Goal: Task Accomplishment & Management: Manage account settings

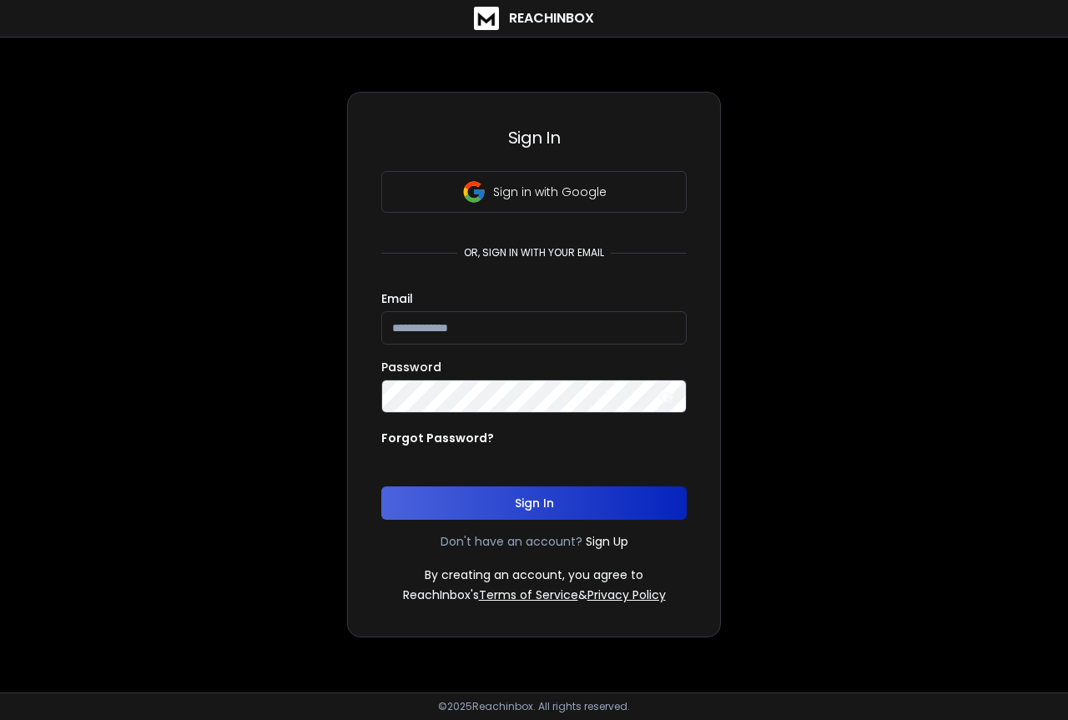
click at [448, 343] on input "email" at bounding box center [534, 327] width 306 height 33
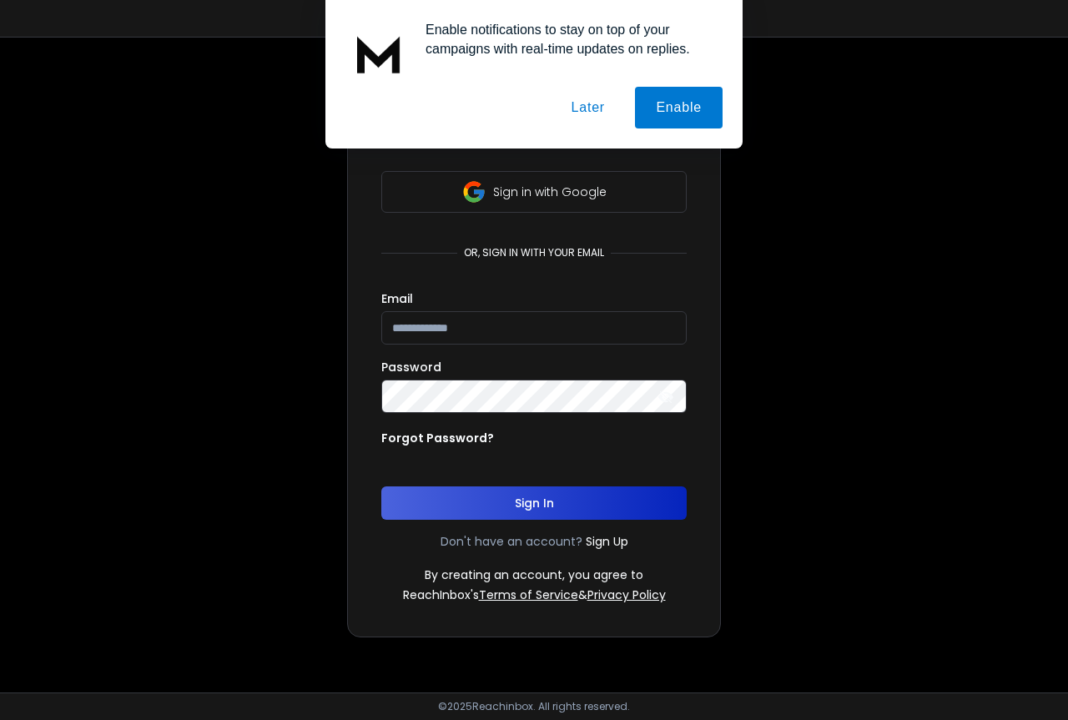
paste input "**********"
drag, startPoint x: 532, startPoint y: 334, endPoint x: 774, endPoint y: 366, distance: 244.1
click at [774, 366] on div "**********" at bounding box center [534, 365] width 1068 height 589
type input "**********"
click at [506, 508] on button "Sign In" at bounding box center [534, 503] width 306 height 33
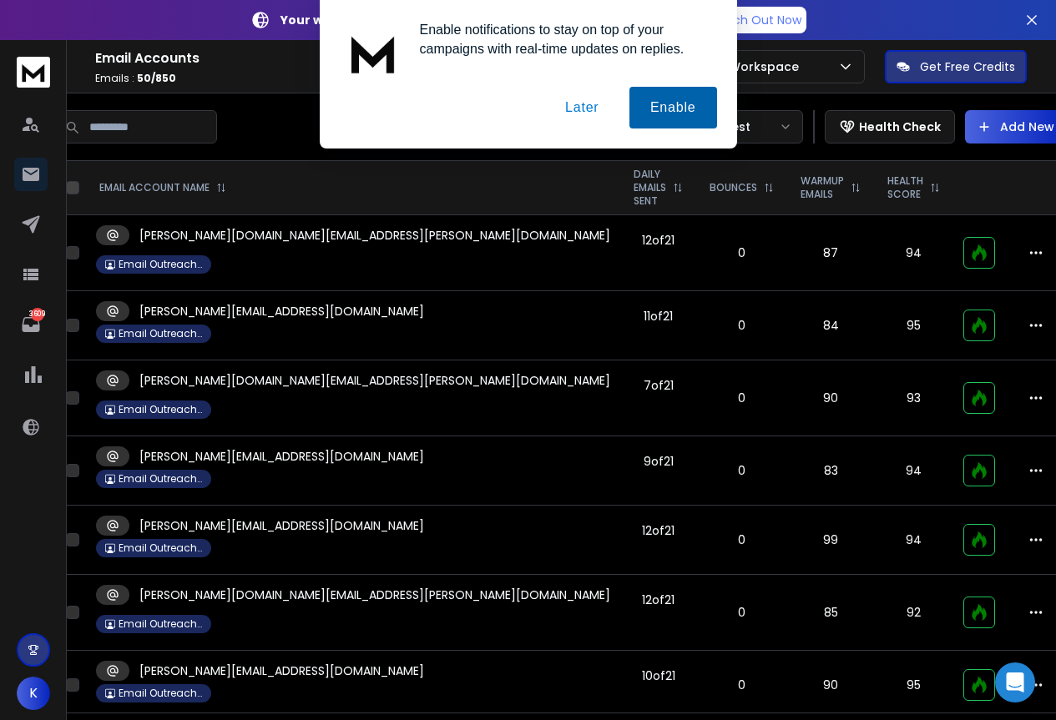
click at [679, 109] on button "Enable" at bounding box center [673, 108] width 88 height 42
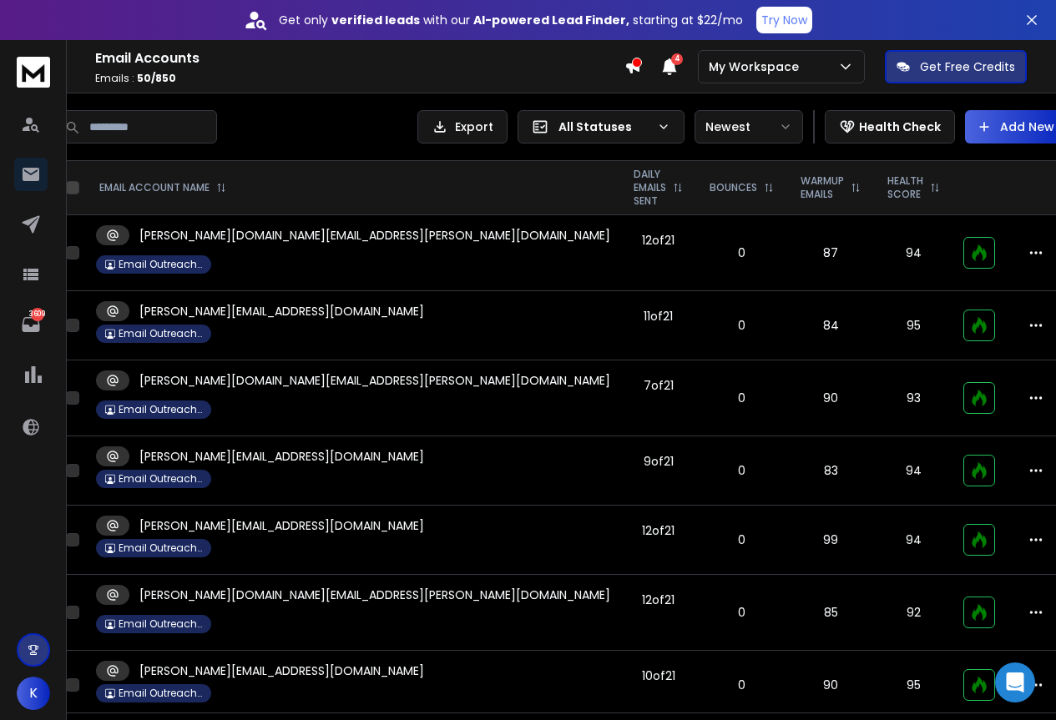
click at [1037, 18] on icon at bounding box center [1031, 20] width 15 height 15
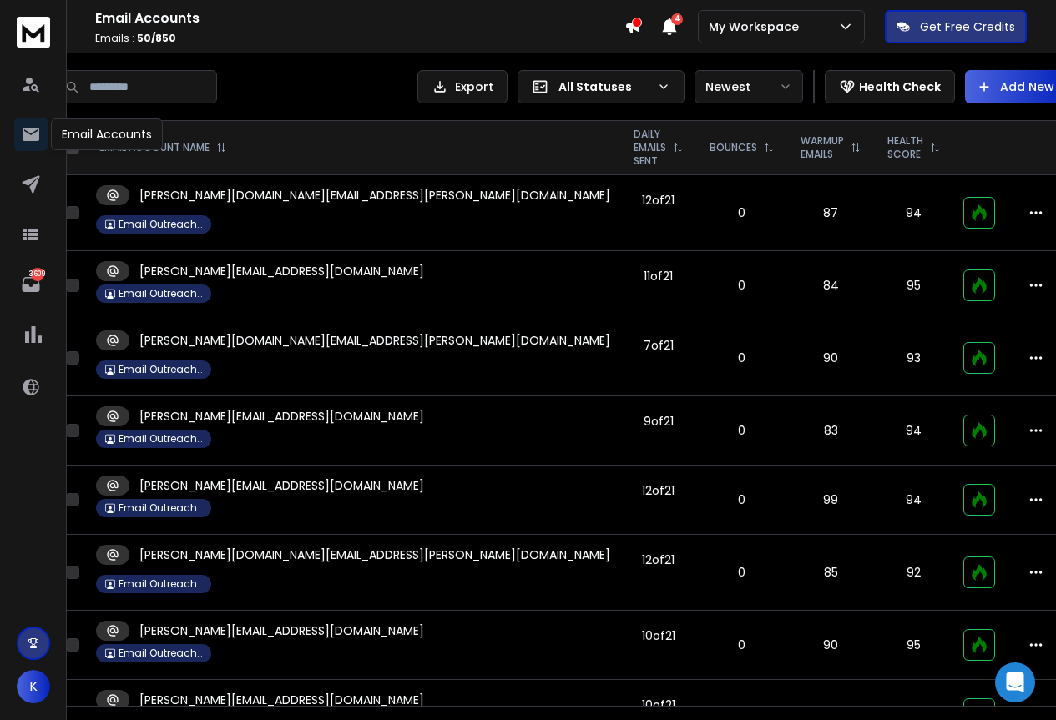
click at [34, 144] on link at bounding box center [30, 134] width 33 height 33
click at [133, 138] on div "Email Accounts" at bounding box center [107, 135] width 112 height 32
click at [37, 136] on icon at bounding box center [31, 134] width 17 height 13
click at [965, 87] on button "Add New" at bounding box center [1016, 86] width 103 height 33
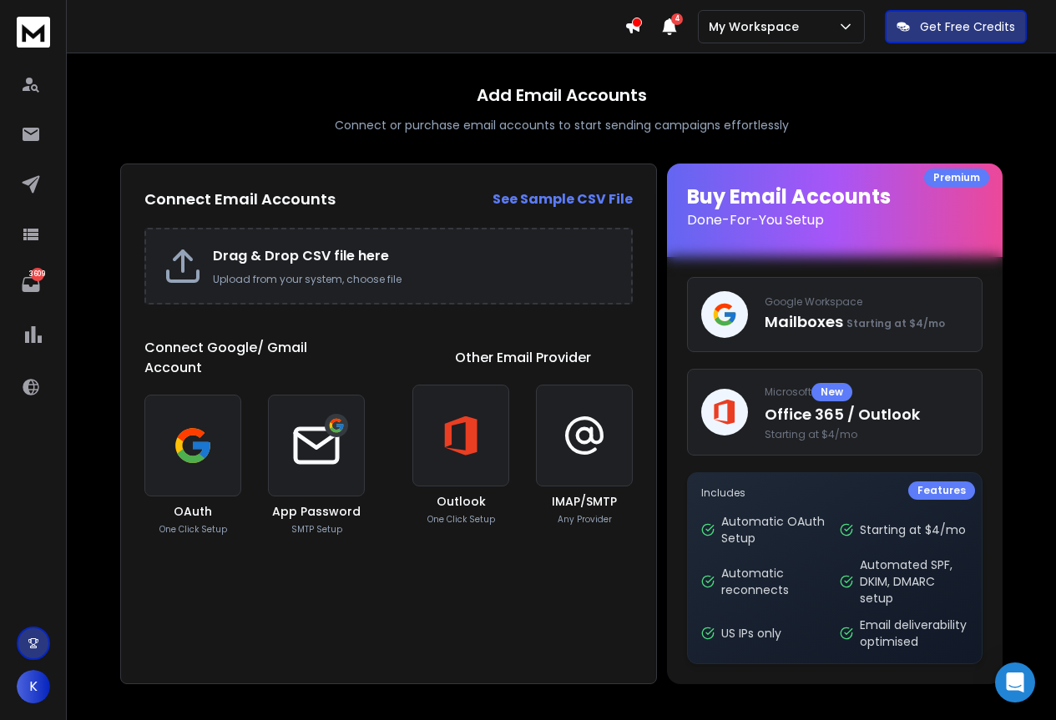
click at [42, 23] on img at bounding box center [33, 32] width 33 height 31
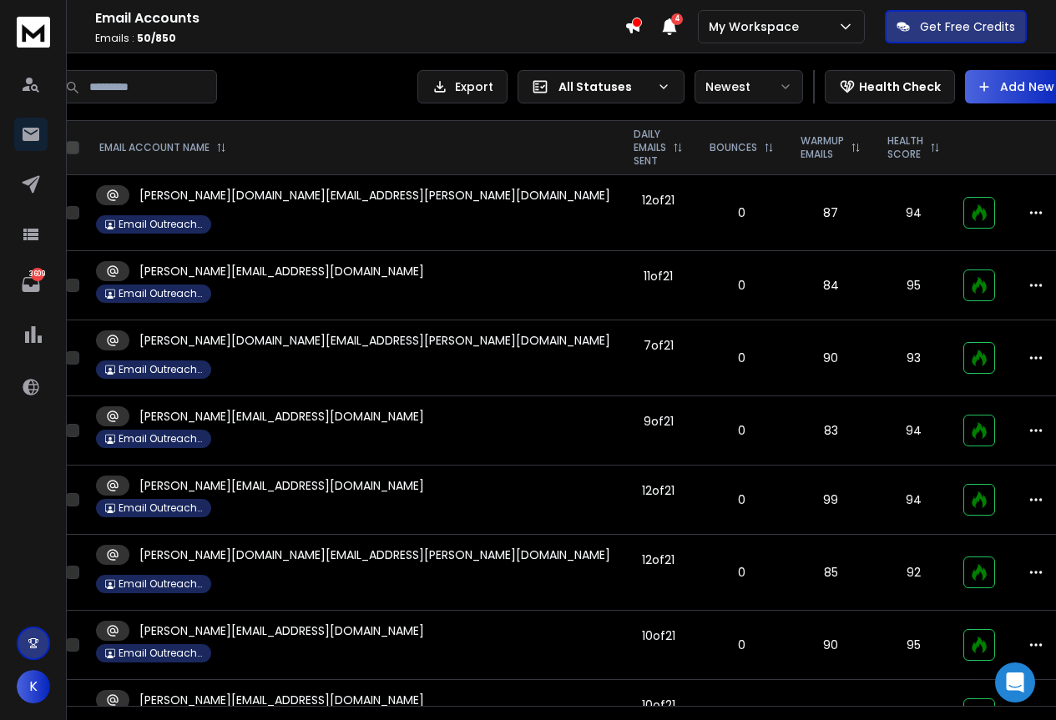
click at [995, 83] on button "Add New" at bounding box center [1016, 86] width 103 height 33
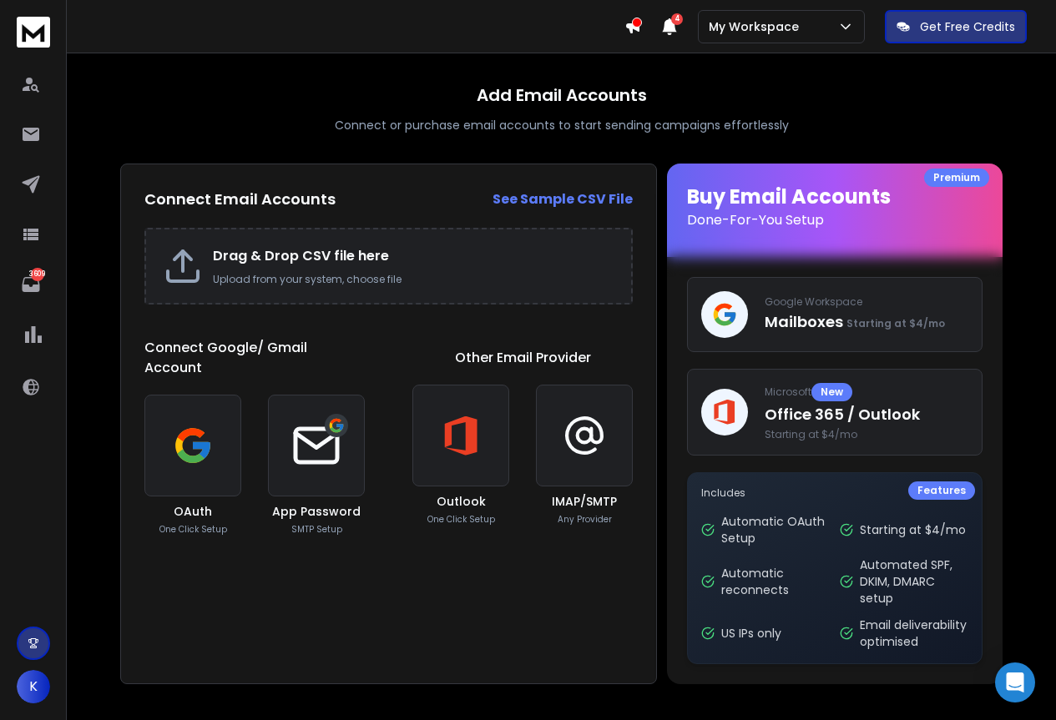
click at [198, 449] on icon at bounding box center [193, 446] width 42 height 50
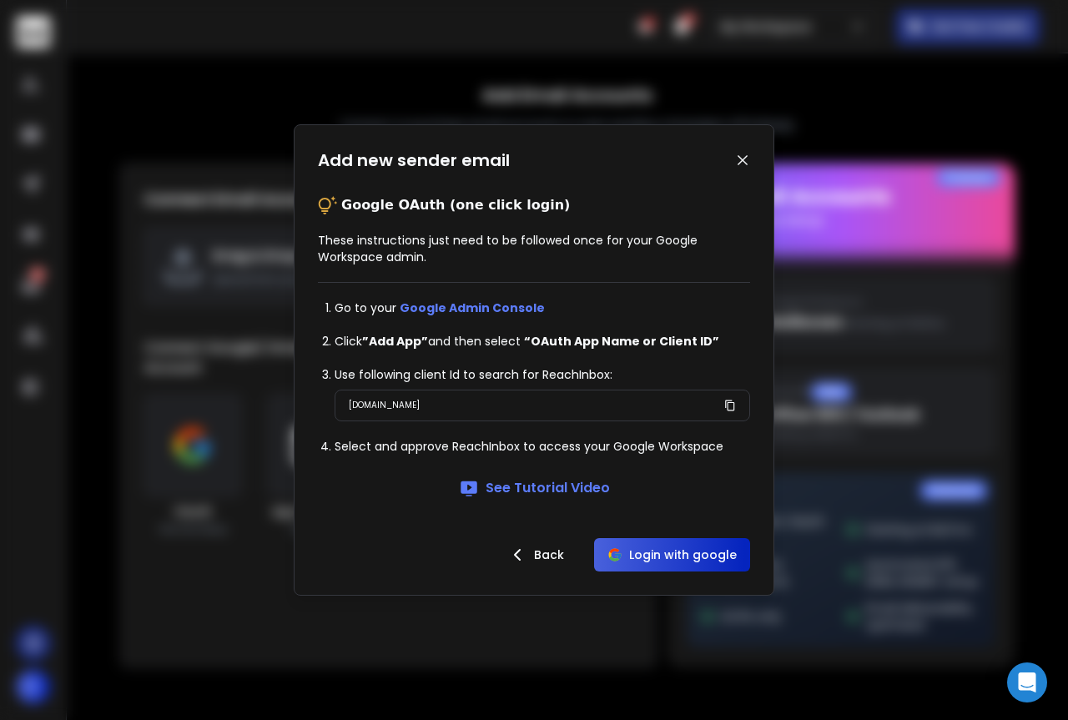
click at [672, 556] on button "Login with google" at bounding box center [672, 554] width 156 height 33
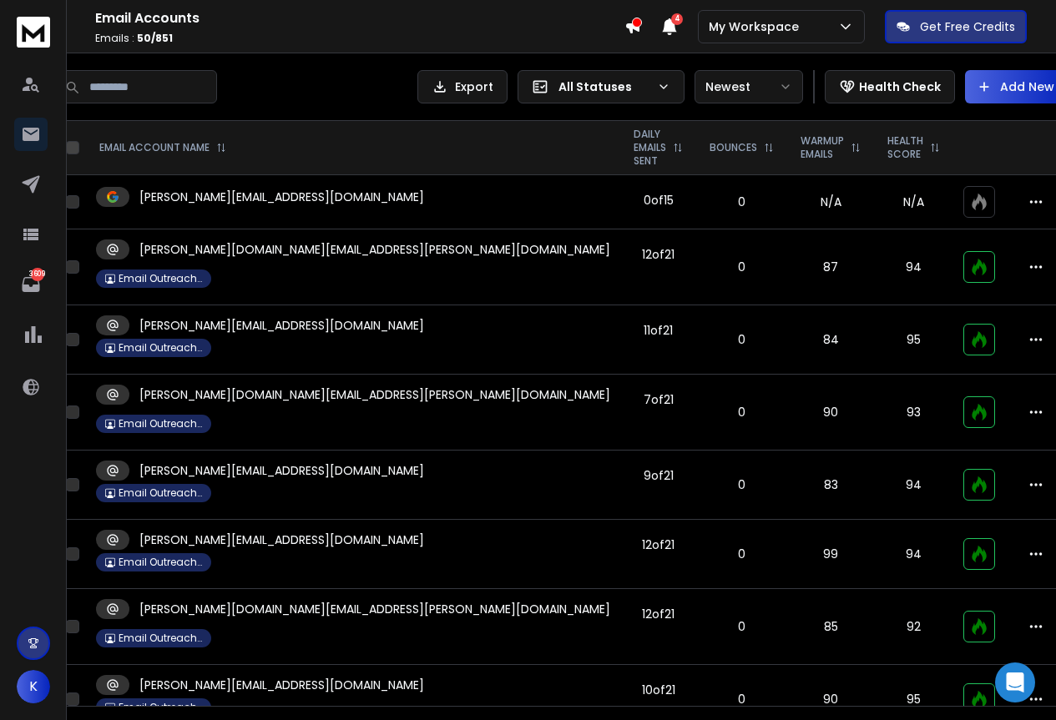
click at [965, 80] on button "Add New" at bounding box center [1016, 86] width 103 height 33
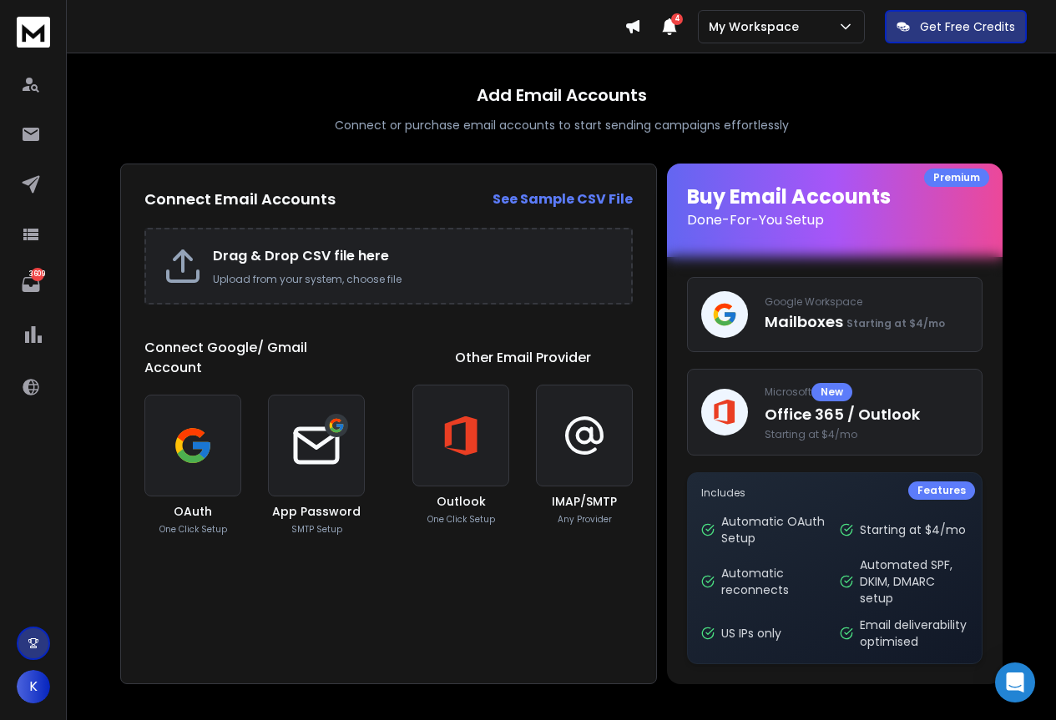
click at [217, 469] on div at bounding box center [192, 446] width 97 height 102
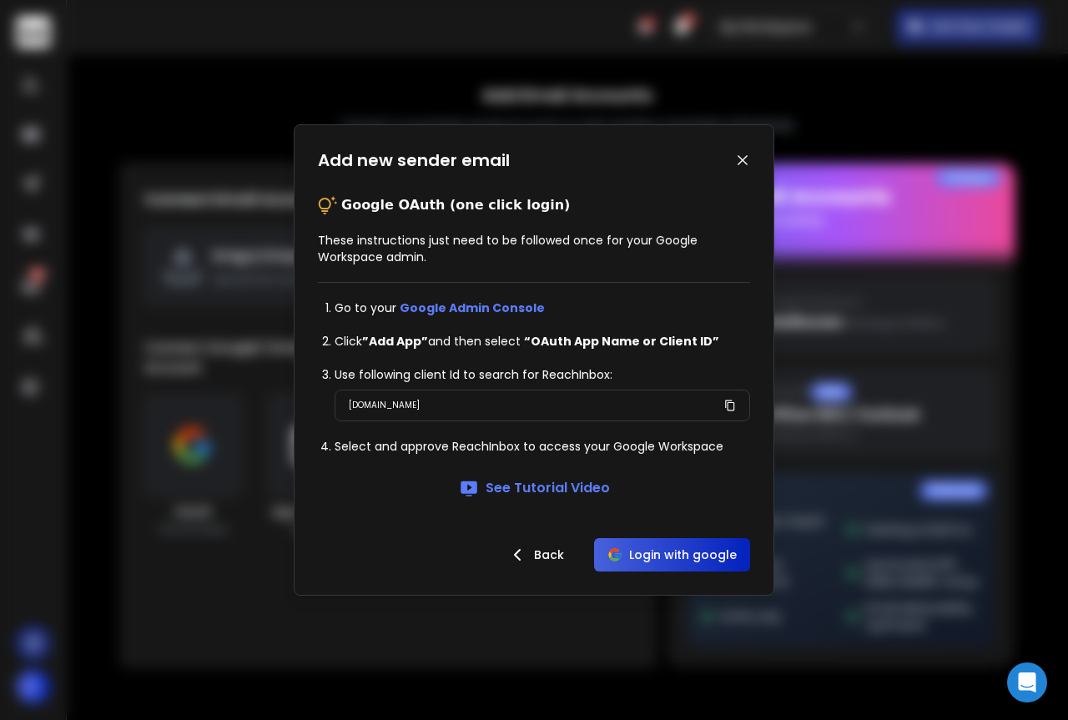
click at [650, 548] on button "Login with google" at bounding box center [672, 554] width 156 height 33
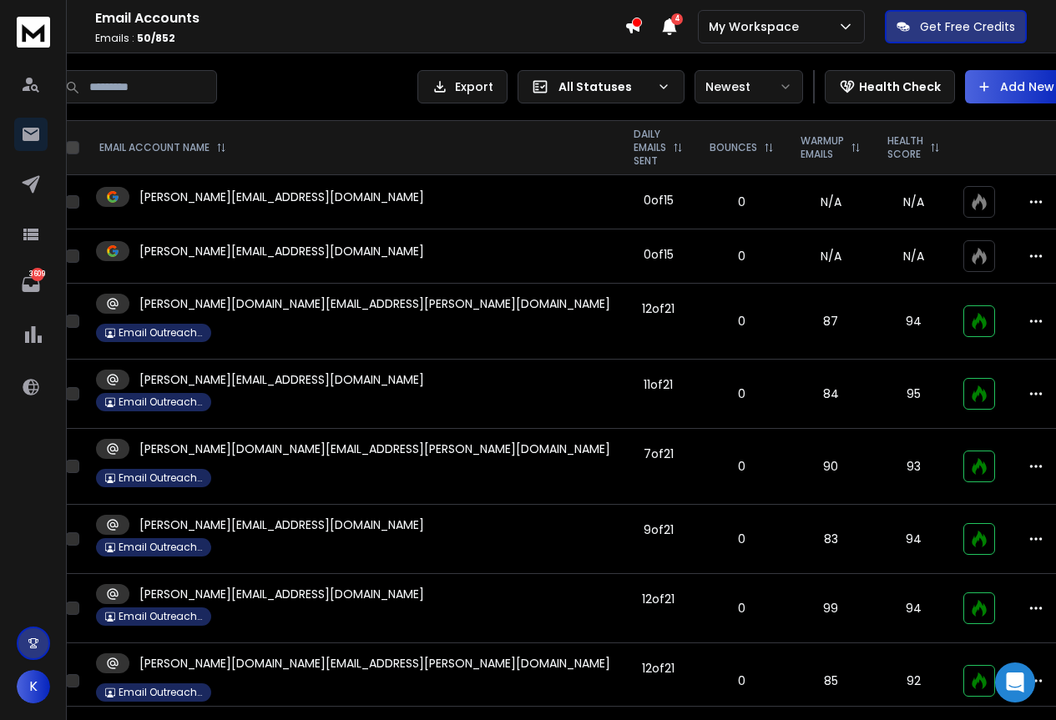
click at [981, 93] on button "Add New" at bounding box center [1016, 86] width 103 height 33
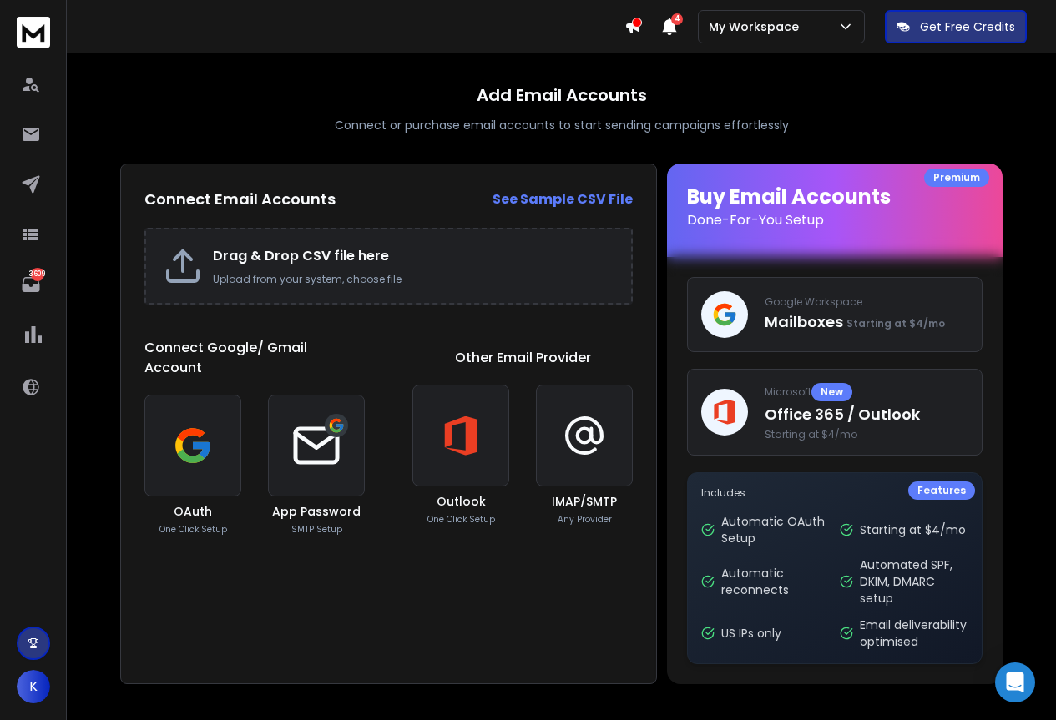
click at [197, 442] on icon at bounding box center [202, 450] width 18 height 17
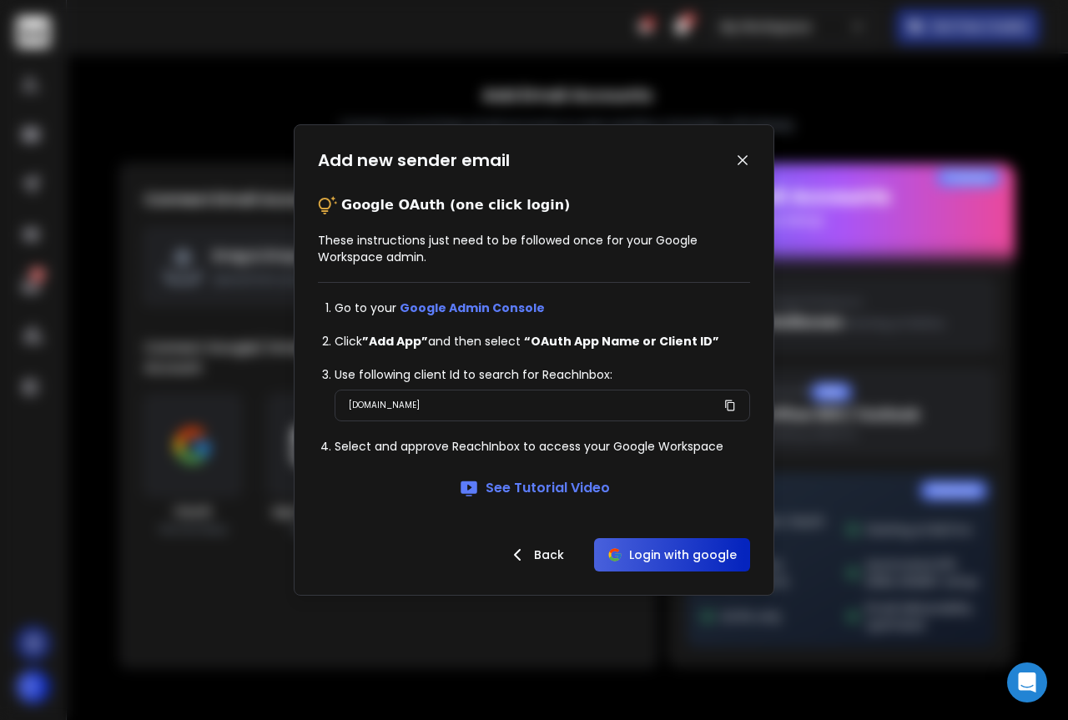
click at [659, 549] on button "Login with google" at bounding box center [672, 554] width 156 height 33
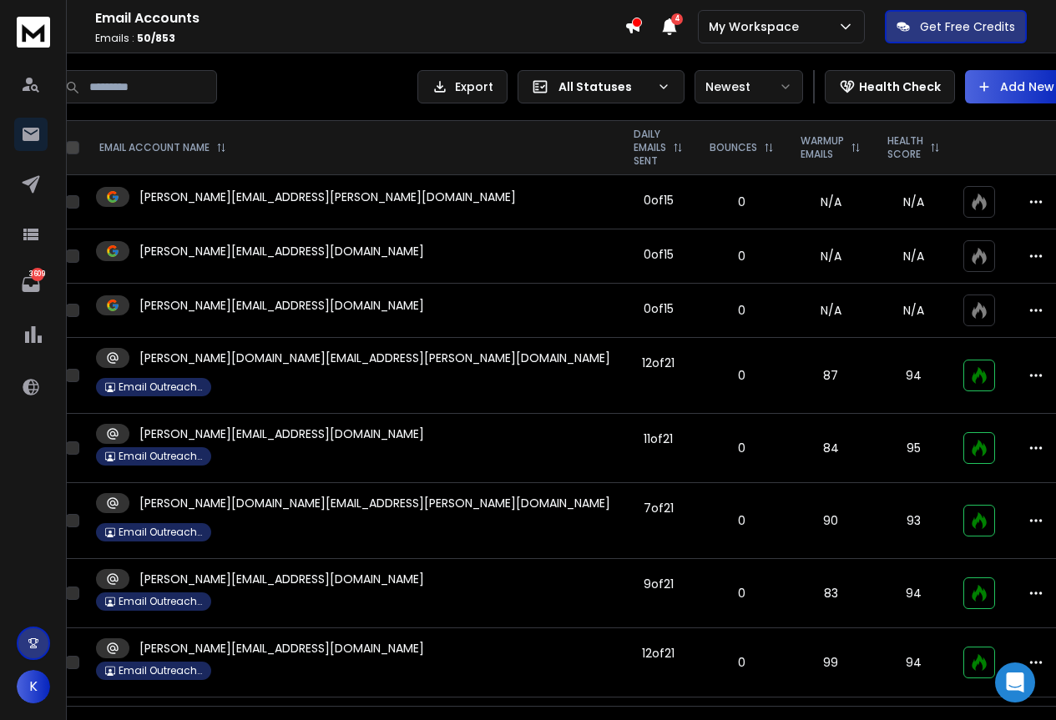
click at [988, 88] on button "Add New" at bounding box center [1016, 86] width 103 height 33
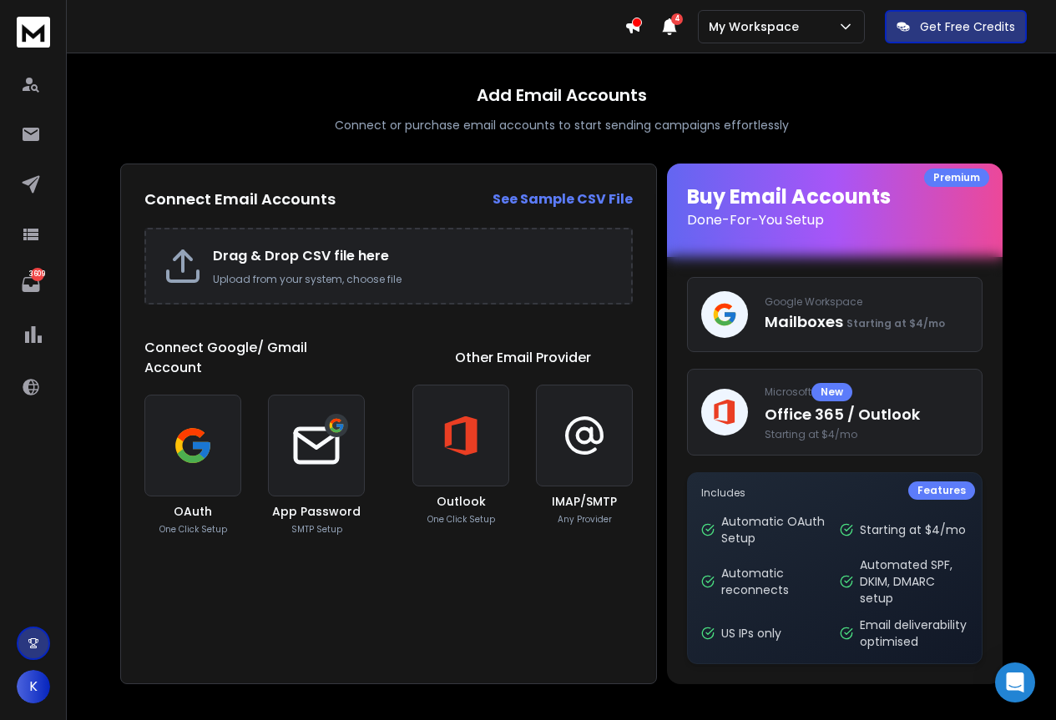
click at [206, 442] on icon at bounding box center [202, 450] width 18 height 17
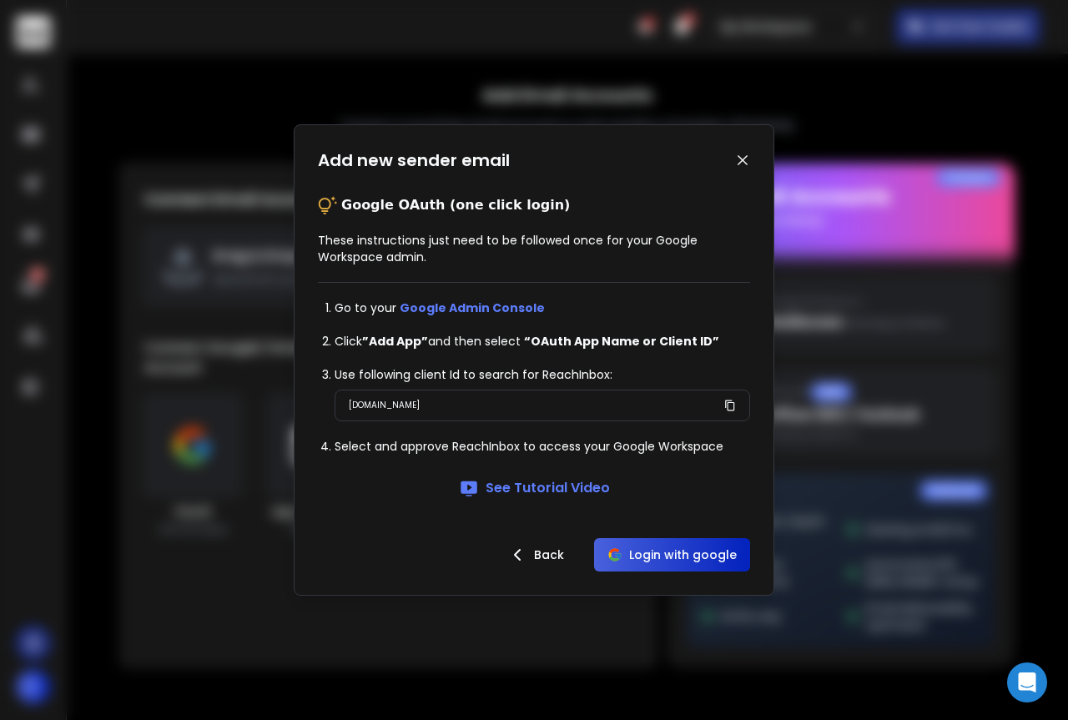
click at [670, 561] on button "Login with google" at bounding box center [672, 554] width 156 height 33
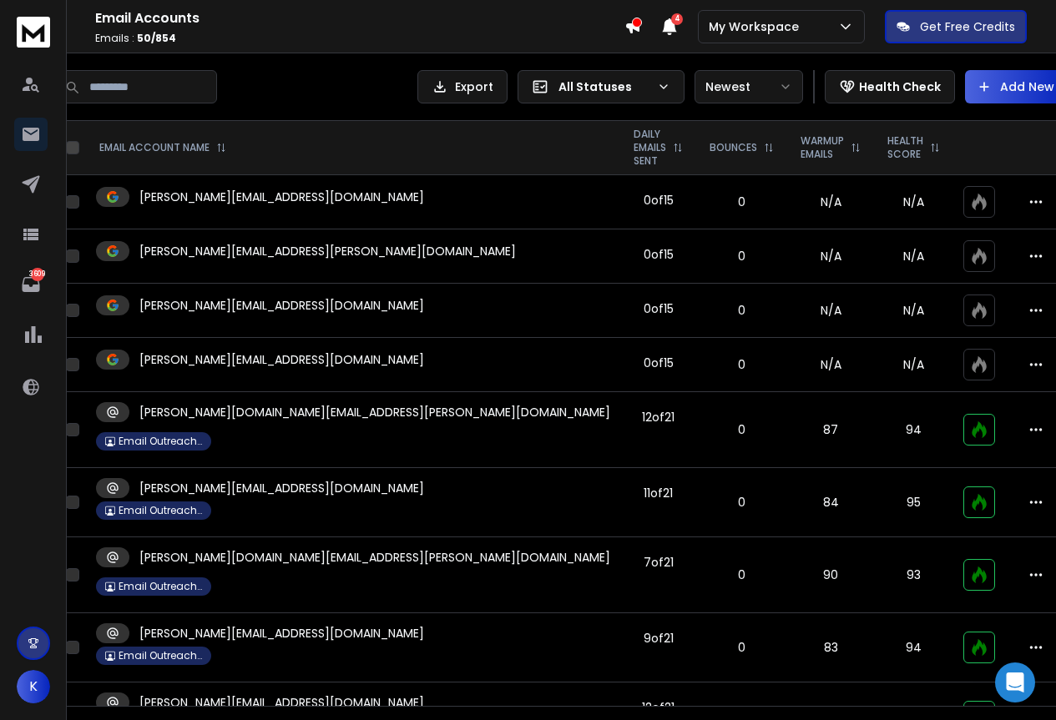
click at [979, 85] on icon at bounding box center [983, 86] width 9 height 9
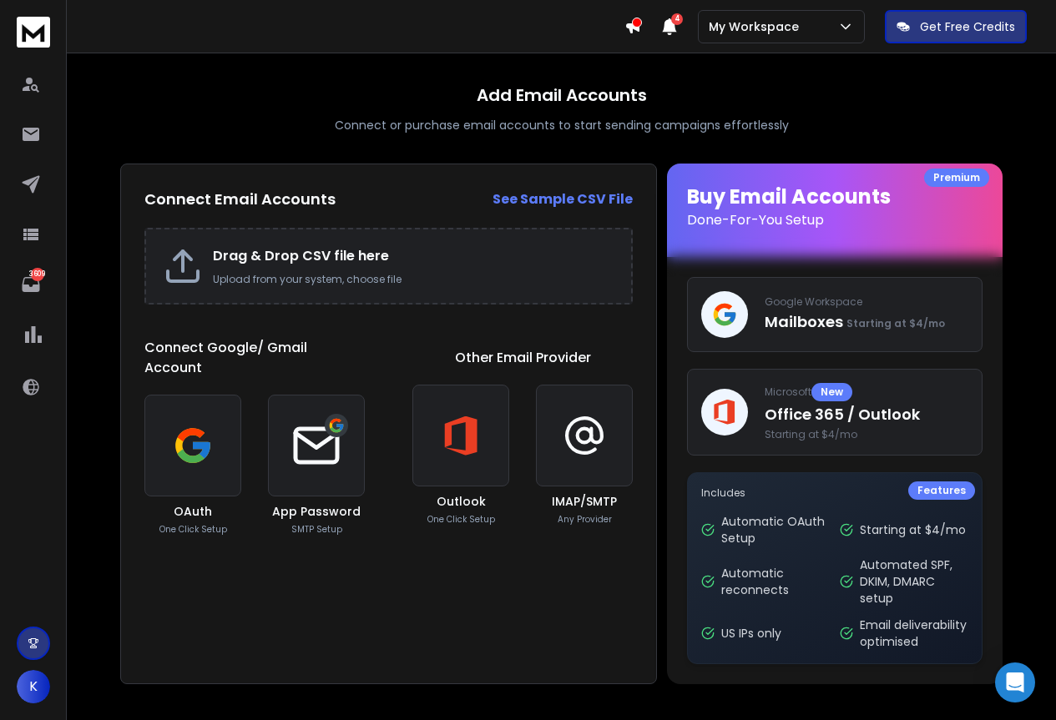
click at [185, 426] on icon at bounding box center [193, 446] width 42 height 50
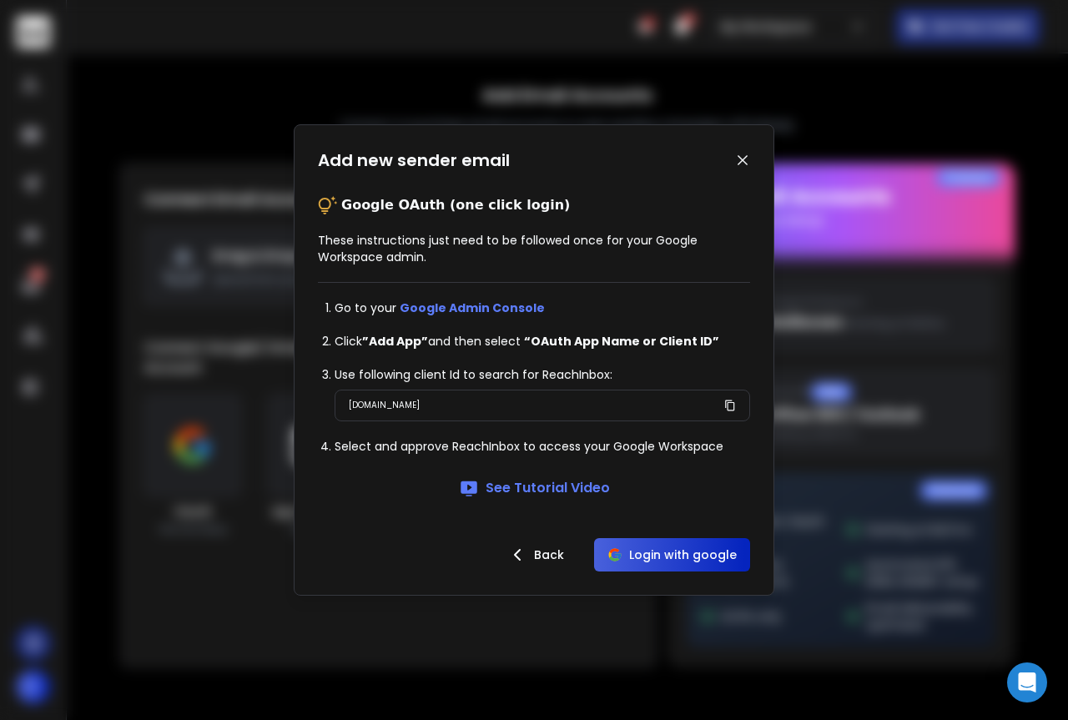
click at [666, 540] on button "Login with google" at bounding box center [672, 554] width 156 height 33
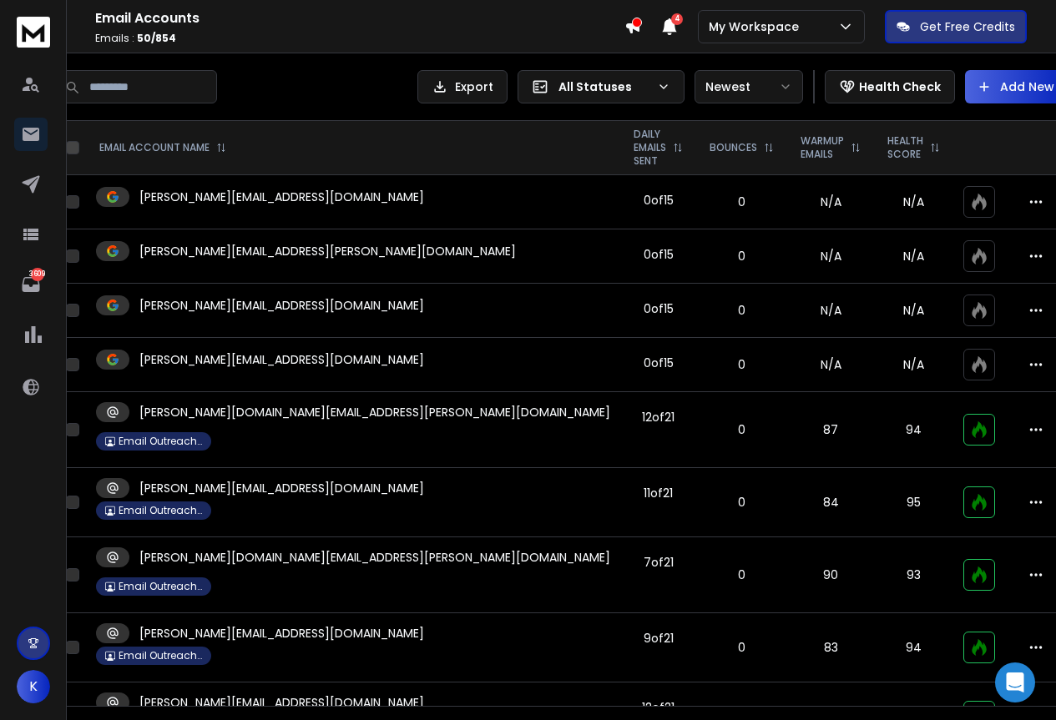
click at [991, 104] on div "Export All Statuses Newest Health Check Add New EMAIL ACCOUNT NAME DAILY EMAILS…" at bounding box center [561, 388] width 1013 height 637
click at [975, 89] on button "Add New" at bounding box center [1016, 86] width 103 height 33
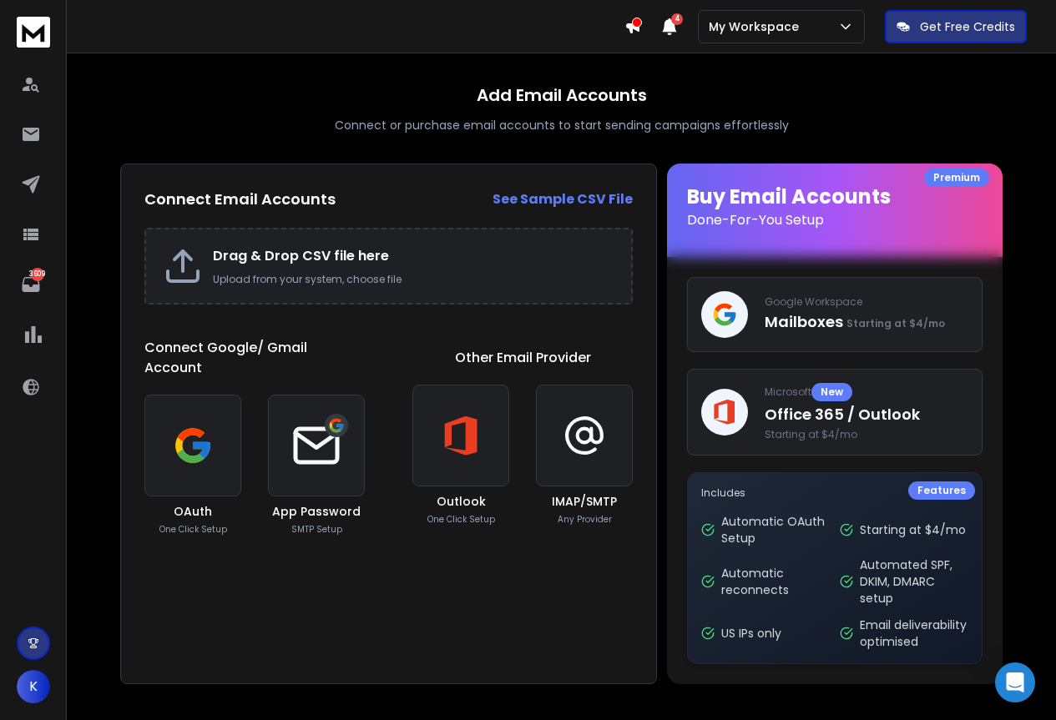
click at [159, 428] on div at bounding box center [192, 446] width 97 height 102
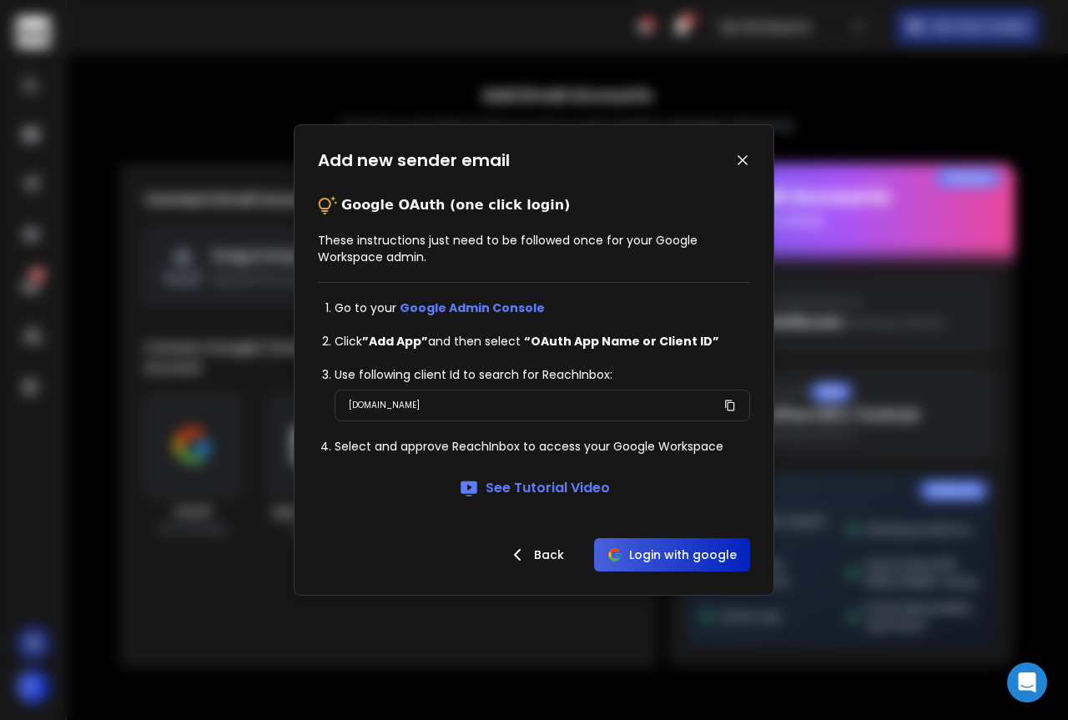
click at [649, 554] on button "Login with google" at bounding box center [672, 554] width 156 height 33
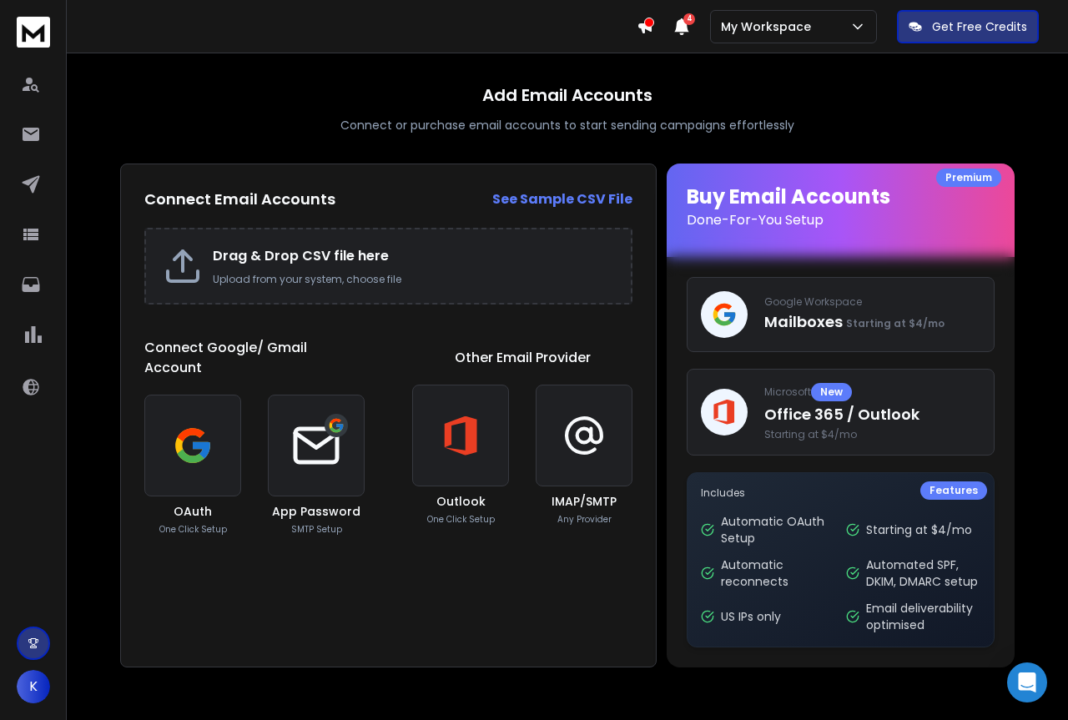
click at [204, 442] on icon at bounding box center [202, 450] width 18 height 17
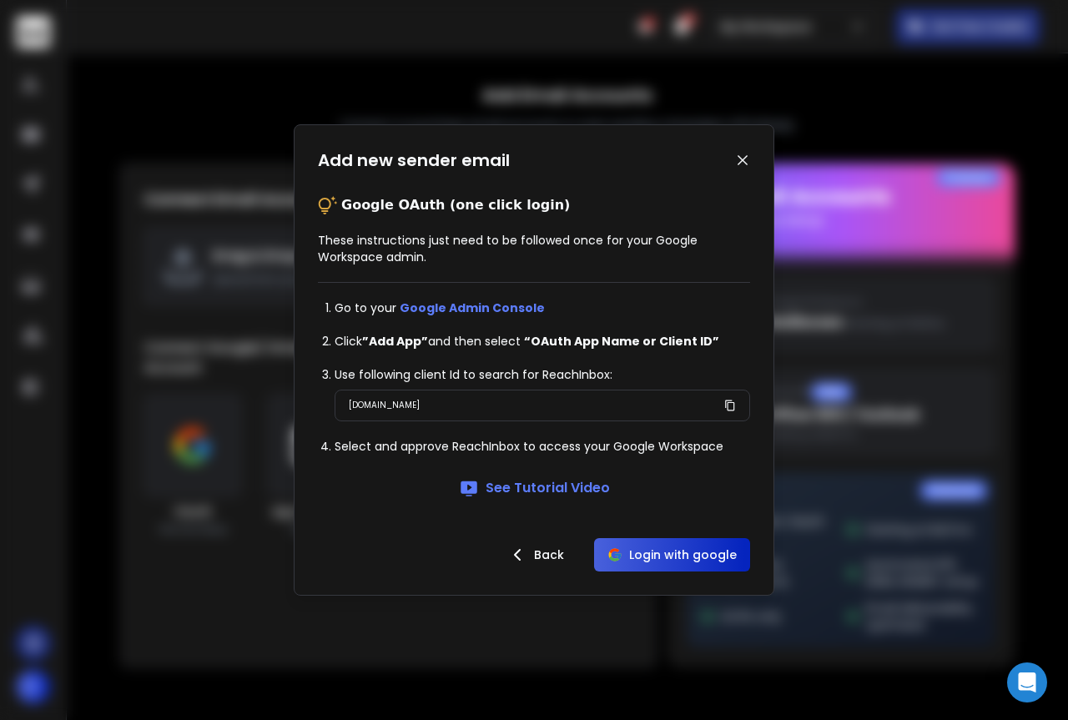
click at [662, 548] on button "Login with google" at bounding box center [672, 554] width 156 height 33
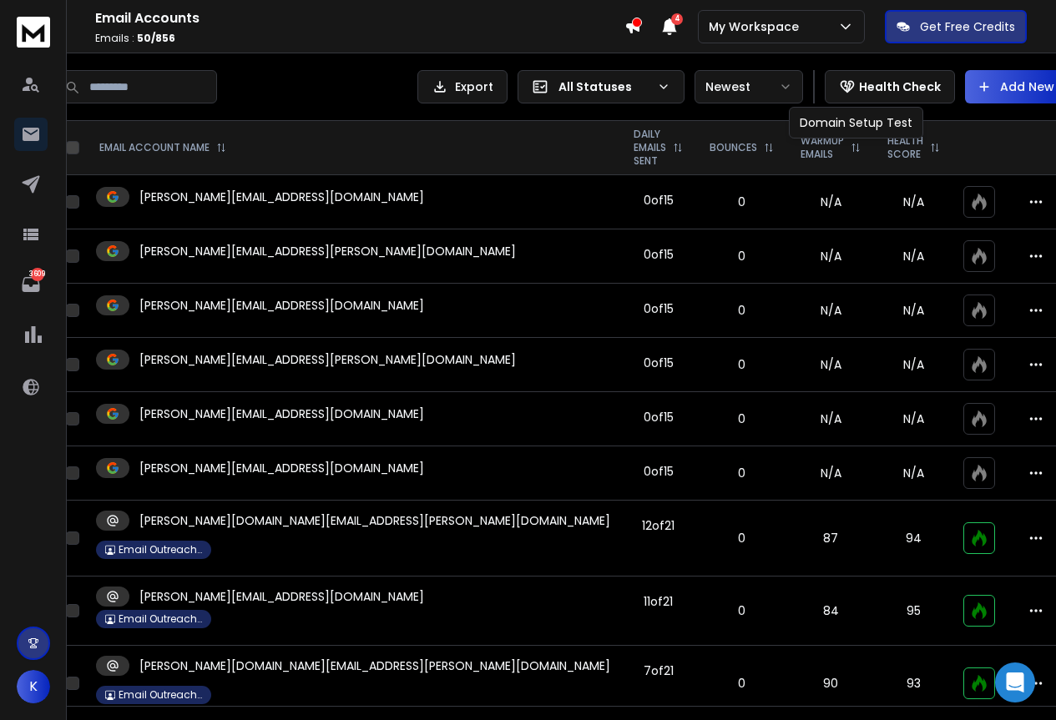
click at [978, 91] on icon at bounding box center [984, 87] width 12 height 12
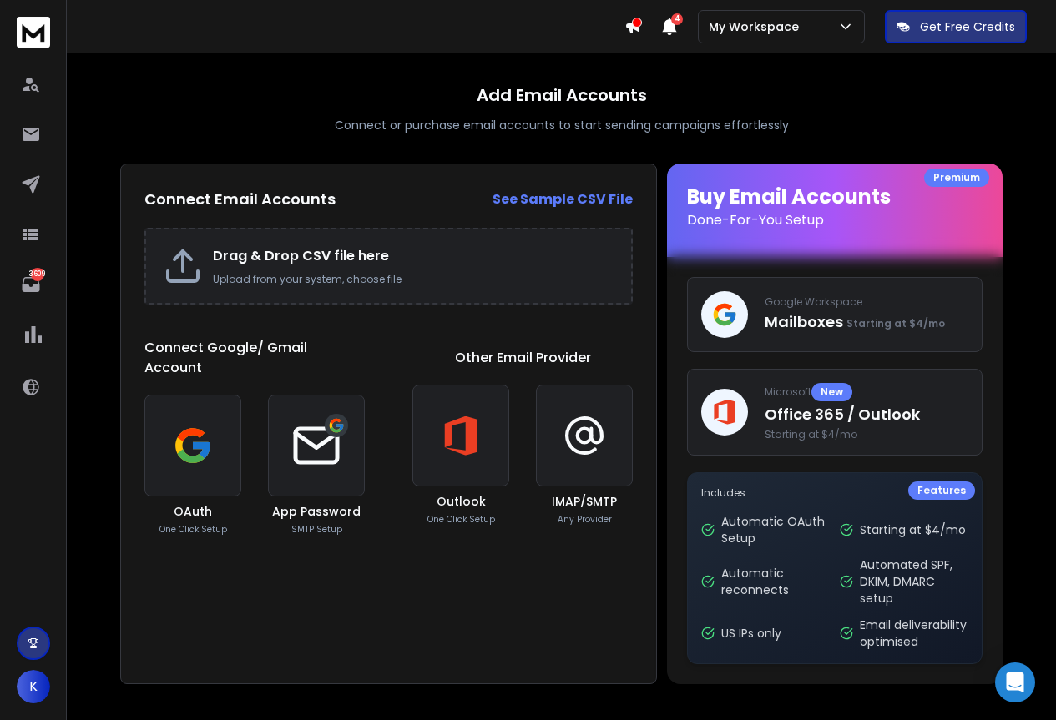
click at [200, 456] on div at bounding box center [192, 446] width 97 height 102
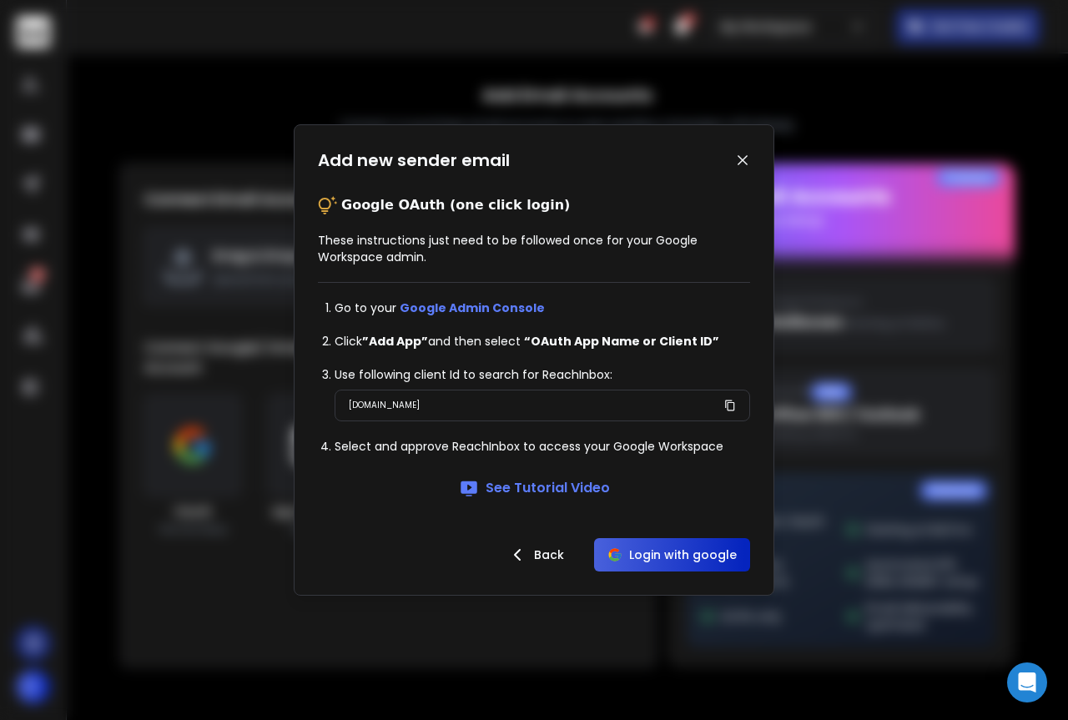
click at [631, 550] on button "Login with google" at bounding box center [672, 554] width 156 height 33
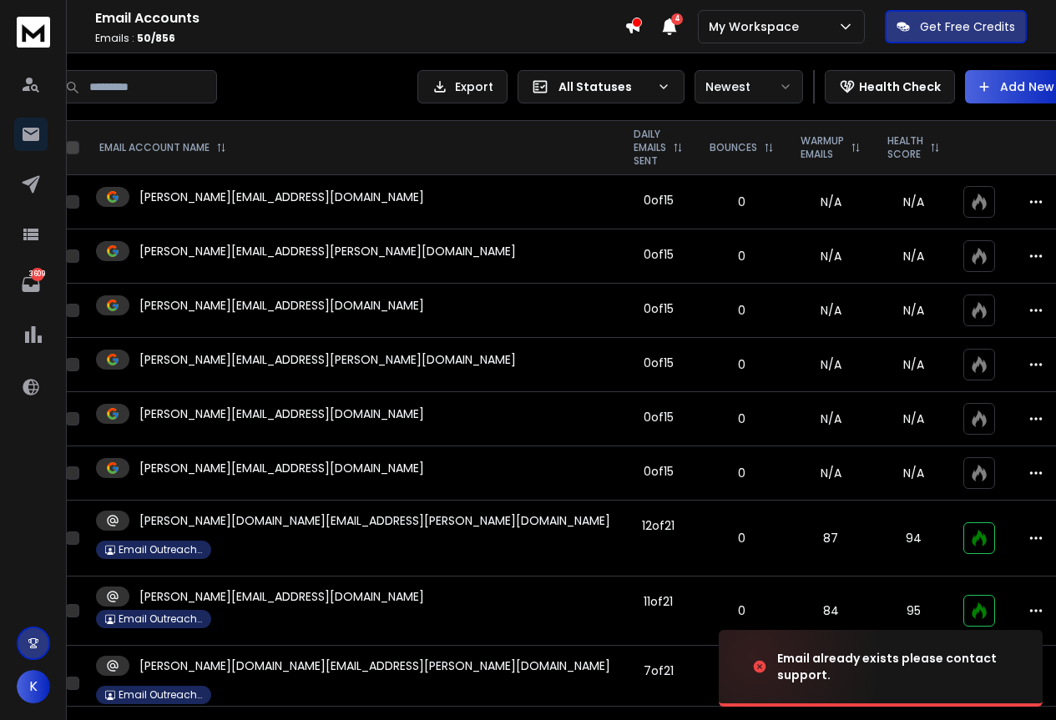
click at [965, 95] on button "Add New" at bounding box center [1016, 86] width 103 height 33
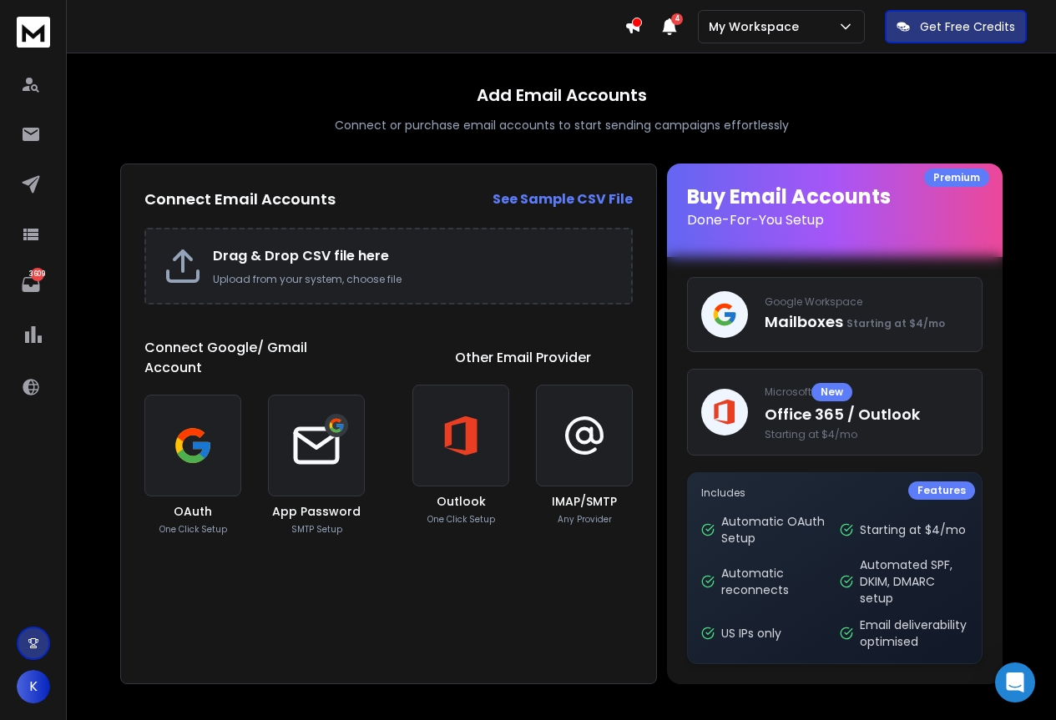
click at [221, 412] on div at bounding box center [192, 446] width 97 height 102
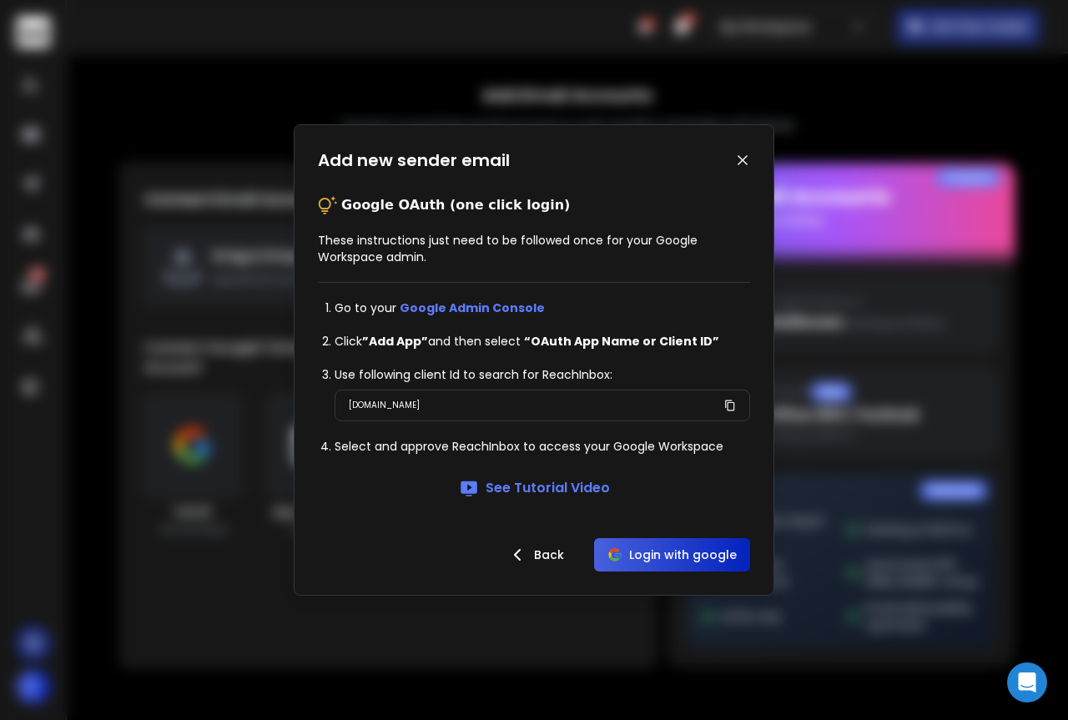
click at [674, 557] on button "Login with google" at bounding box center [672, 554] width 156 height 33
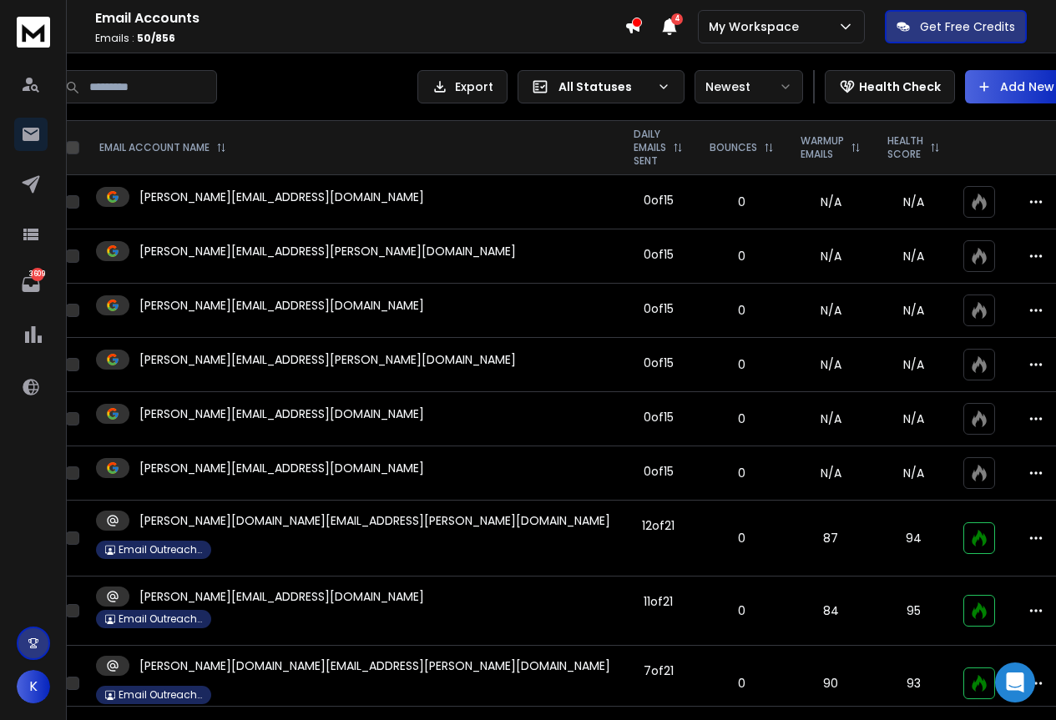
click at [990, 92] on button "Add New" at bounding box center [1016, 86] width 103 height 33
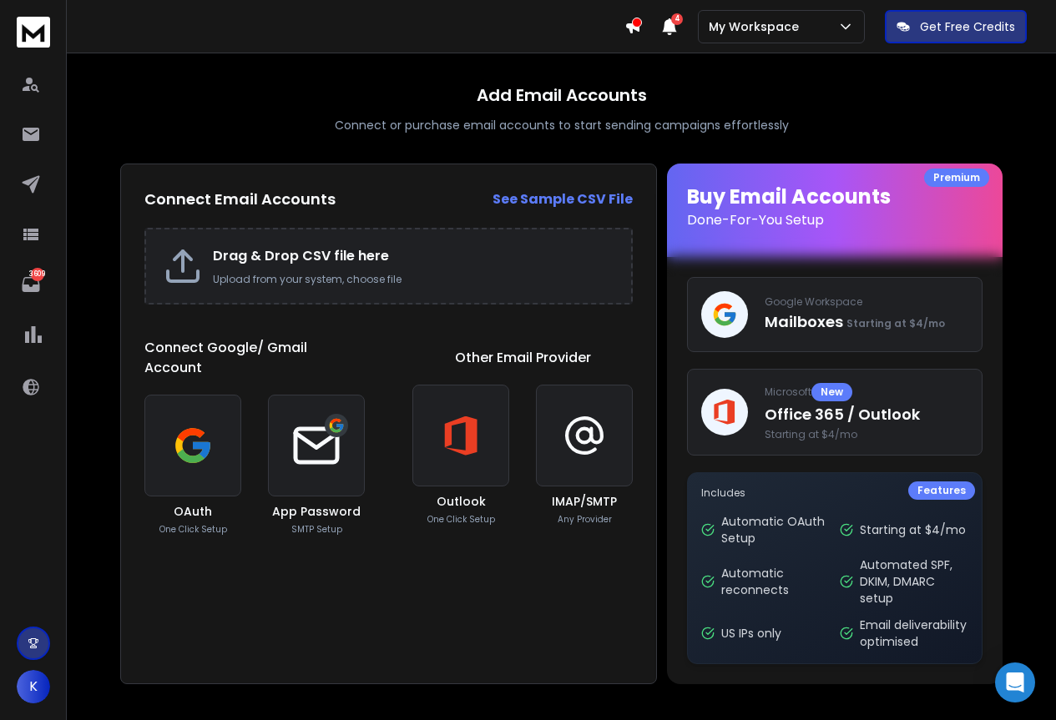
click at [193, 442] on icon at bounding box center [202, 450] width 18 height 17
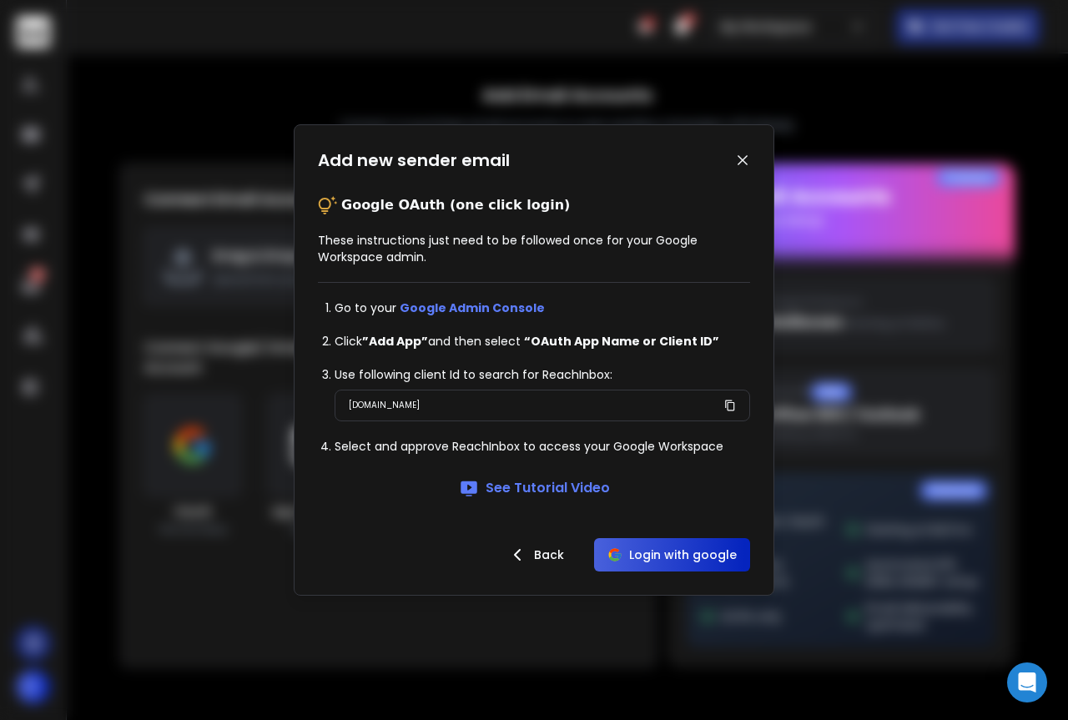
click at [666, 560] on button "Login with google" at bounding box center [672, 554] width 156 height 33
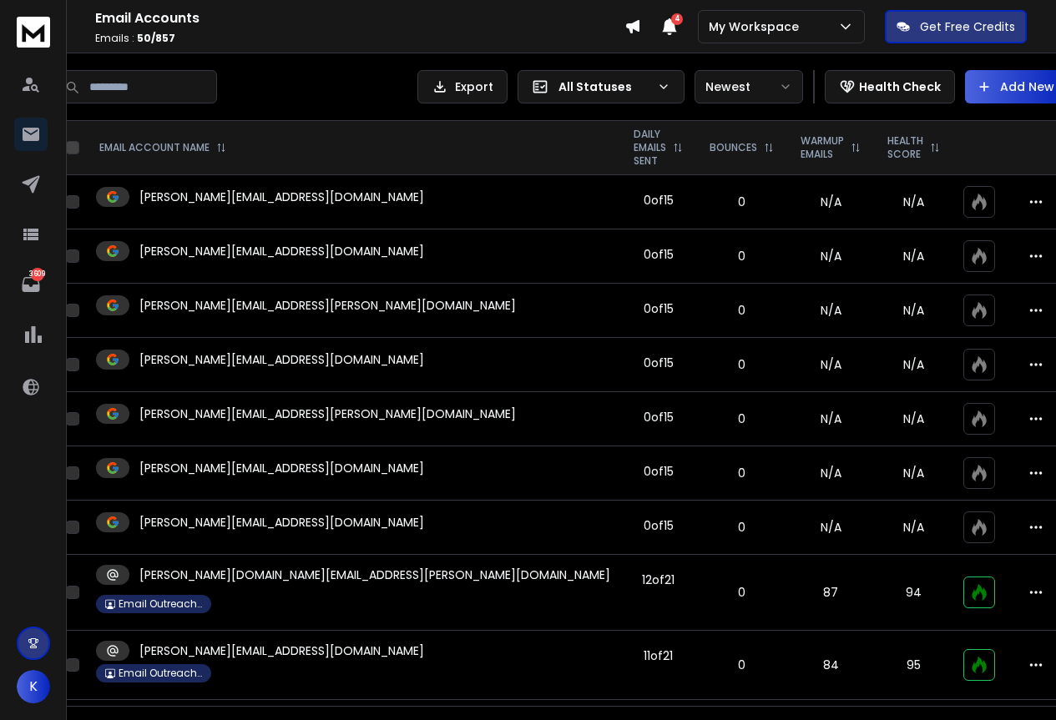
click at [965, 88] on button "Add New" at bounding box center [1016, 86] width 103 height 33
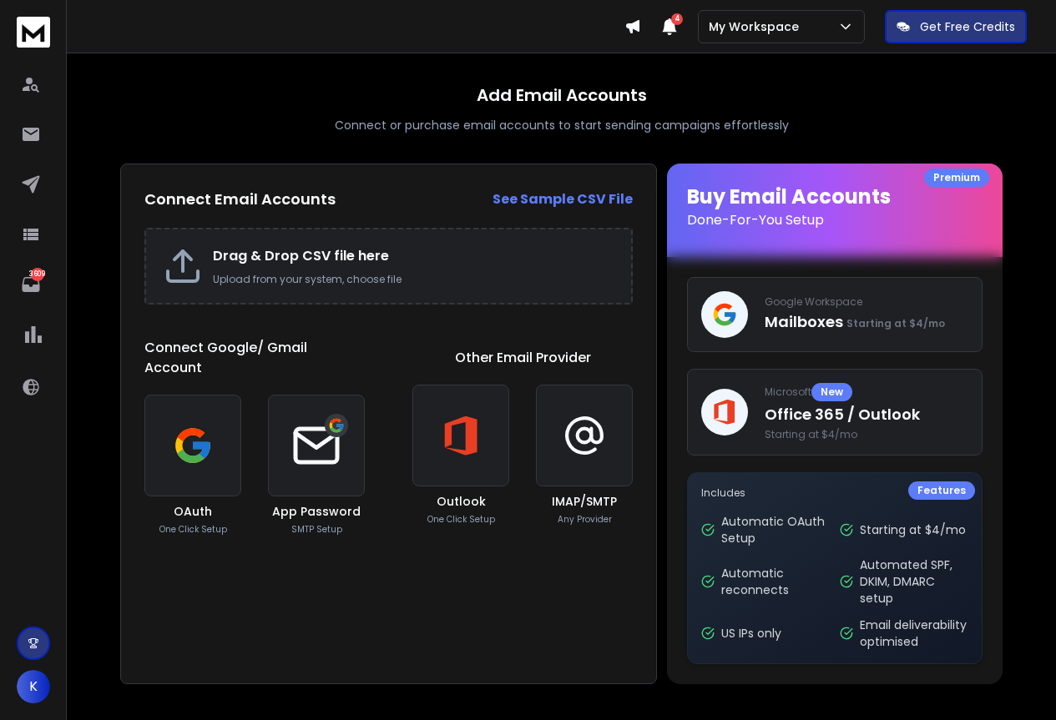
click at [177, 452] on div at bounding box center [192, 446] width 97 height 102
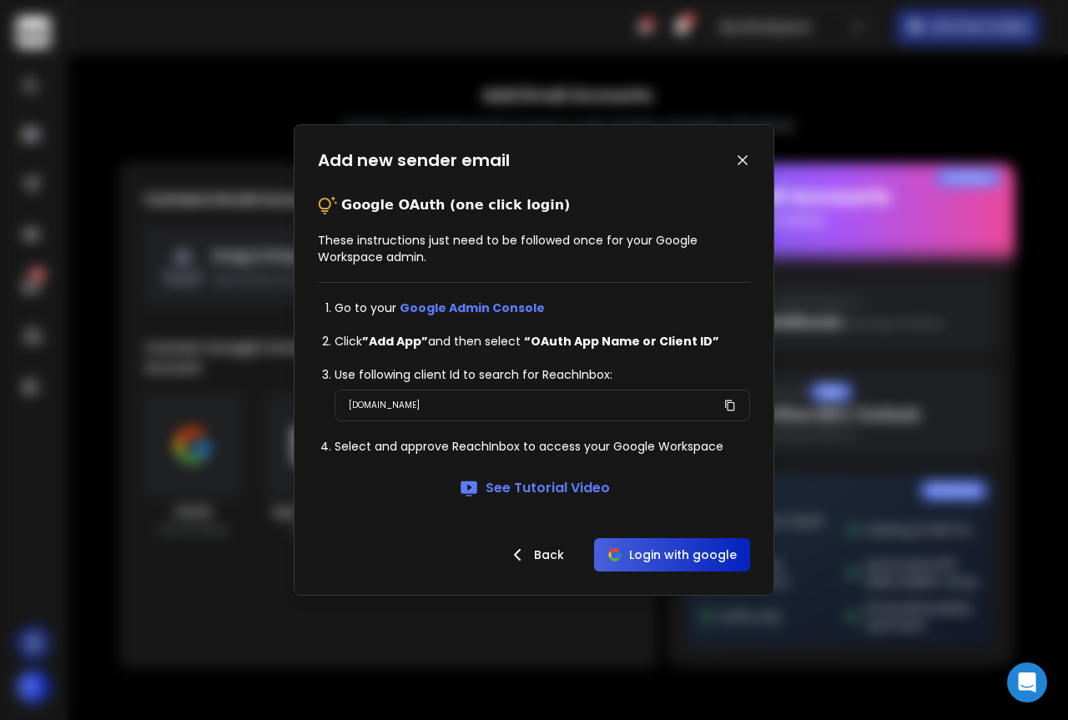
click at [617, 563] on button "Login with google" at bounding box center [672, 554] width 156 height 33
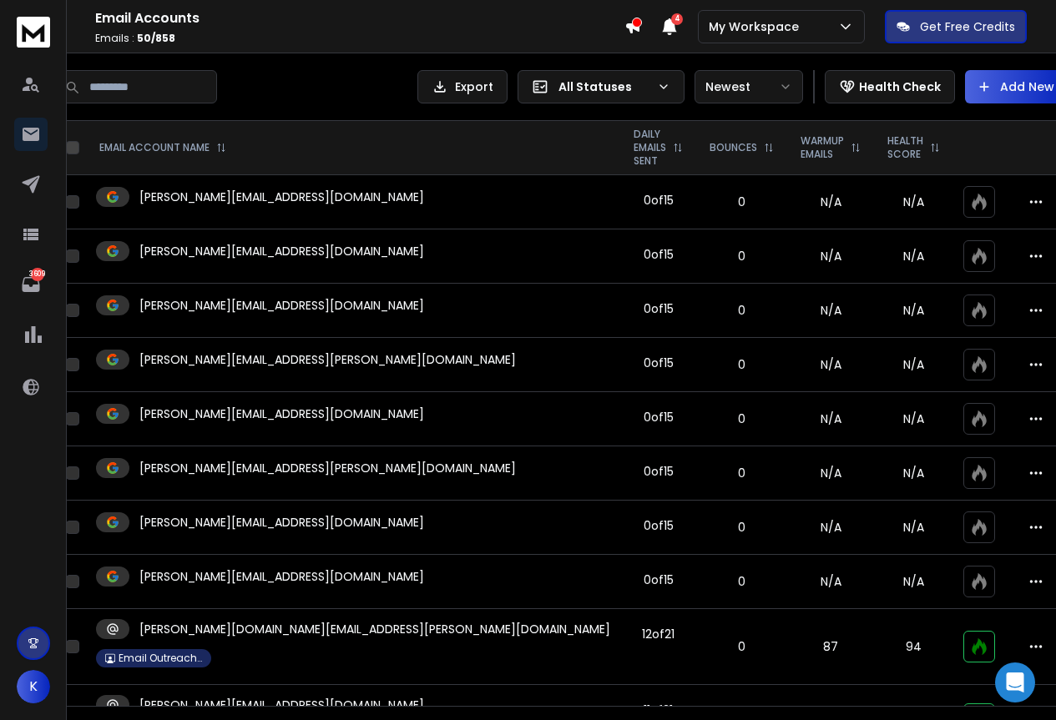
click at [981, 91] on button "Add New" at bounding box center [1016, 86] width 103 height 33
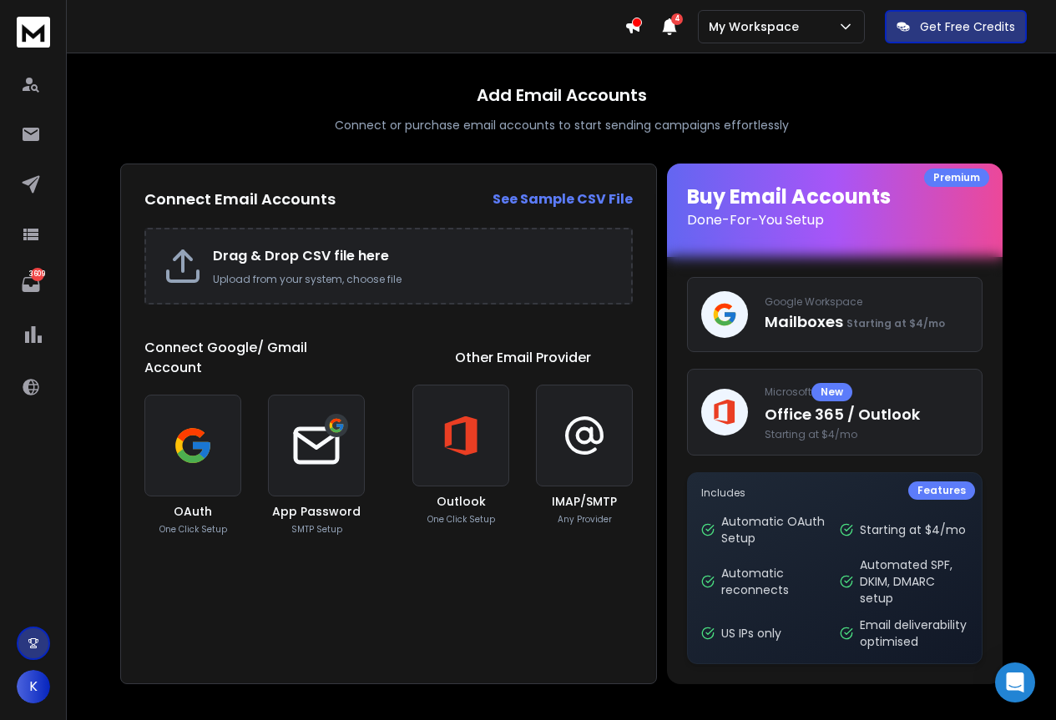
click at [179, 449] on icon at bounding box center [191, 456] width 28 height 14
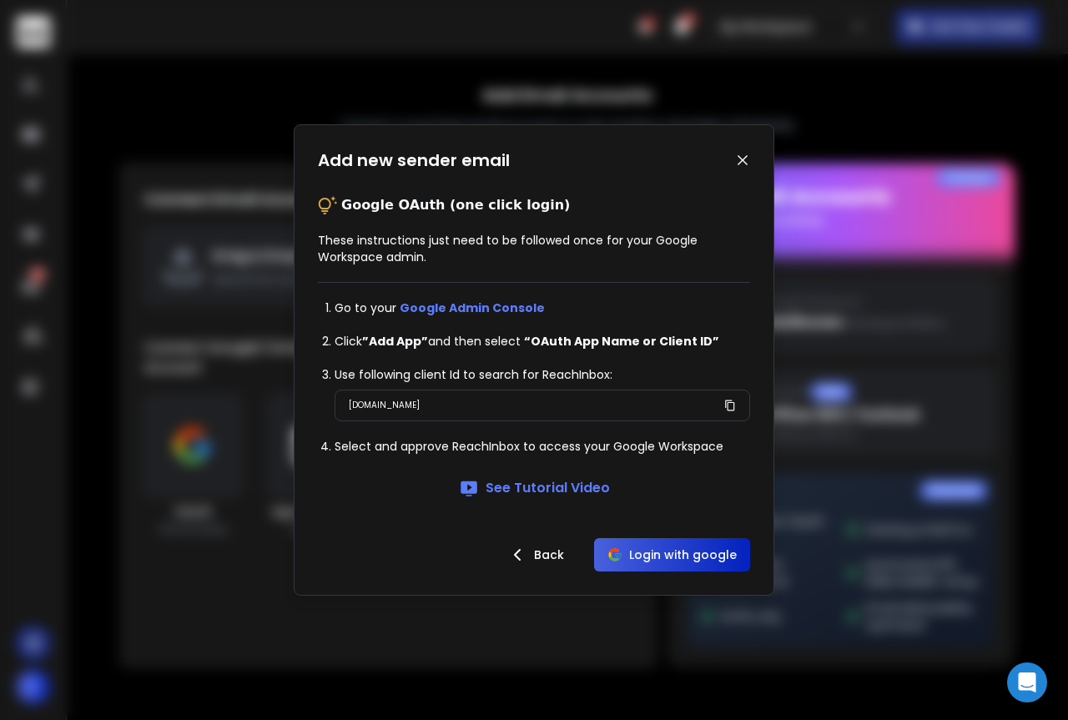
click at [651, 554] on button "Login with google" at bounding box center [672, 554] width 156 height 33
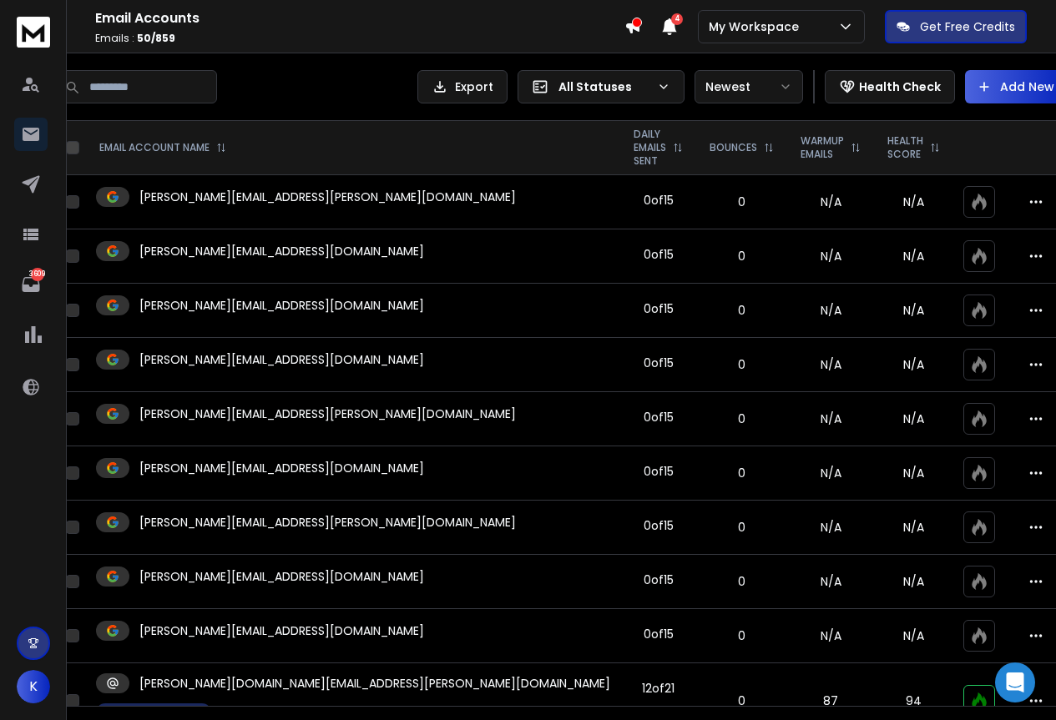
click at [965, 83] on button "Add New" at bounding box center [1016, 86] width 103 height 33
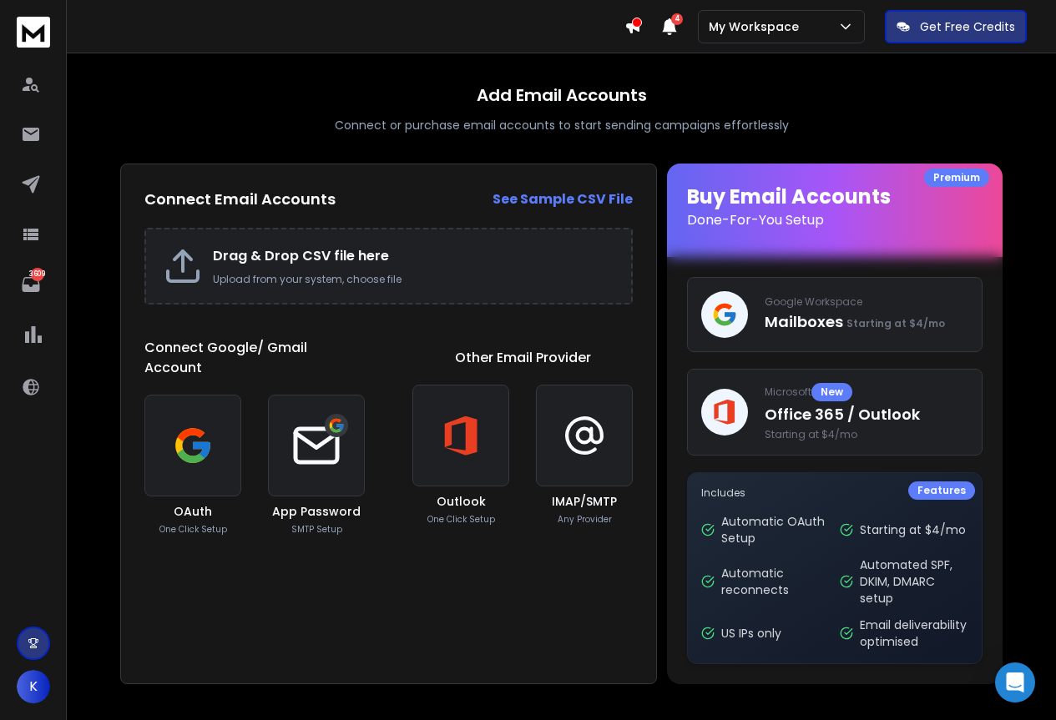
click at [190, 464] on div at bounding box center [192, 446] width 97 height 102
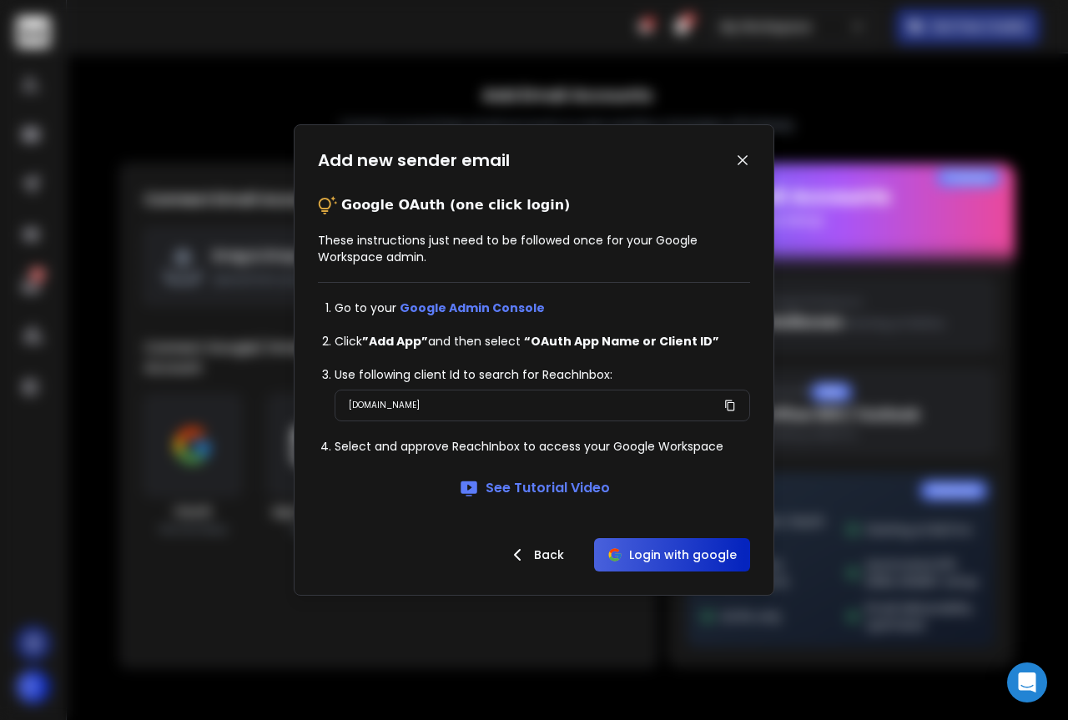
click at [642, 551] on button "Login with google" at bounding box center [672, 554] width 156 height 33
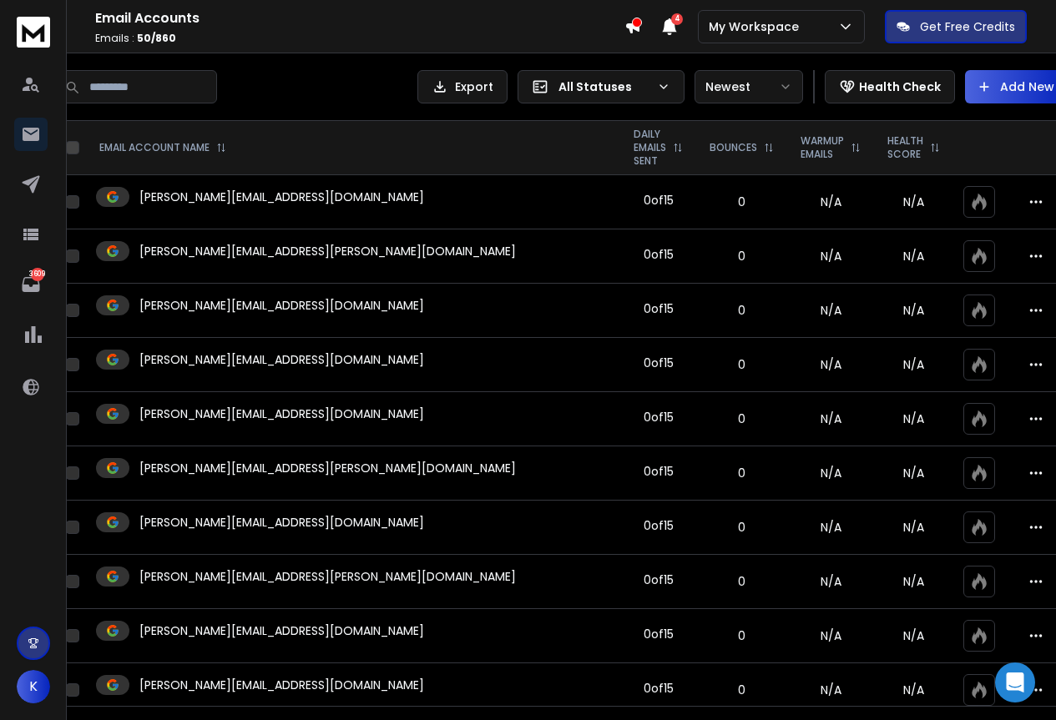
click at [997, 75] on button "Add New" at bounding box center [1016, 86] width 103 height 33
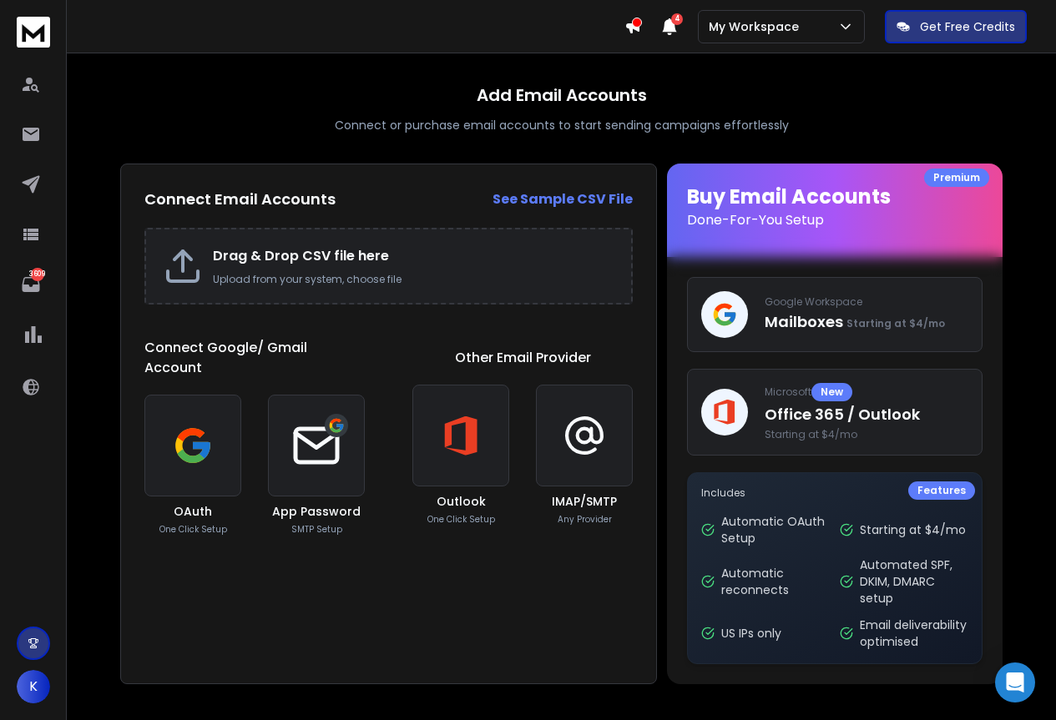
click at [187, 421] on icon at bounding box center [193, 446] width 42 height 50
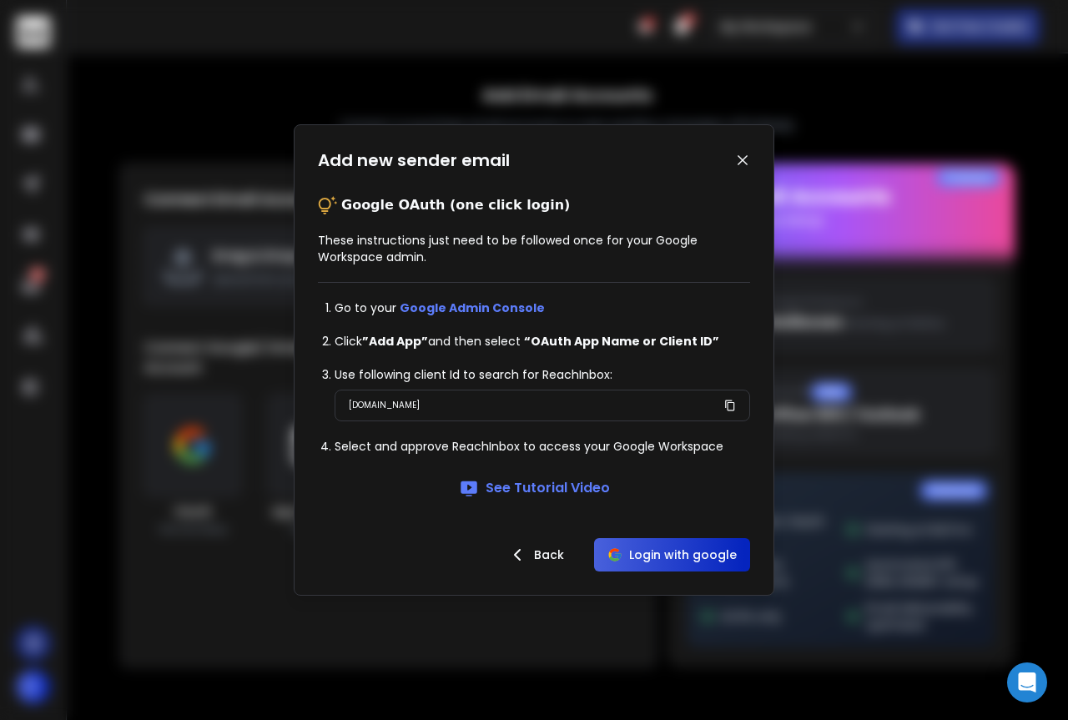
click at [659, 553] on button "Login with google" at bounding box center [672, 554] width 156 height 33
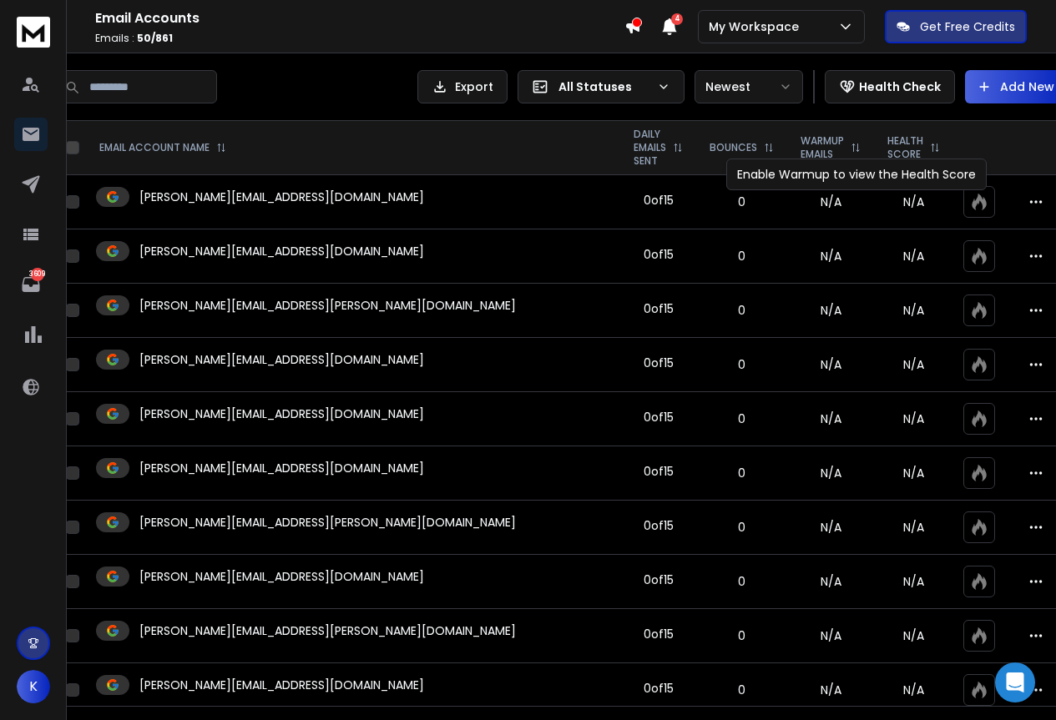
click at [998, 90] on button "Add New" at bounding box center [1016, 86] width 103 height 33
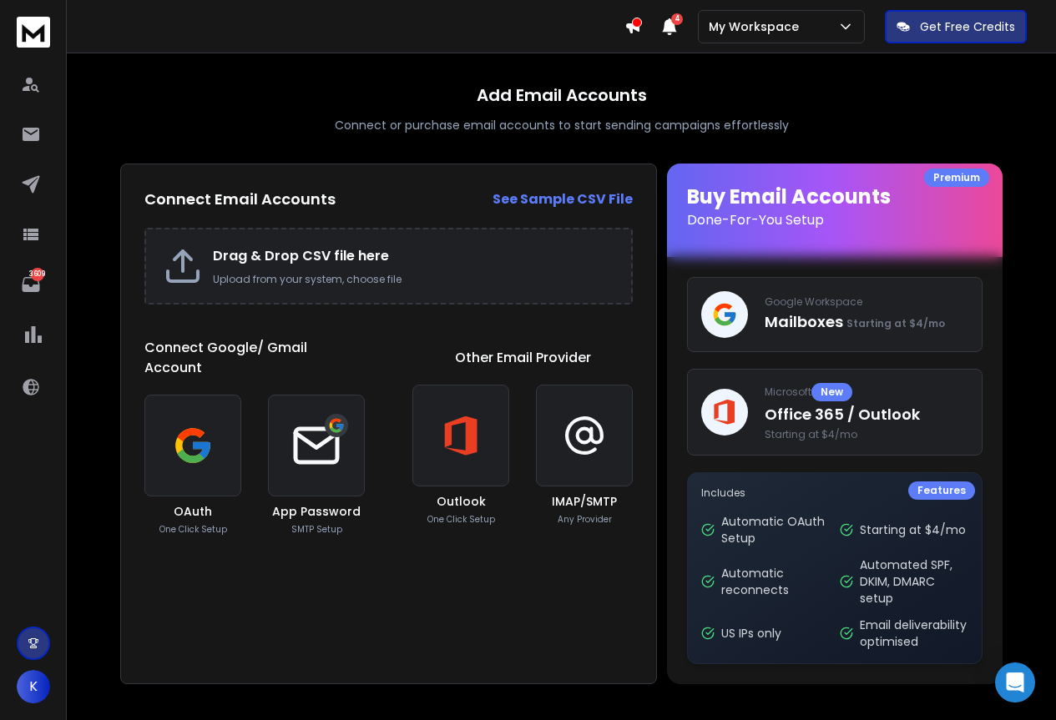
click at [190, 453] on div at bounding box center [192, 446] width 97 height 102
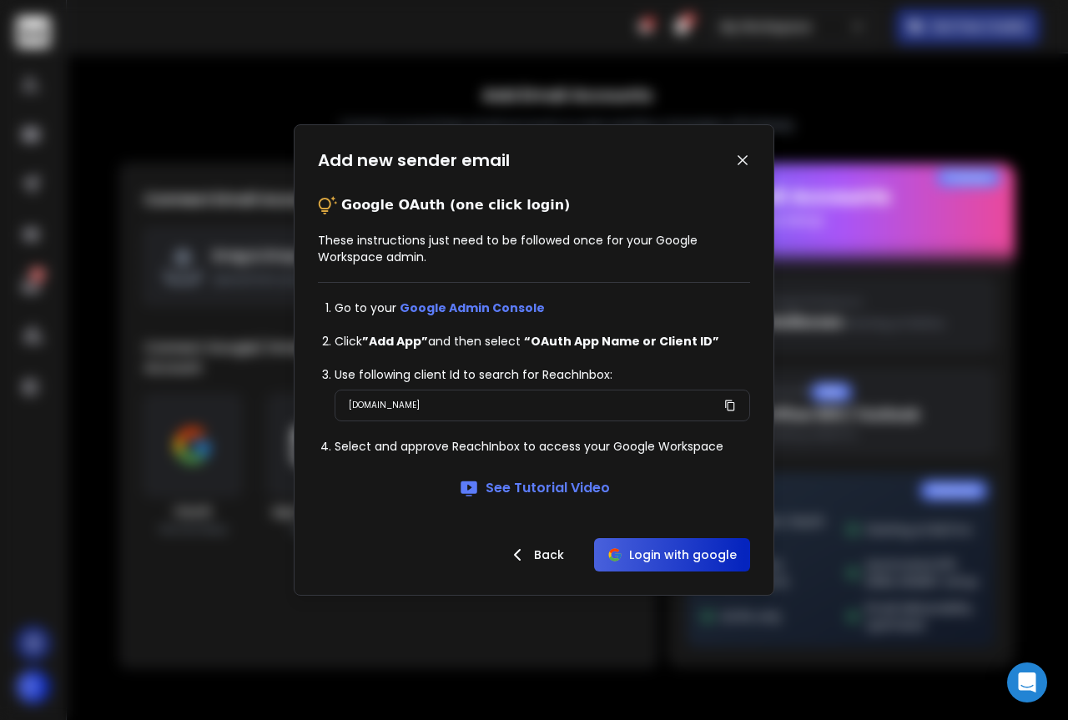
click at [664, 548] on button "Login with google" at bounding box center [672, 554] width 156 height 33
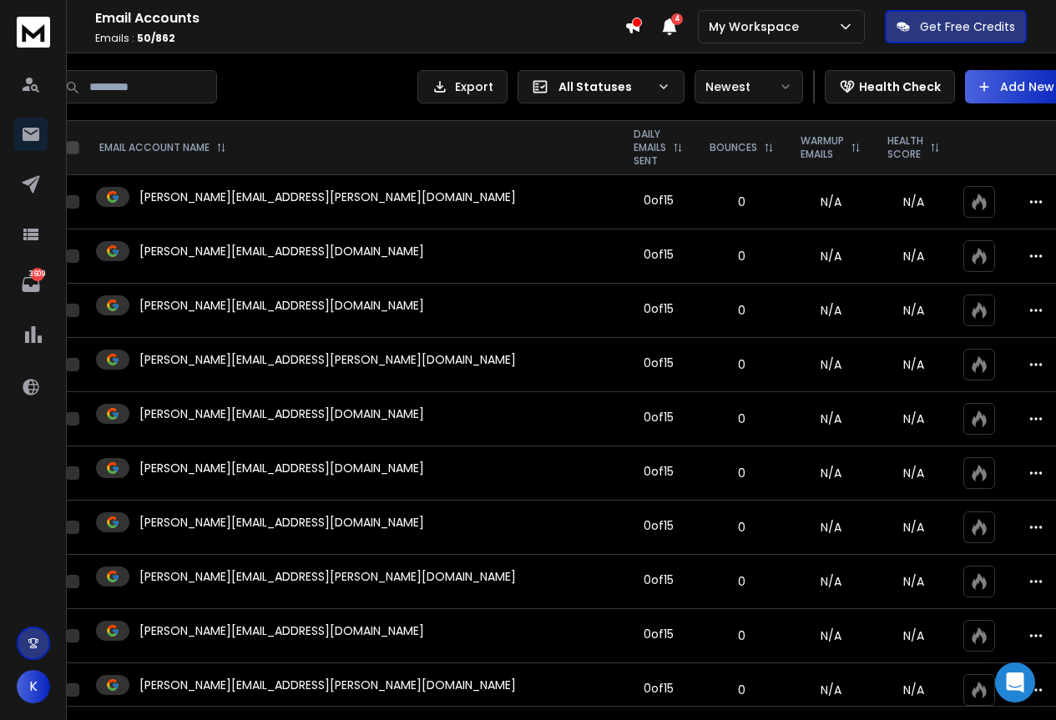
click at [965, 77] on button "Add New" at bounding box center [1016, 86] width 103 height 33
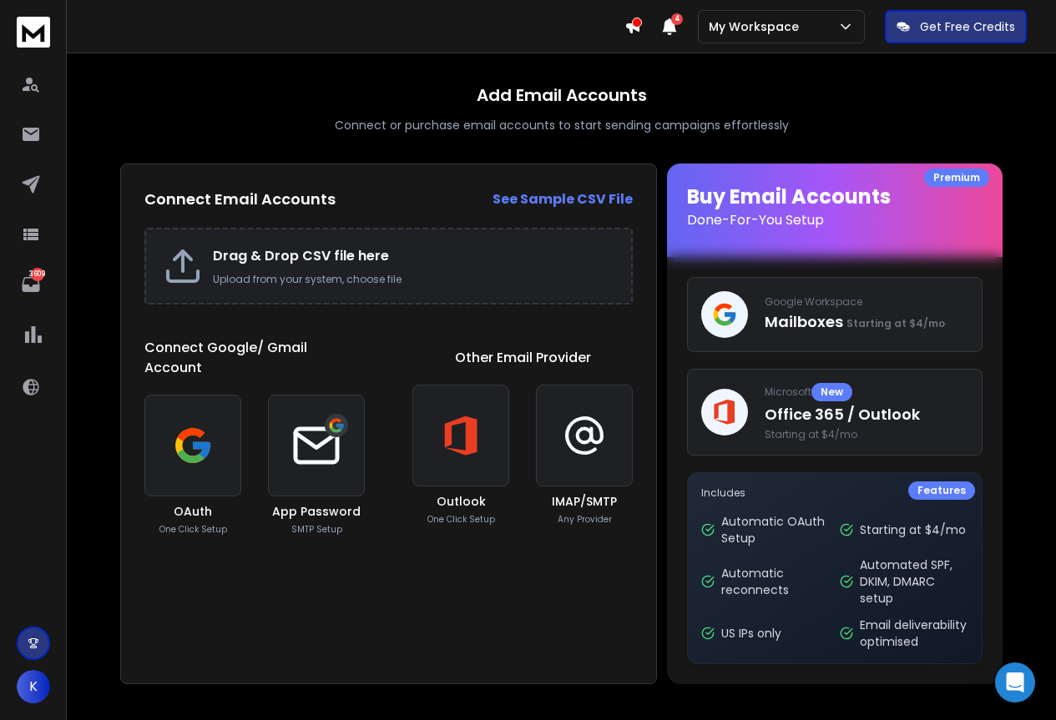
click at [203, 449] on icon at bounding box center [191, 456] width 28 height 14
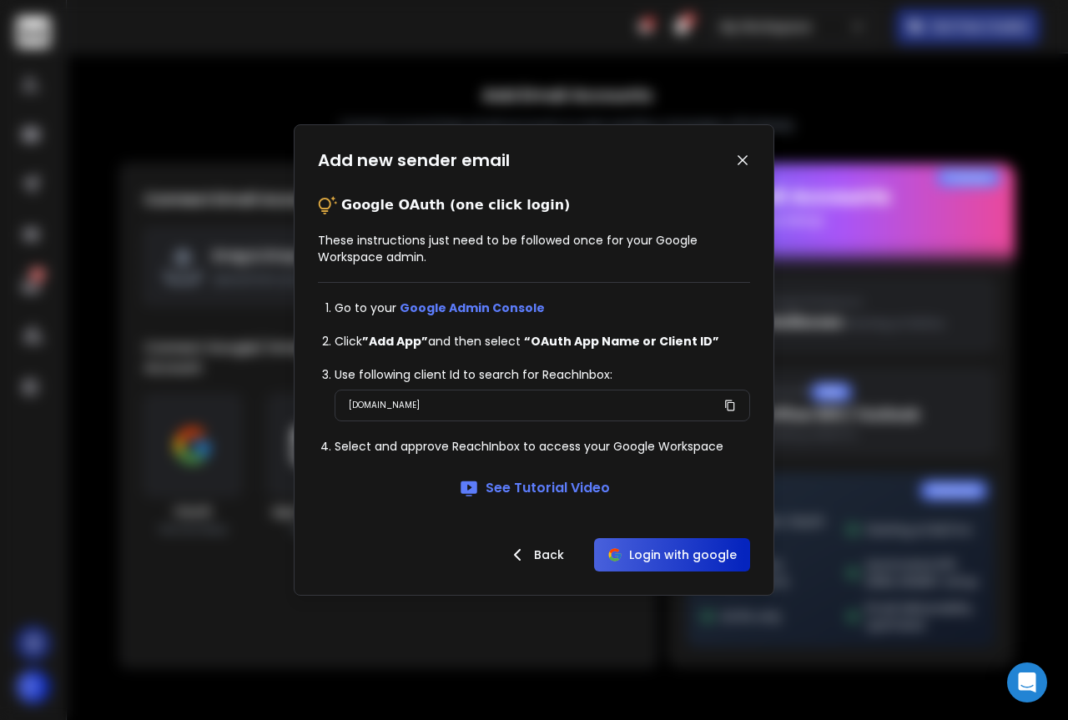
click at [694, 560] on button "Login with google" at bounding box center [672, 554] width 156 height 33
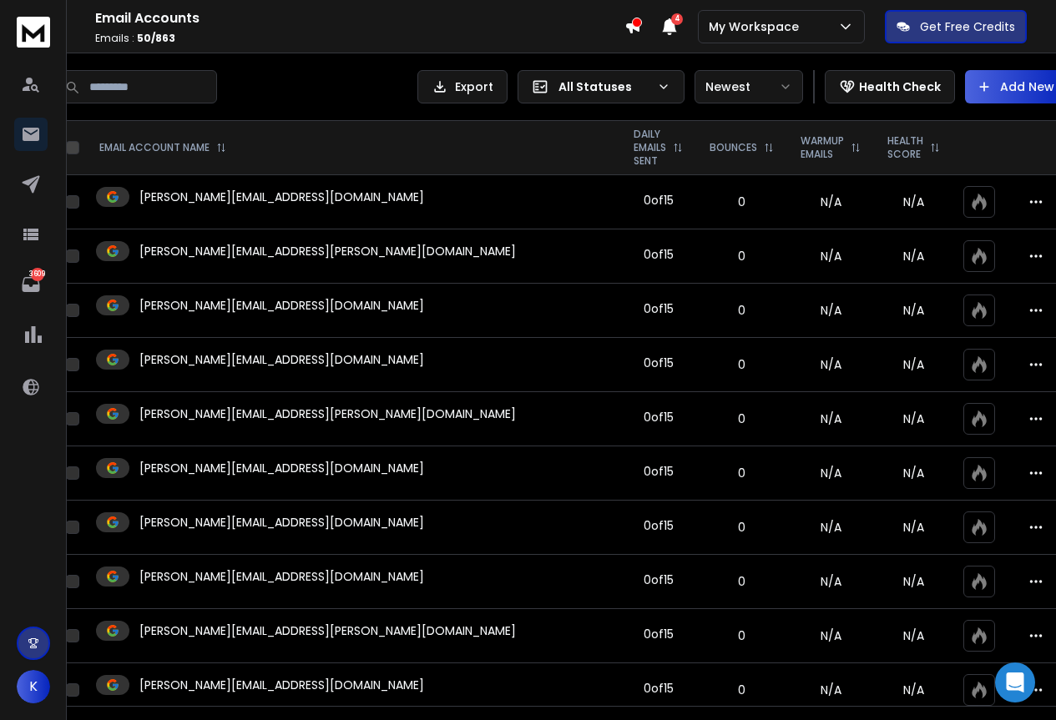
click at [966, 109] on div "Export All Statuses Newest Health Check Add New EMAIL ACCOUNT NAME DAILY EMAILS…" at bounding box center [561, 388] width 1013 height 637
click at [966, 105] on div "Export All Statuses Newest Health Check Add New EMAIL ACCOUNT NAME DAILY EMAILS…" at bounding box center [561, 388] width 1013 height 637
click at [966, 97] on button "Add New" at bounding box center [1016, 86] width 103 height 33
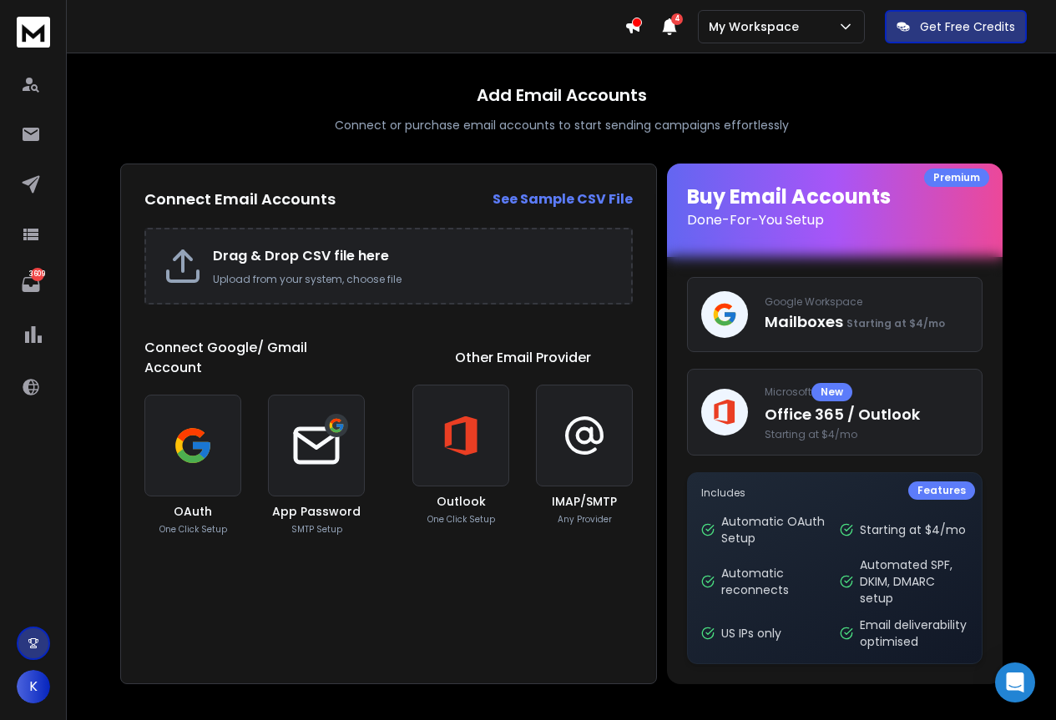
click at [172, 445] on icon at bounding box center [193, 446] width 42 height 50
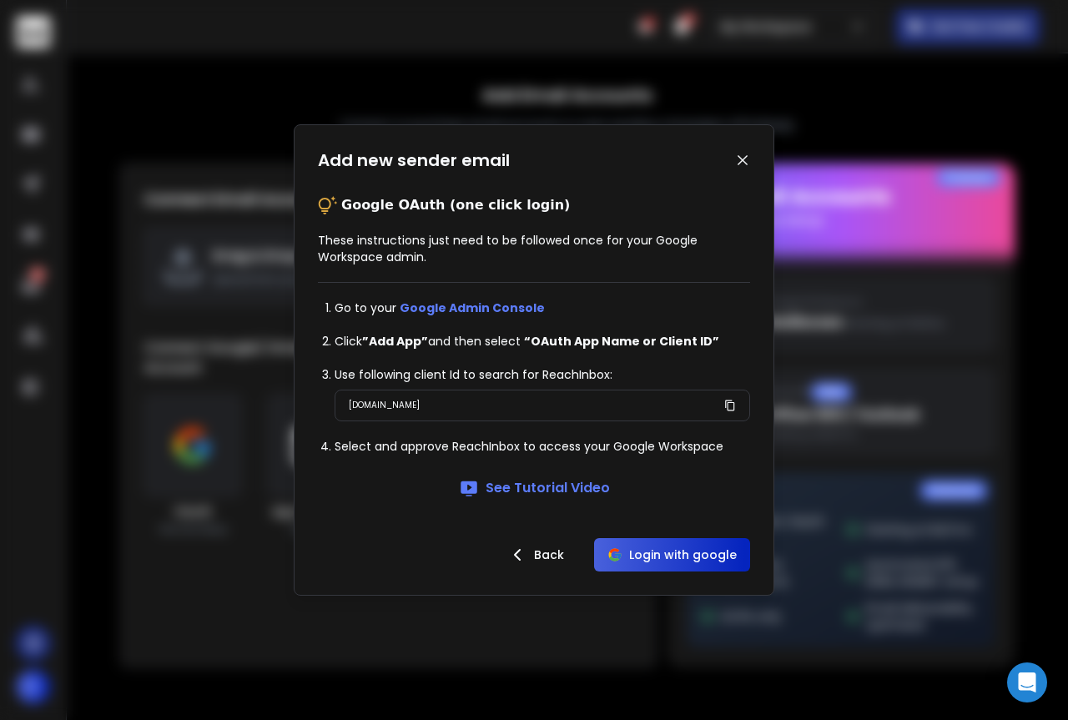
click at [680, 560] on button "Login with google" at bounding box center [672, 554] width 156 height 33
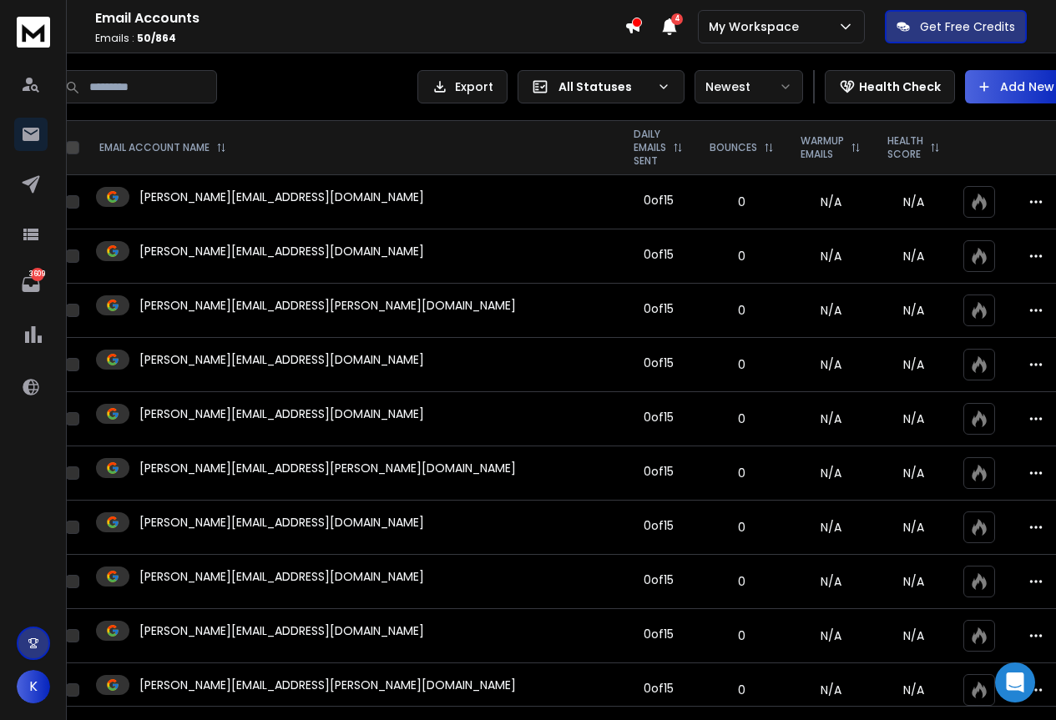
click at [981, 95] on button "Add New" at bounding box center [1016, 86] width 103 height 33
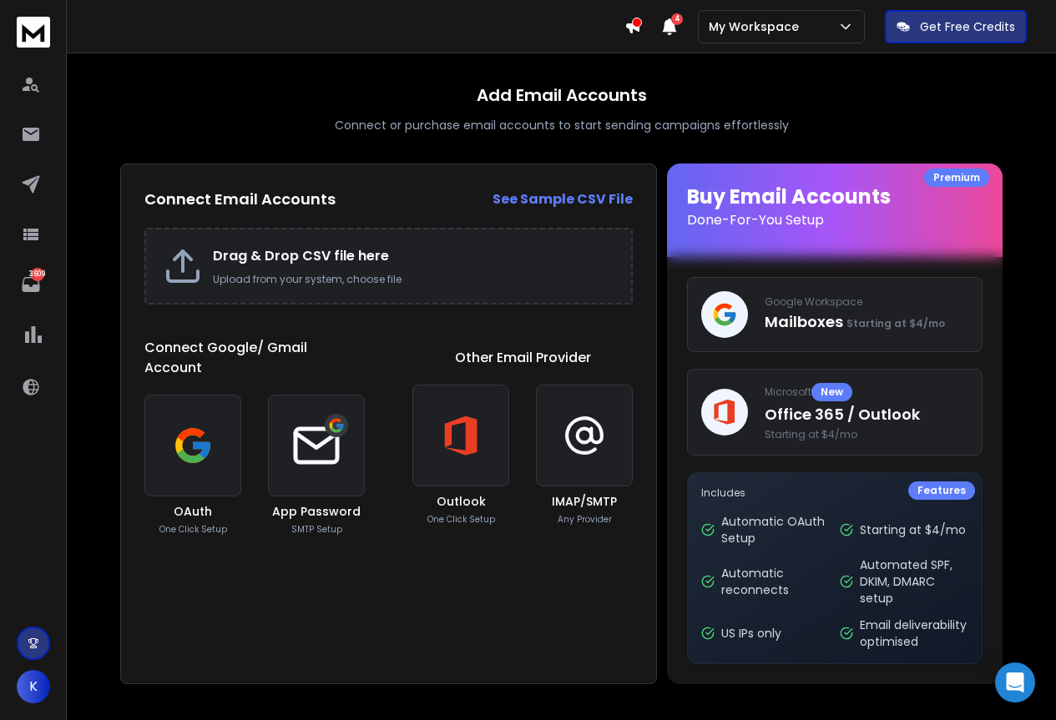
click at [187, 462] on div at bounding box center [192, 446] width 97 height 102
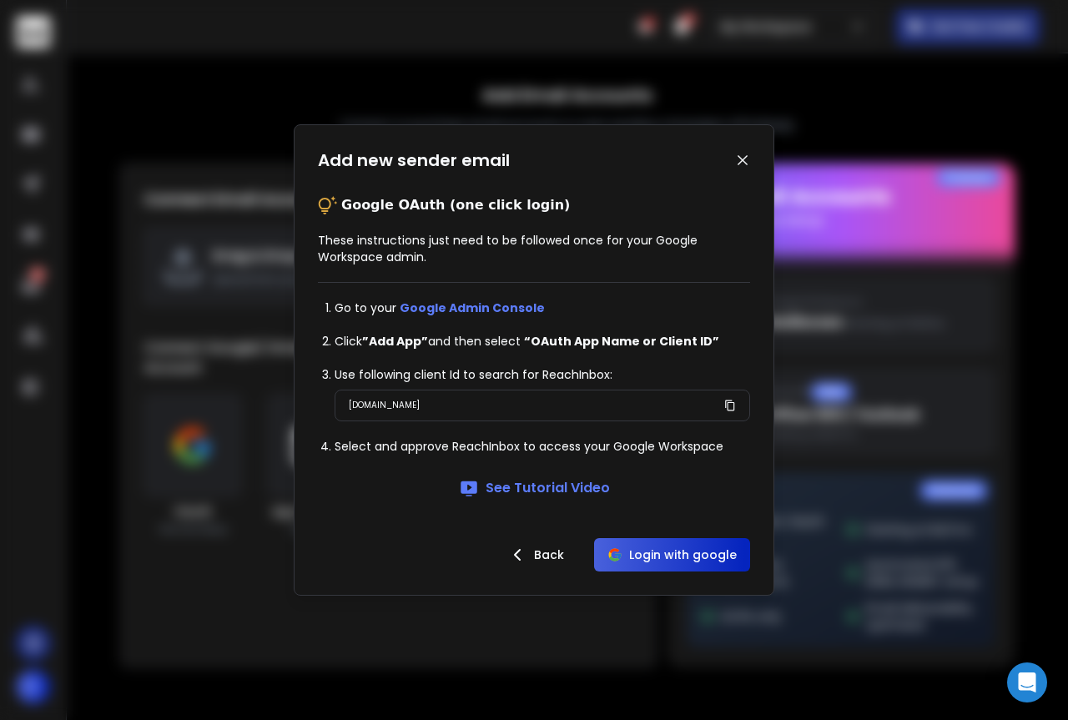
click at [678, 572] on div "Add new sender email Google OAuth (one click login) These instructions just nee…" at bounding box center [534, 360] width 481 height 472
click at [674, 542] on button "Login with google" at bounding box center [672, 554] width 156 height 33
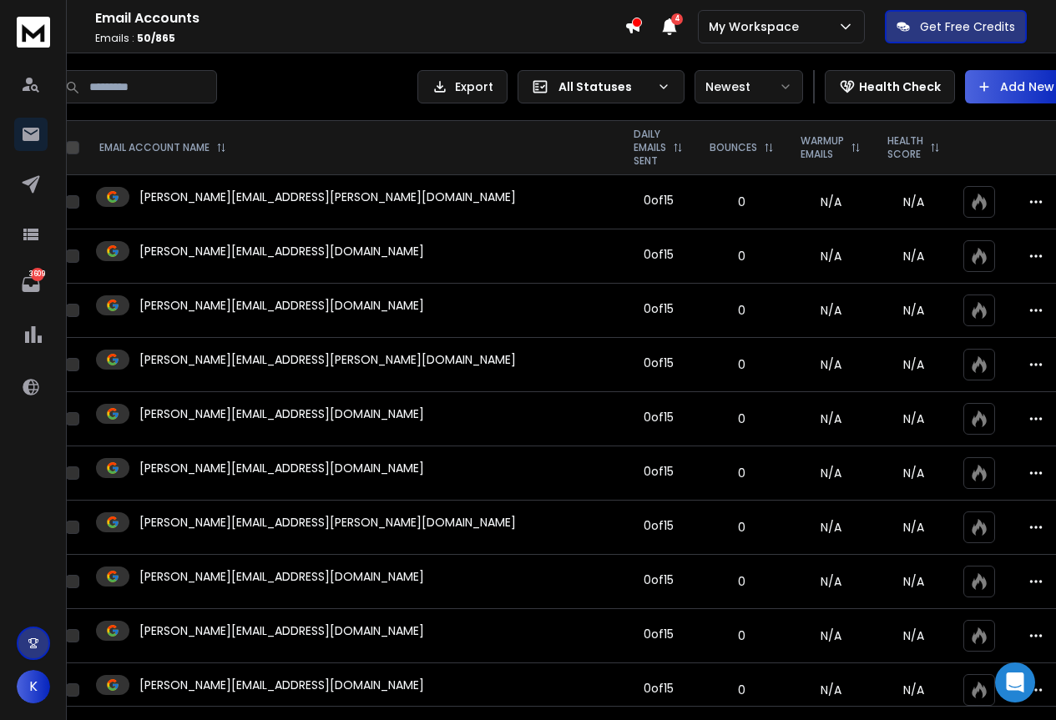
click at [965, 93] on button "Add New" at bounding box center [1016, 86] width 103 height 33
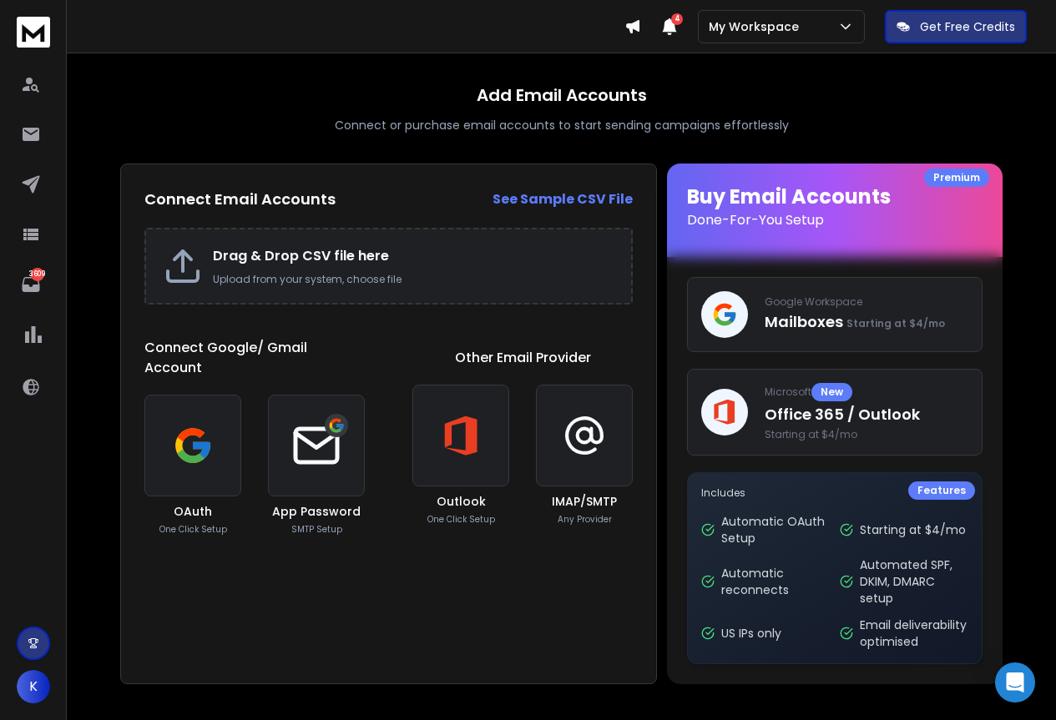
click at [208, 442] on icon at bounding box center [202, 450] width 18 height 17
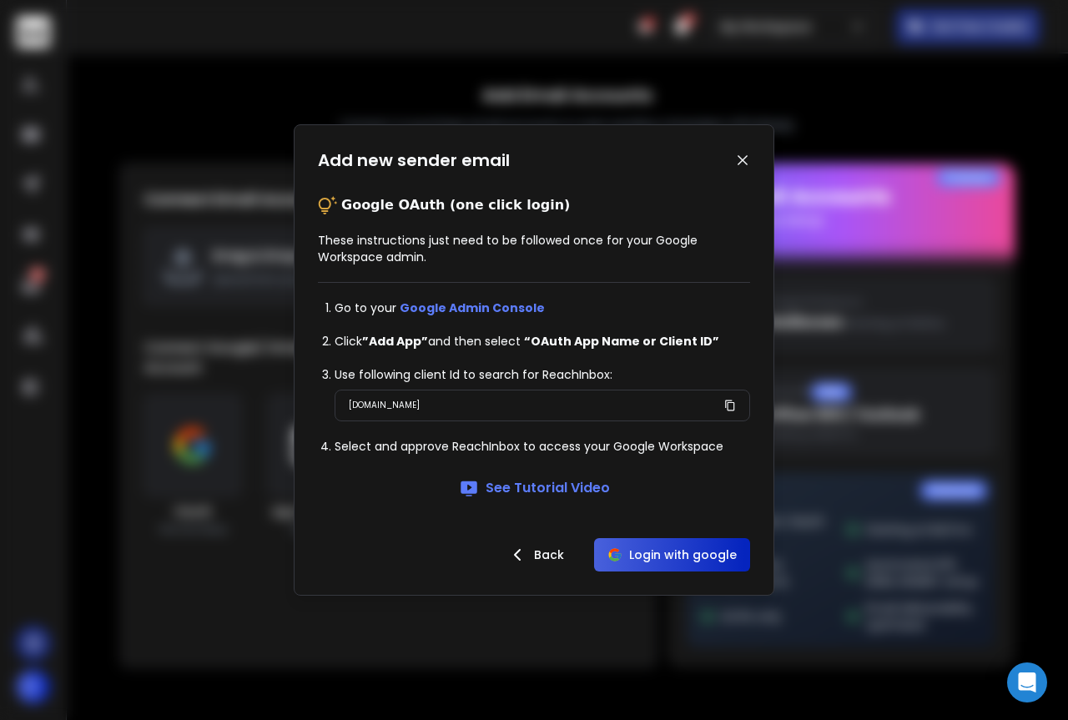
click at [673, 550] on button "Login with google" at bounding box center [672, 554] width 156 height 33
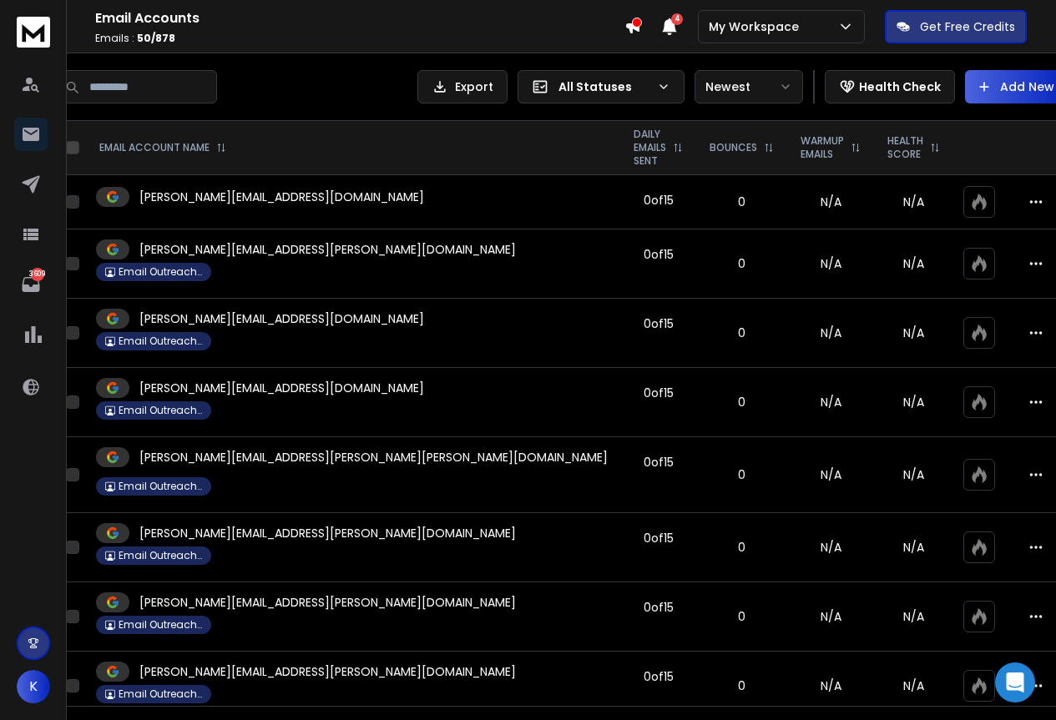
click at [977, 95] on button "Add New" at bounding box center [1016, 86] width 103 height 33
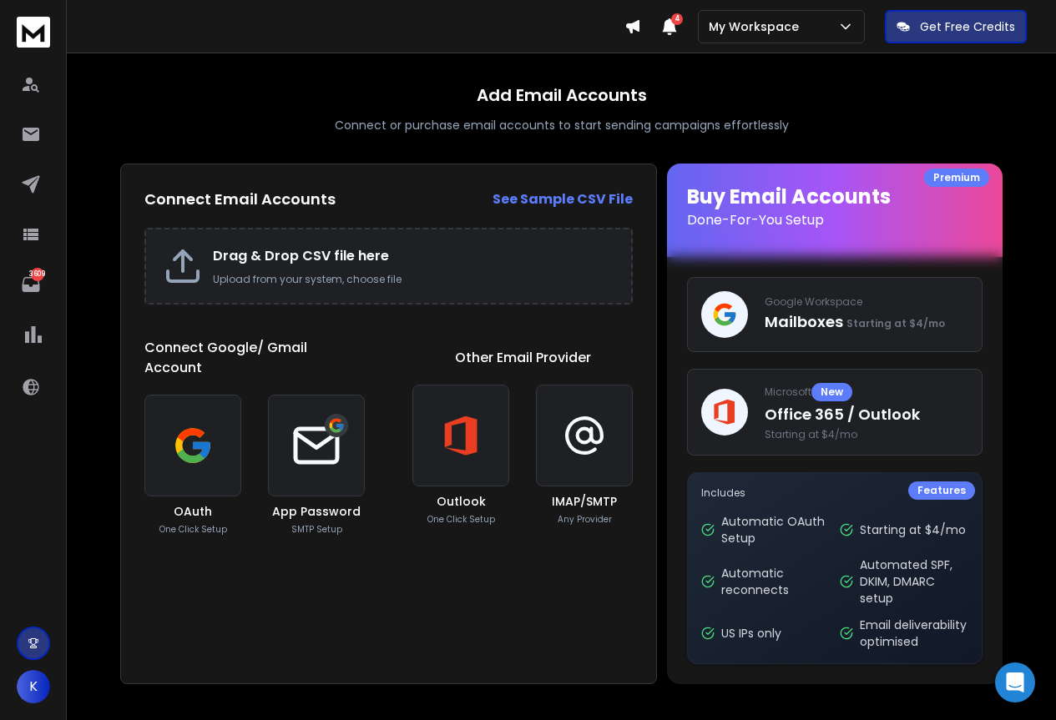
click at [977, 94] on div "Add Email Accounts Connect or purchase email accounts to start sending campaign…" at bounding box center [561, 108] width 989 height 50
click at [195, 457] on div at bounding box center [192, 446] width 97 height 102
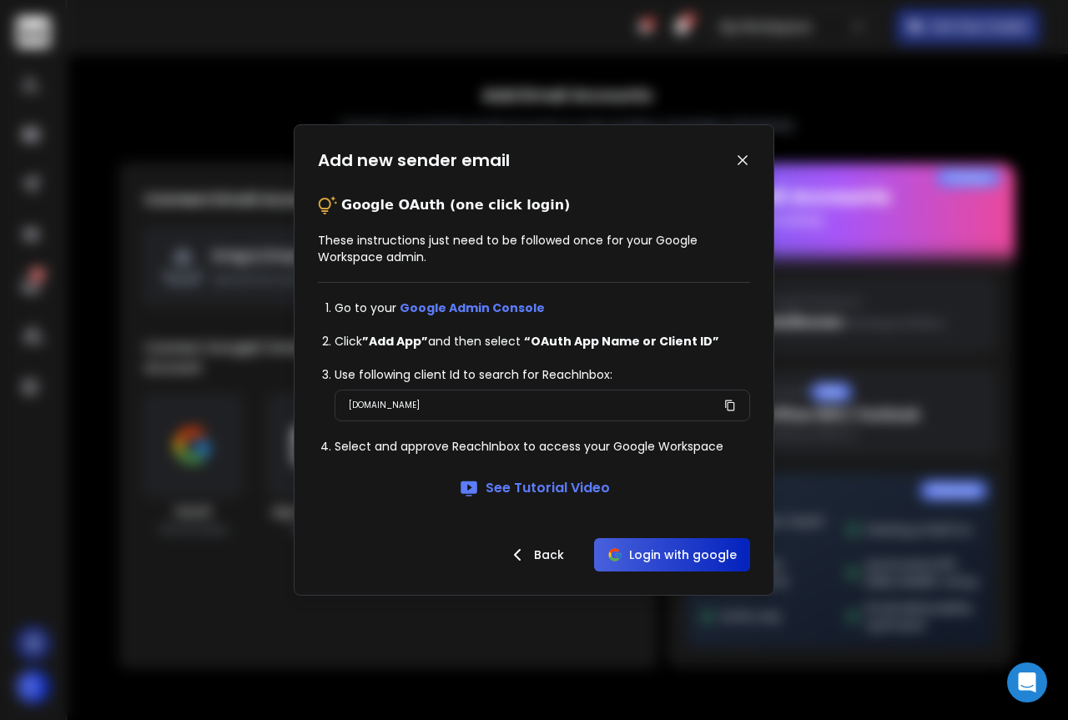
click at [644, 553] on button "Login with google" at bounding box center [672, 554] width 156 height 33
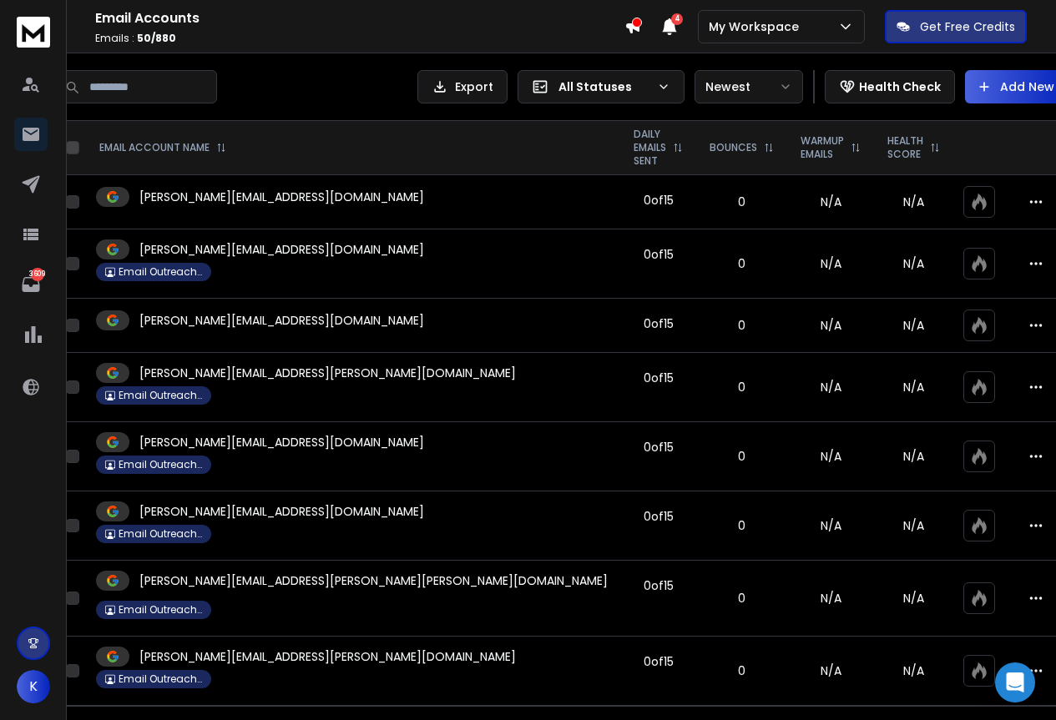
click at [965, 93] on button "Add New" at bounding box center [1016, 86] width 103 height 33
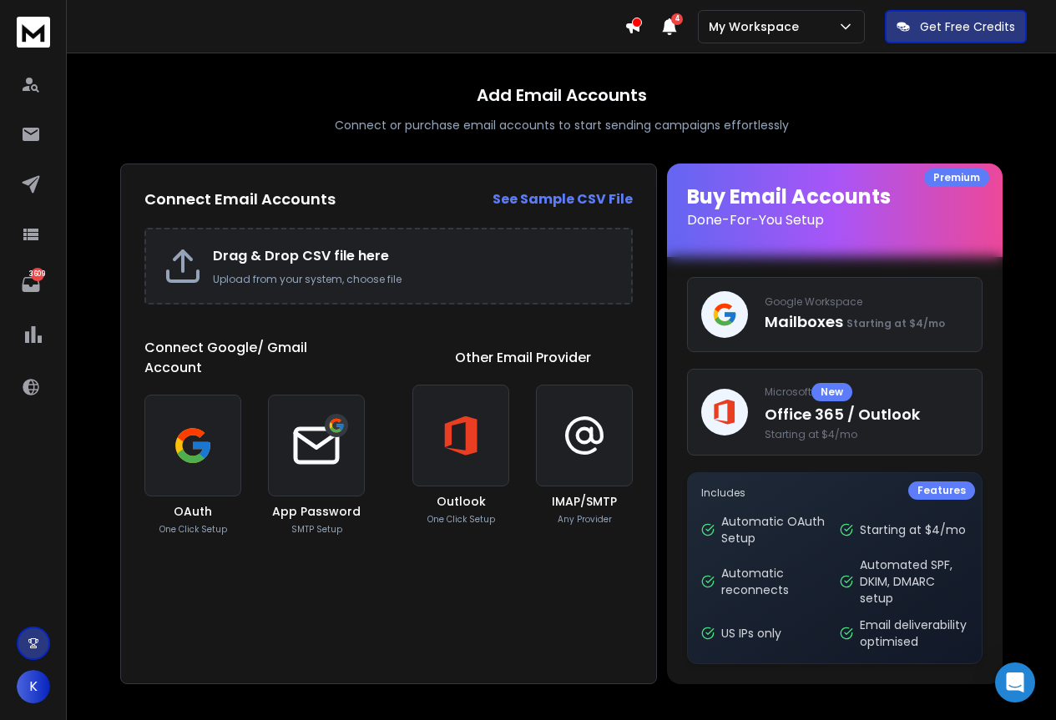
click at [185, 432] on icon at bounding box center [193, 446] width 42 height 50
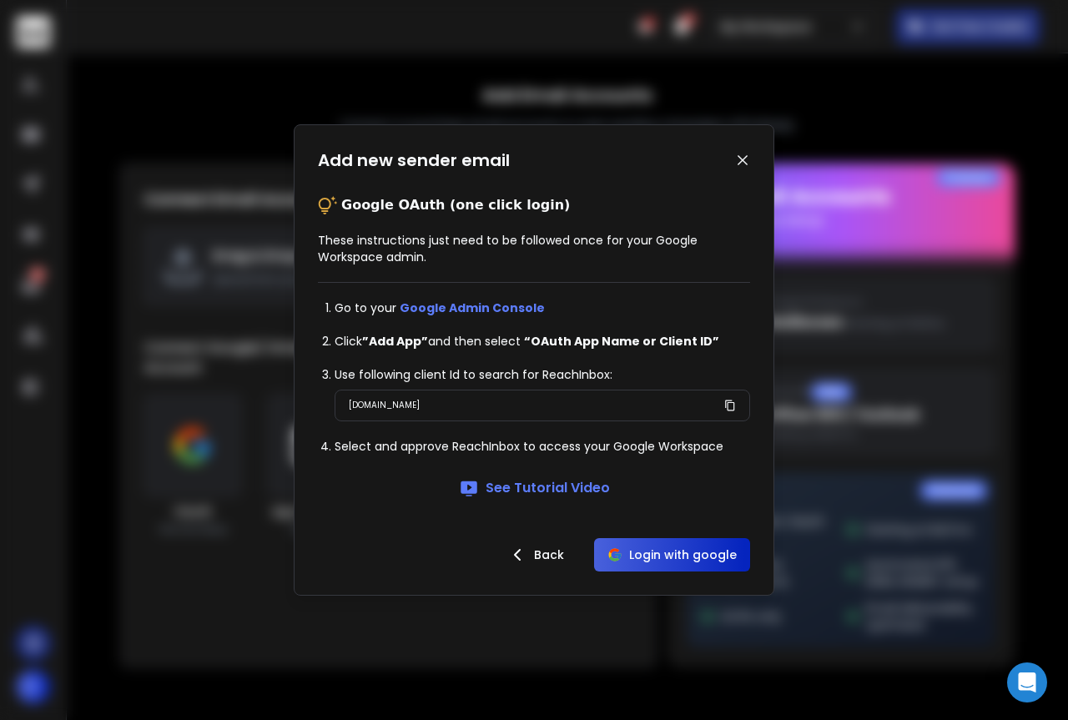
click at [670, 542] on button "Login with google" at bounding box center [672, 554] width 156 height 33
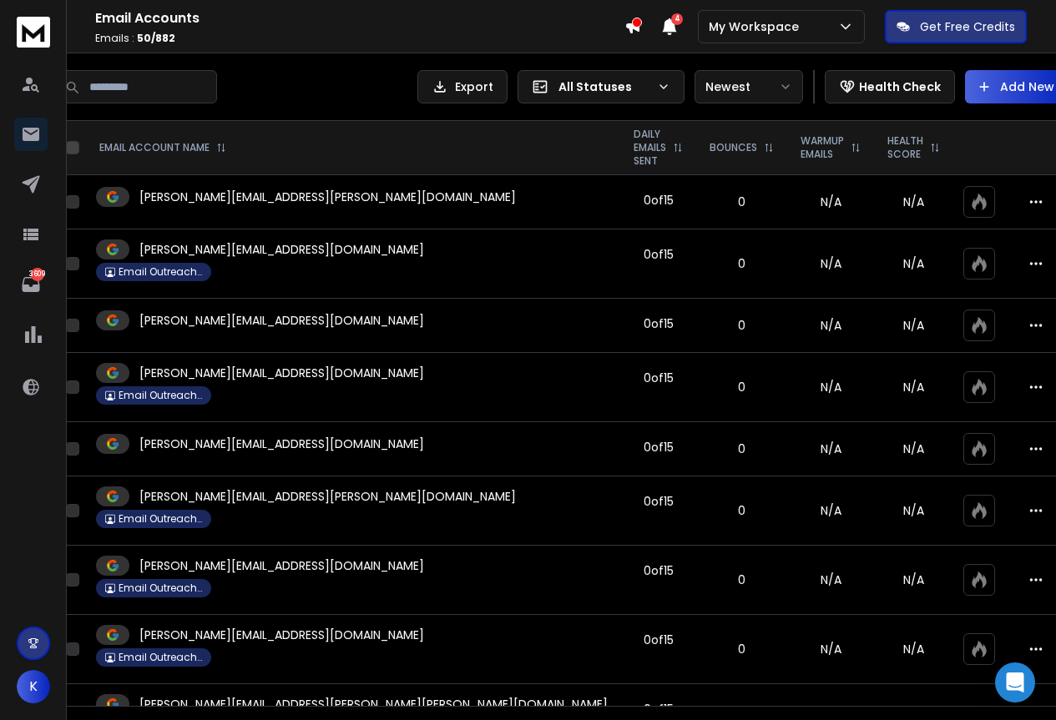
click at [1011, 88] on button "Add New" at bounding box center [1016, 86] width 103 height 33
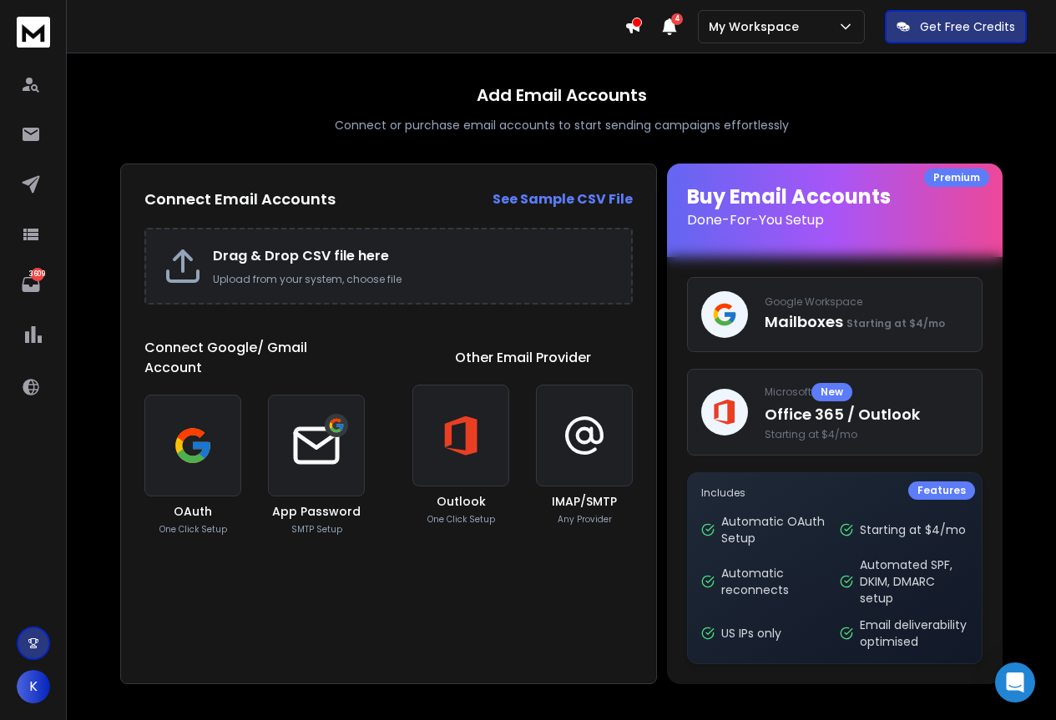
click at [193, 428] on icon at bounding box center [192, 434] width 28 height 13
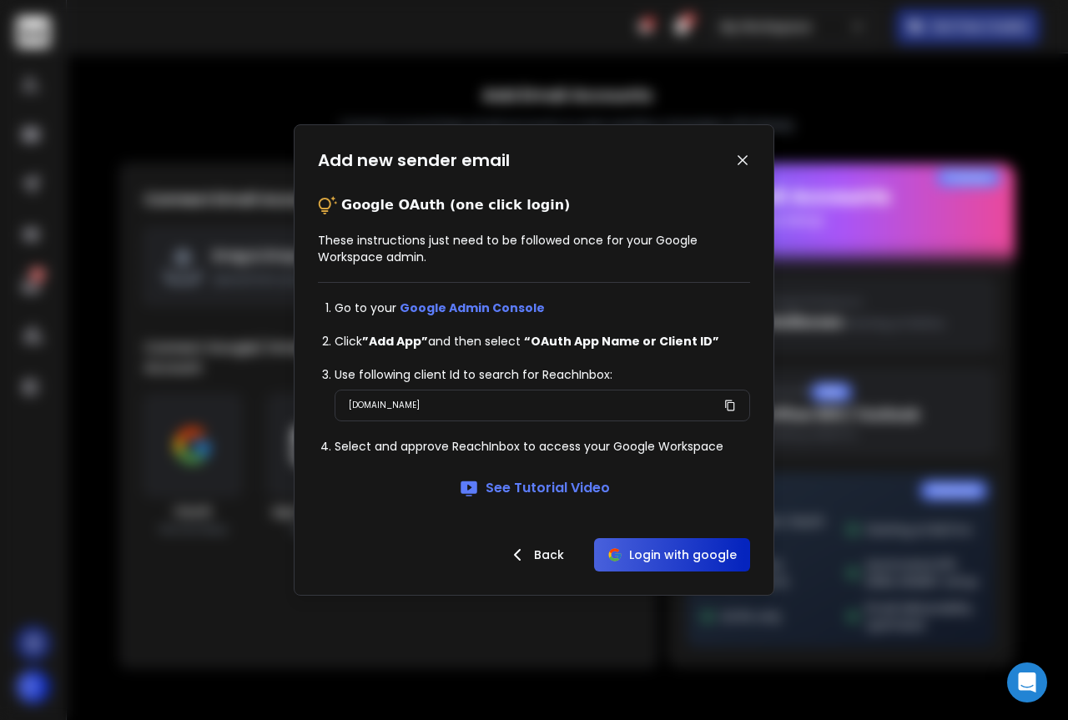
click at [672, 558] on button "Login with google" at bounding box center [672, 554] width 156 height 33
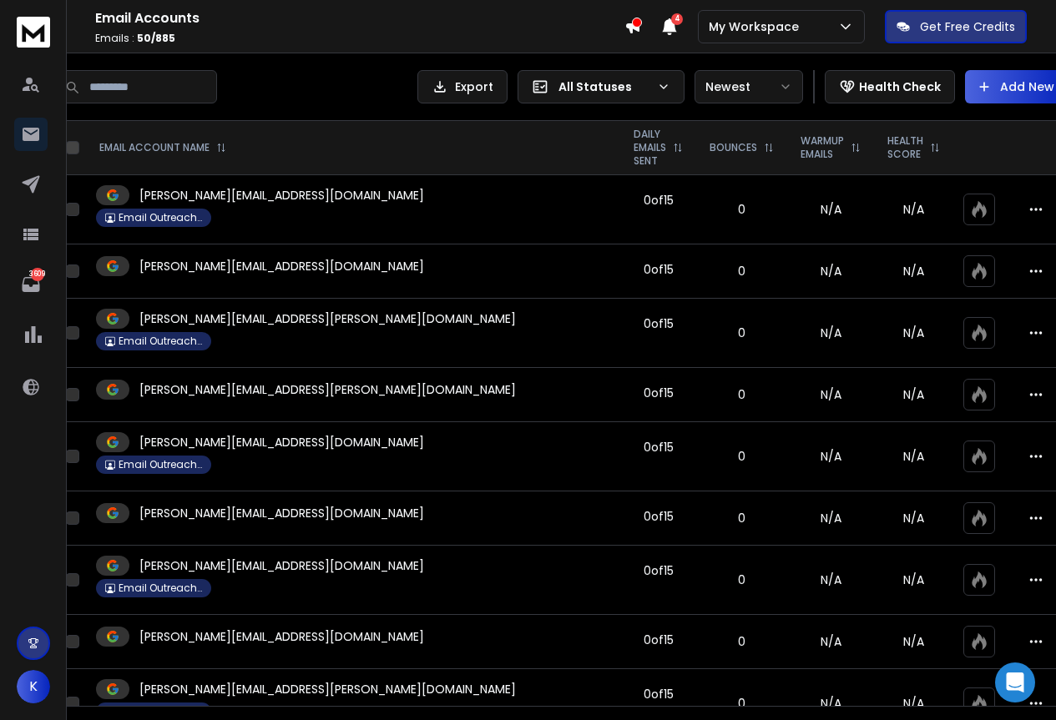
click at [1008, 90] on button "Add New" at bounding box center [1016, 86] width 103 height 33
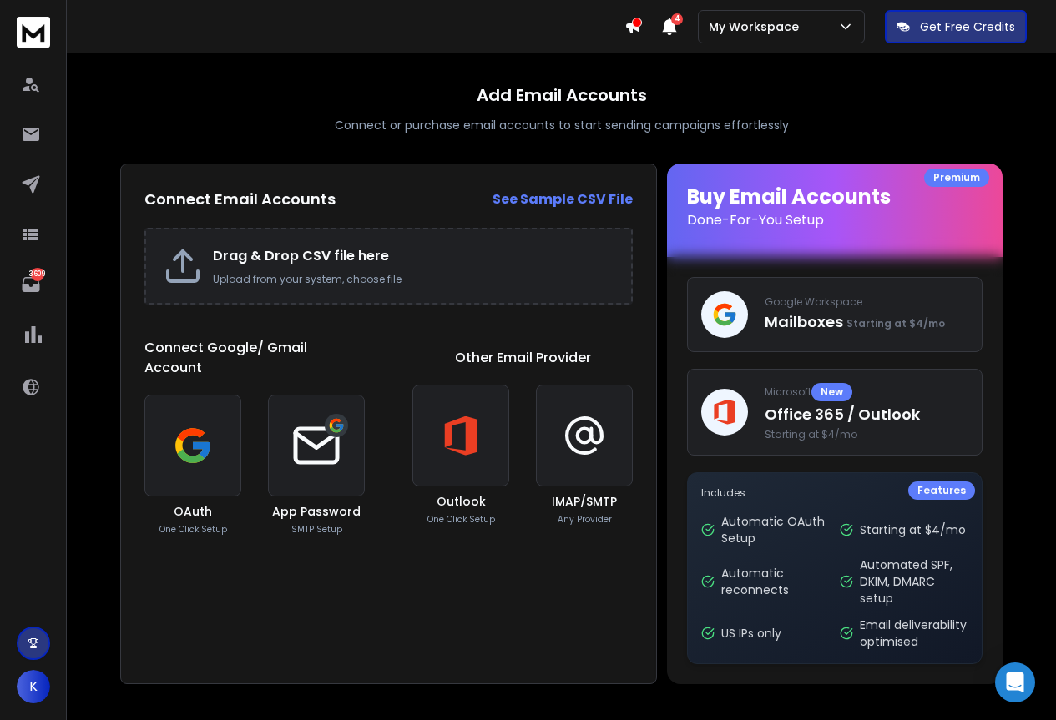
click at [187, 463] on div at bounding box center [192, 446] width 97 height 102
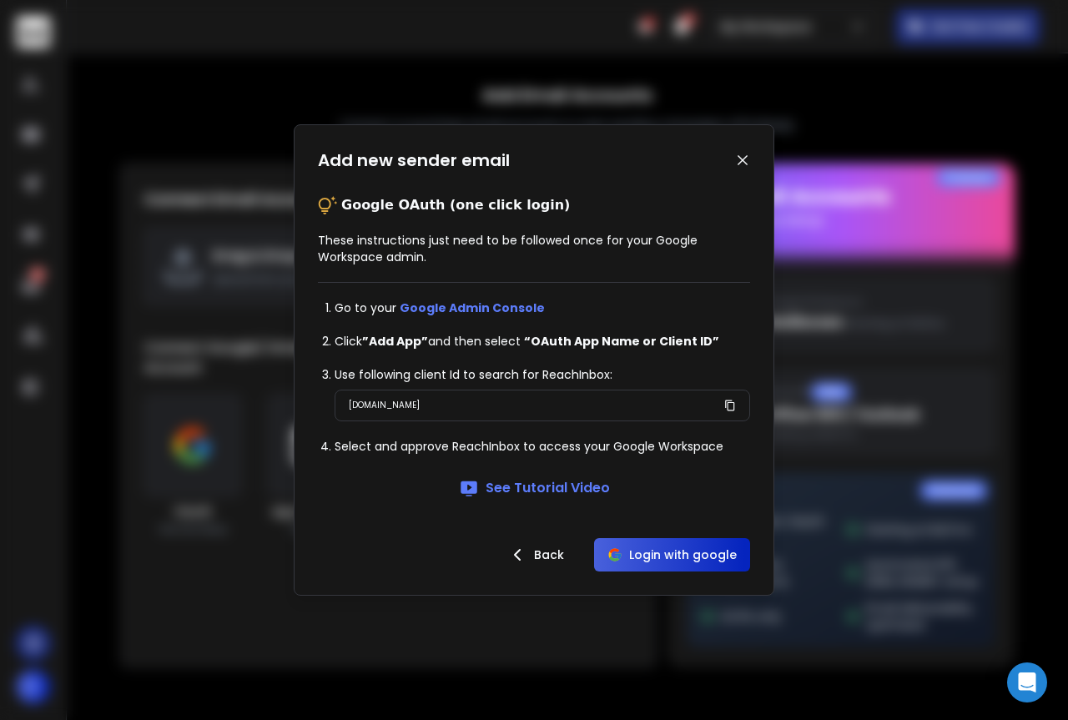
click at [669, 544] on button "Login with google" at bounding box center [672, 554] width 156 height 33
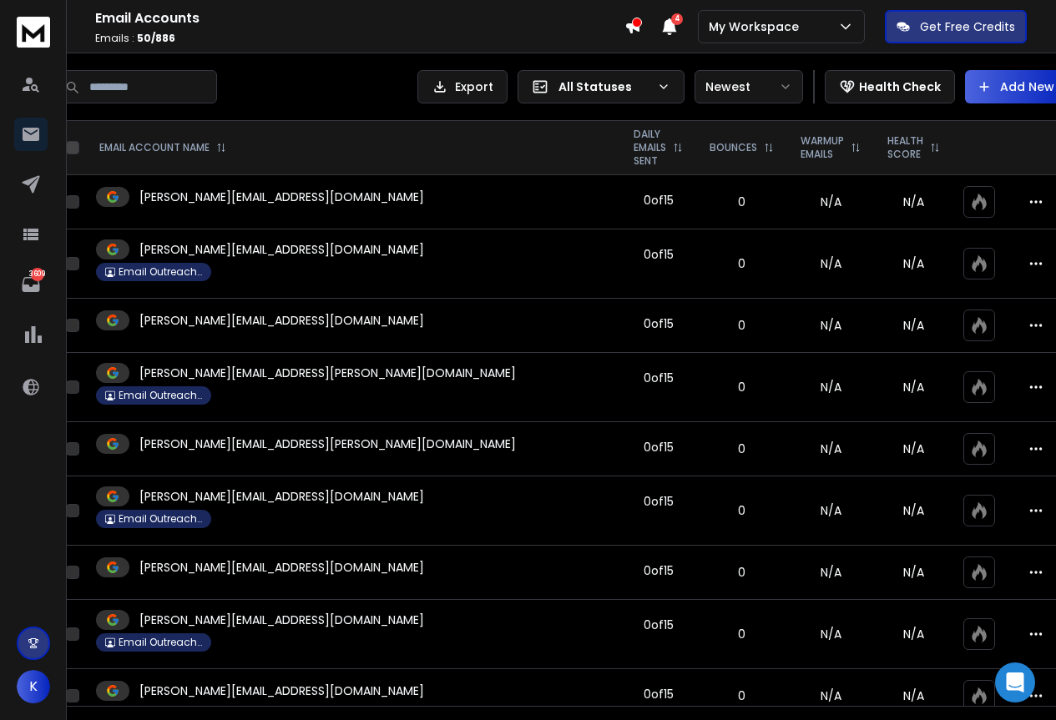
click at [994, 83] on button "Add New" at bounding box center [1016, 86] width 103 height 33
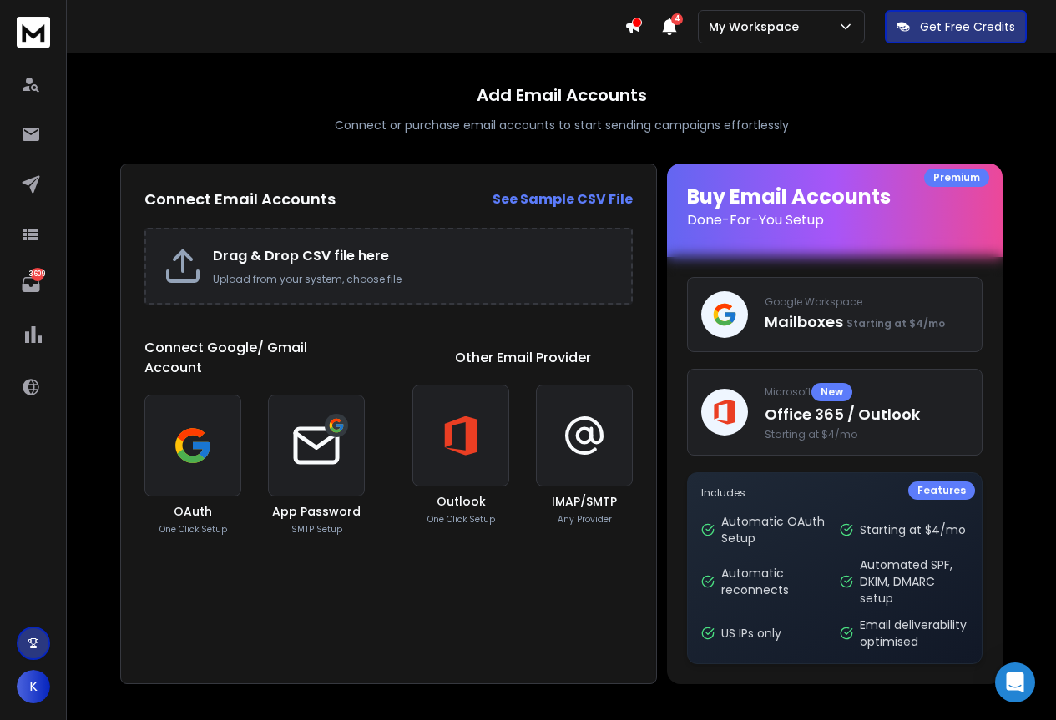
click at [153, 442] on div at bounding box center [192, 446] width 97 height 102
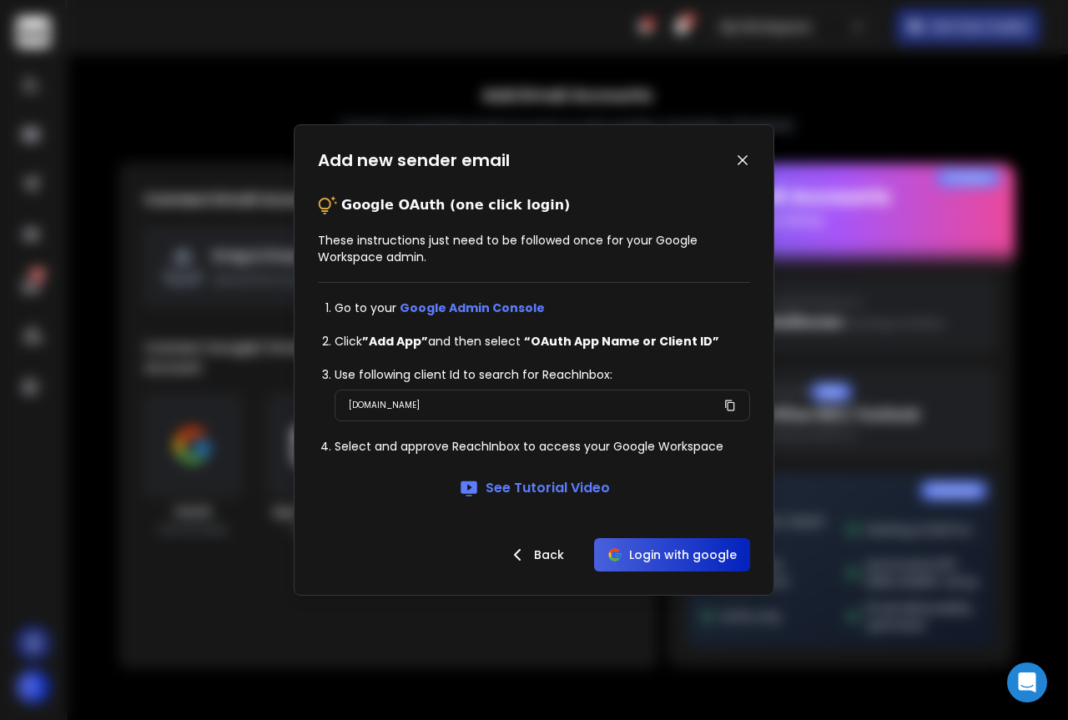
click at [655, 546] on button "Login with google" at bounding box center [672, 554] width 156 height 33
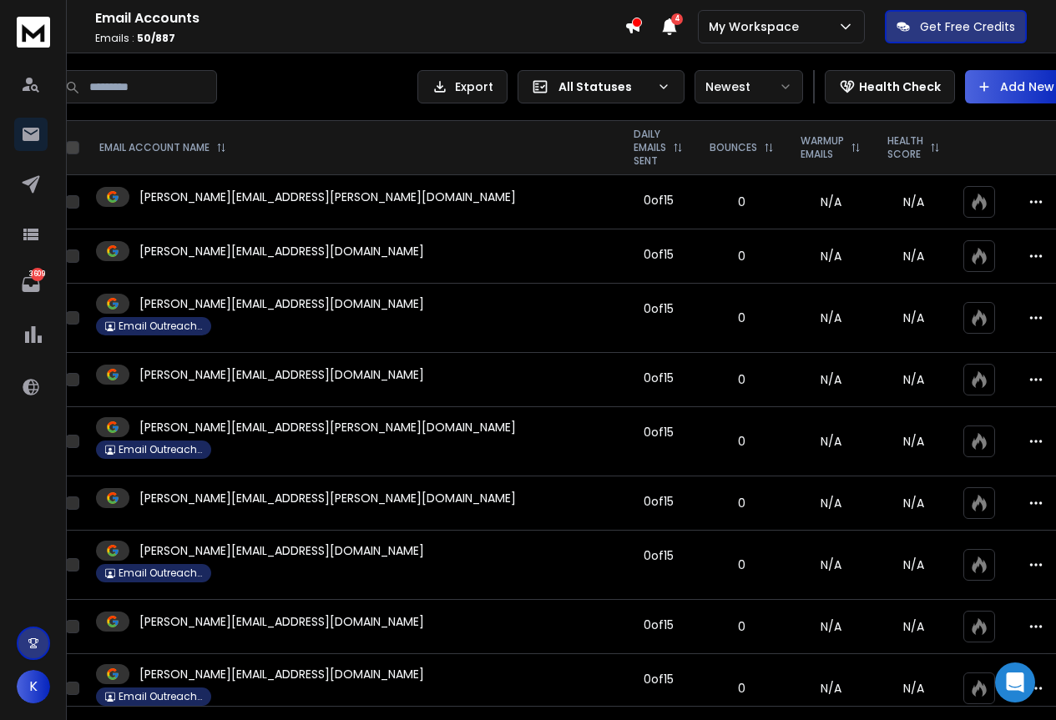
click at [972, 88] on button "Add New" at bounding box center [1016, 86] width 103 height 33
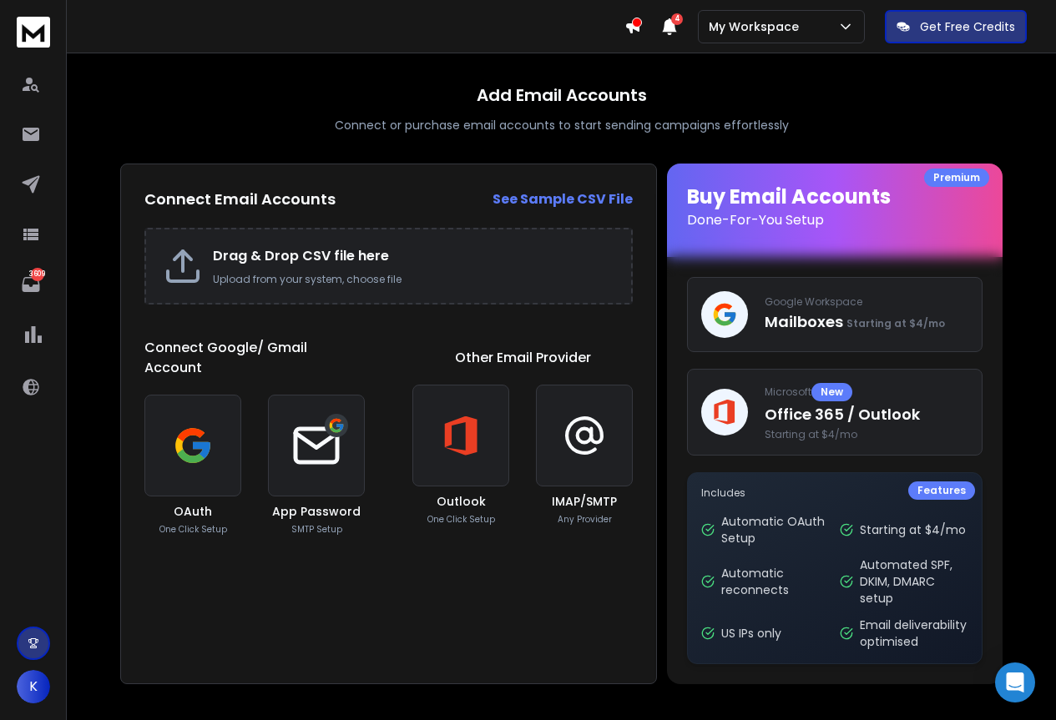
click at [213, 436] on icon at bounding box center [193, 446] width 42 height 50
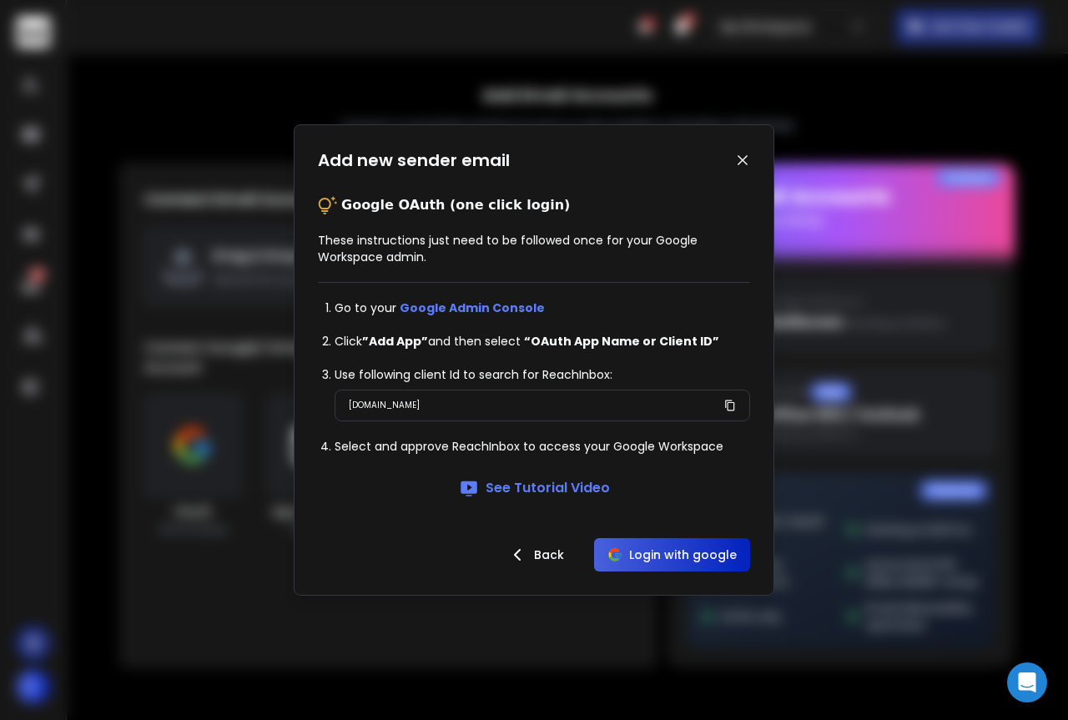
click at [748, 164] on icon at bounding box center [742, 160] width 15 height 15
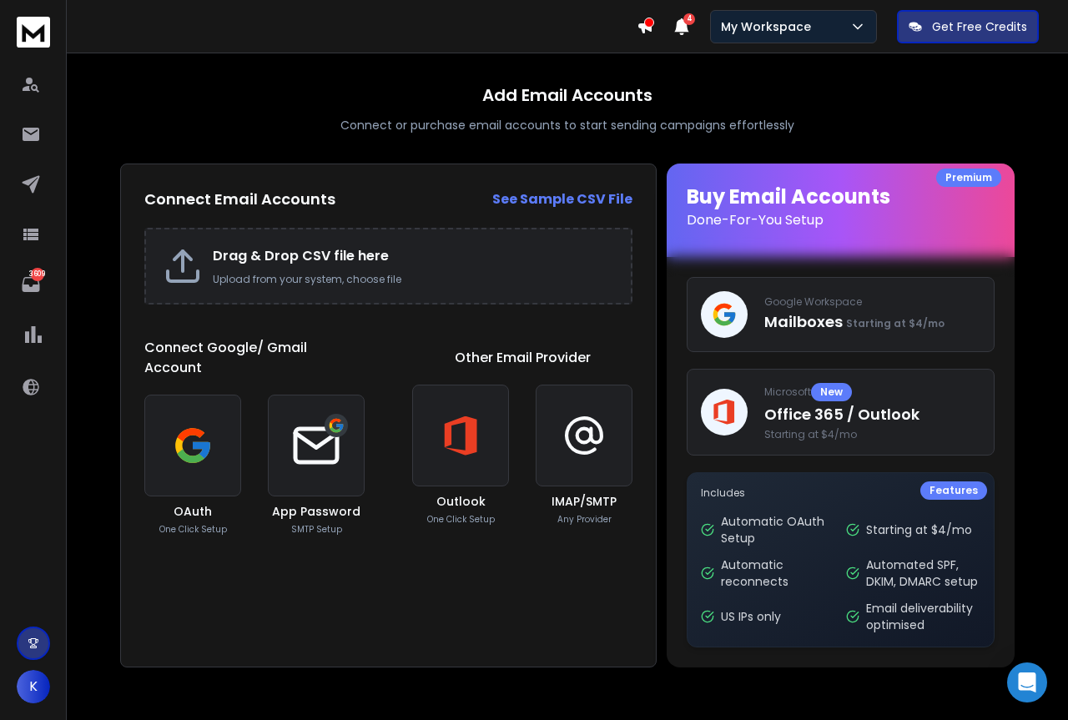
click at [774, 35] on button "My Workspace" at bounding box center [793, 26] width 167 height 33
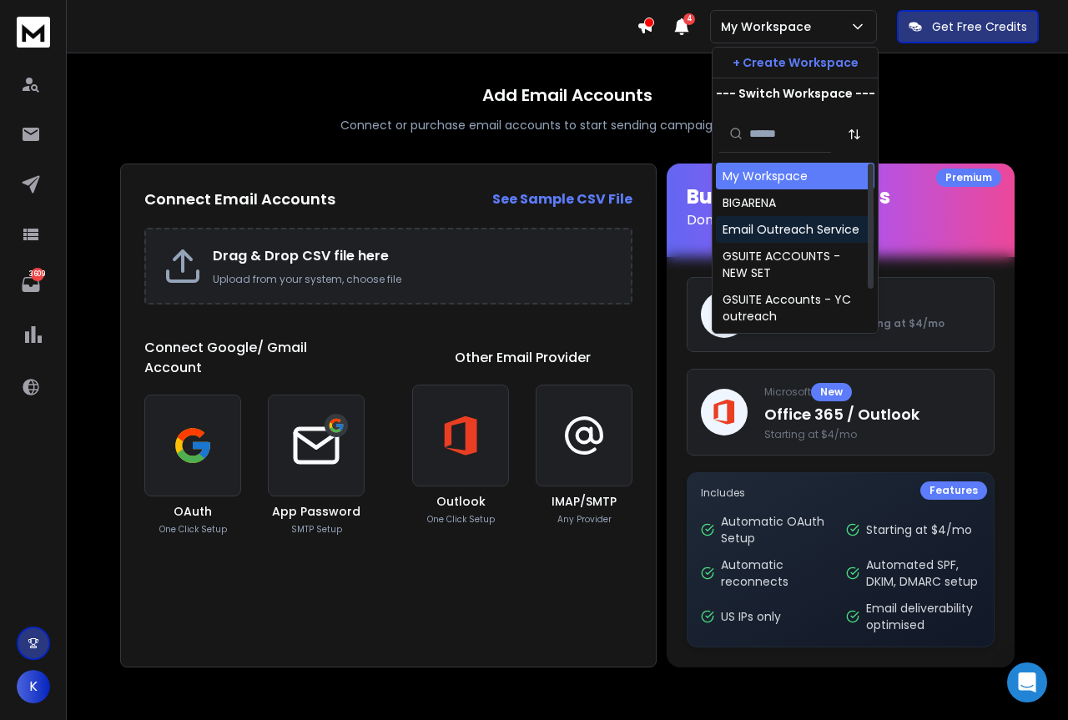
click at [765, 234] on div "Email Outreach Service" at bounding box center [791, 229] width 137 height 17
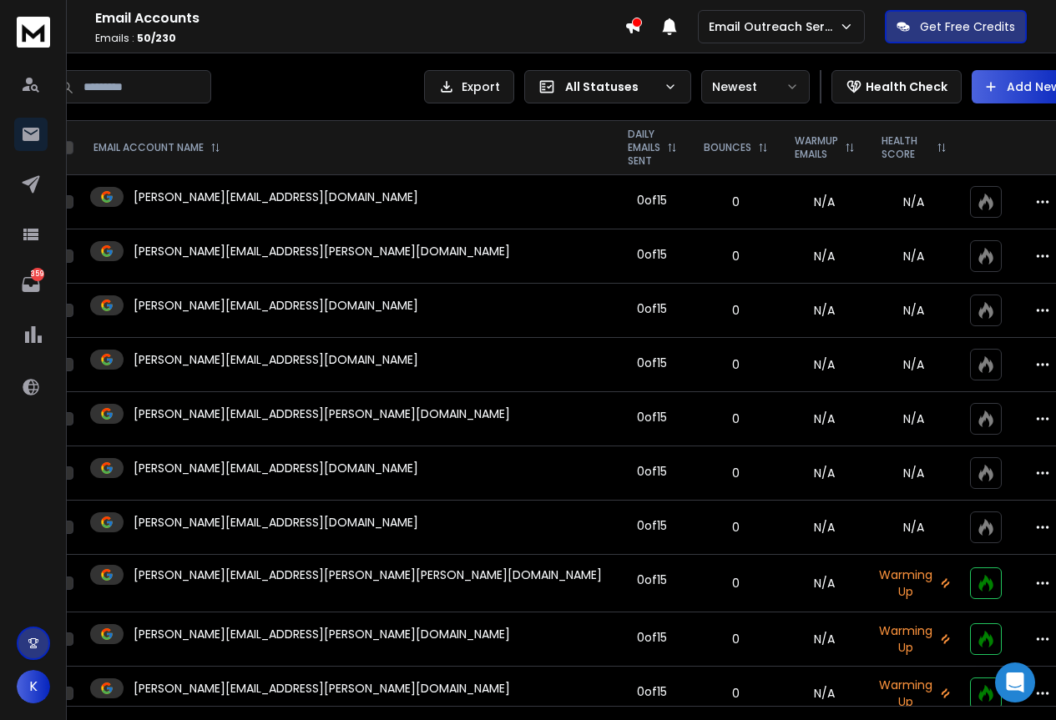
click at [972, 92] on button "Add New" at bounding box center [1023, 86] width 103 height 33
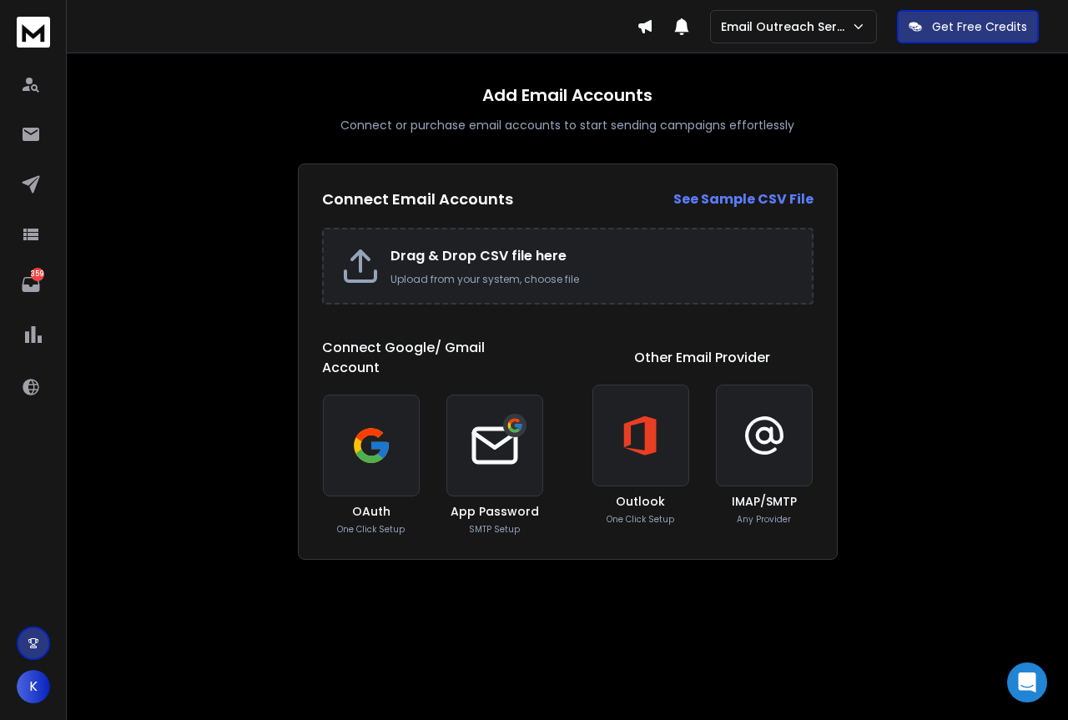
click at [371, 433] on icon at bounding box center [372, 446] width 42 height 50
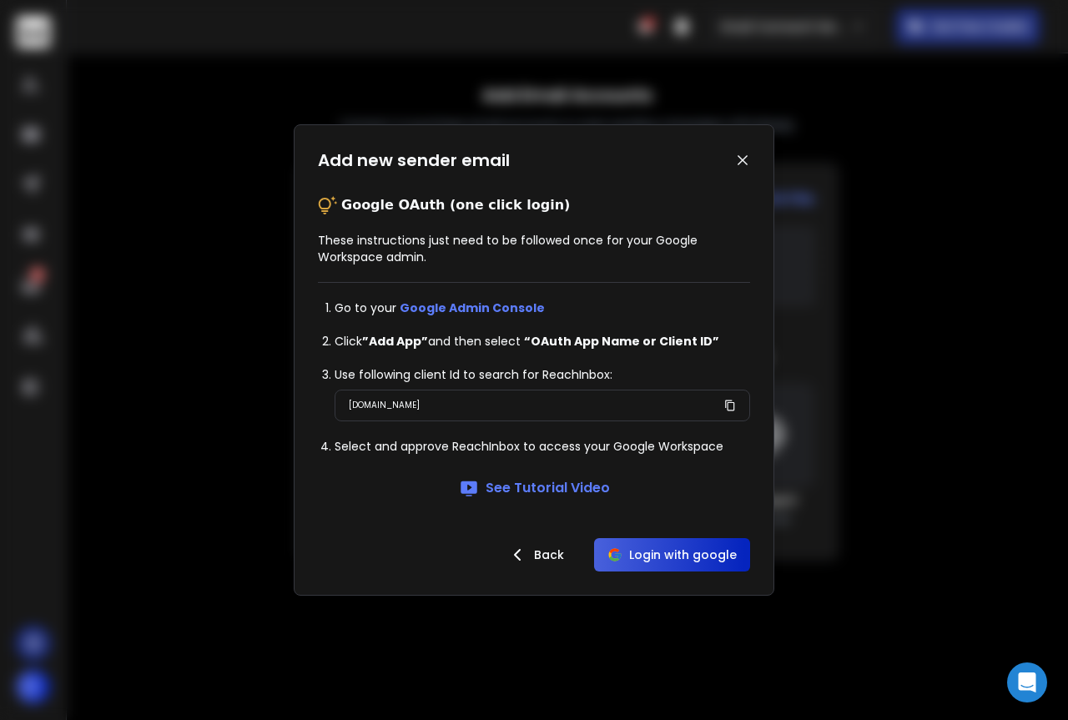
click at [688, 555] on button "Login with google" at bounding box center [672, 554] width 156 height 33
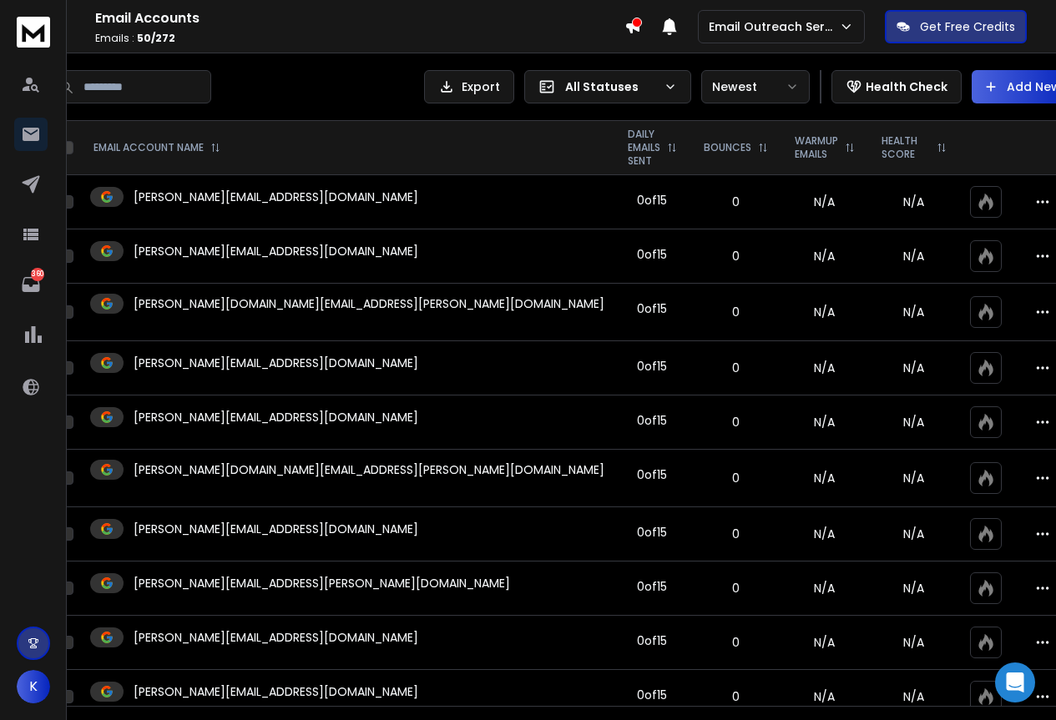
click at [972, 95] on button "Add New" at bounding box center [1023, 86] width 103 height 33
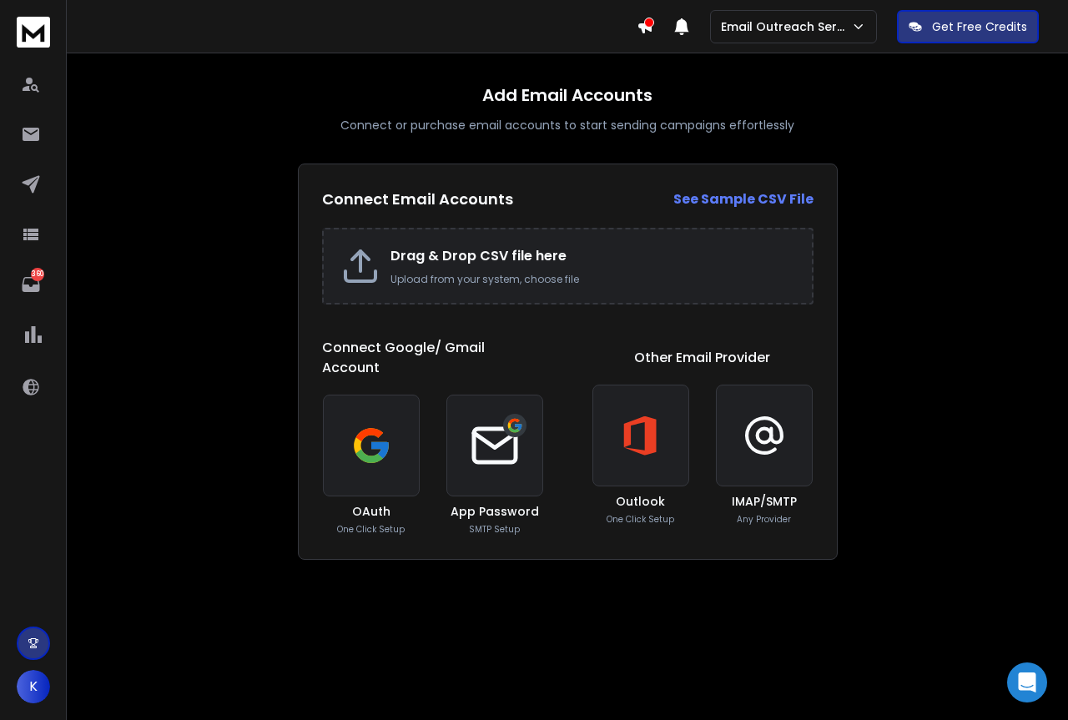
click at [386, 421] on icon at bounding box center [372, 446] width 42 height 50
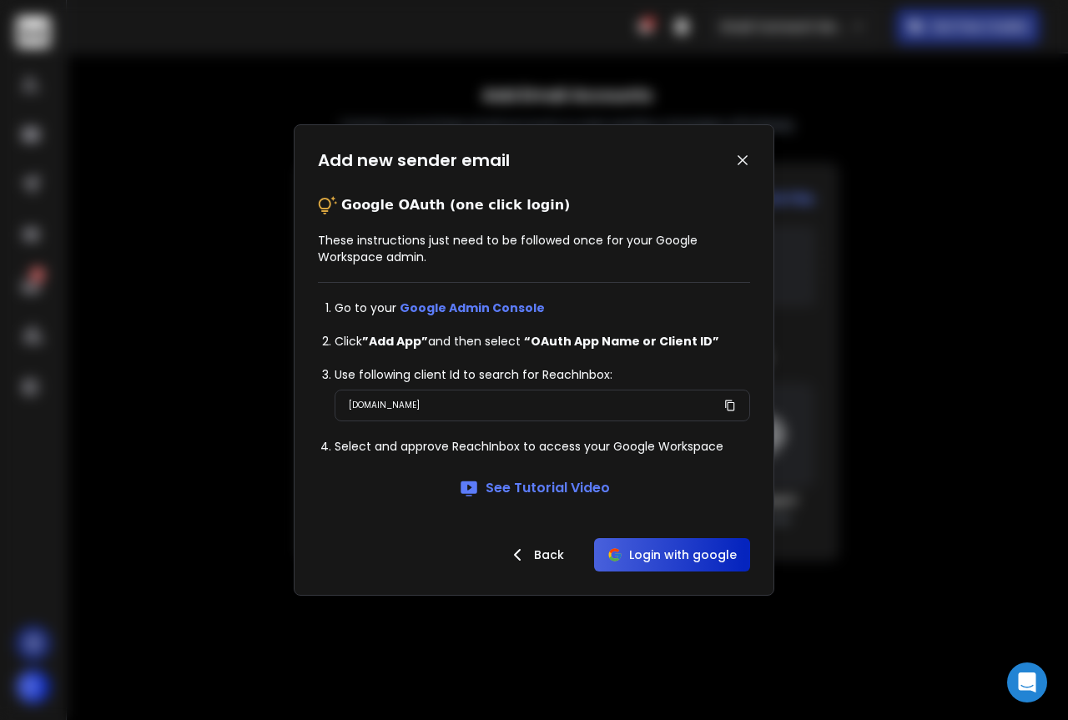
click at [659, 553] on button "Login with google" at bounding box center [672, 554] width 156 height 33
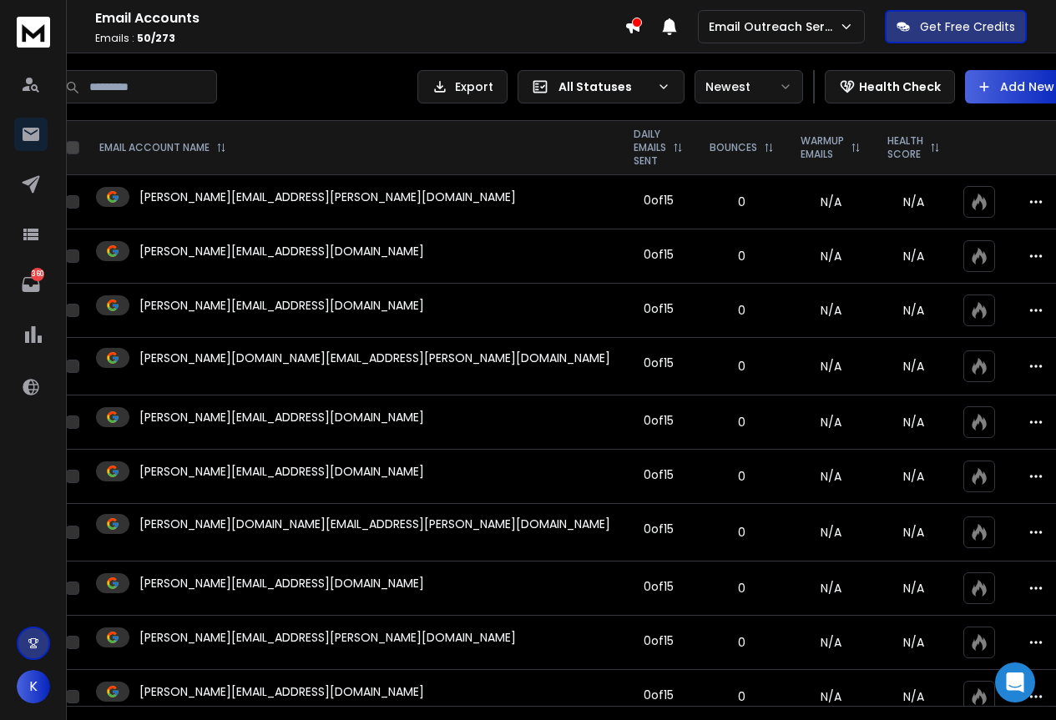
click at [217, 86] on input at bounding box center [136, 86] width 162 height 33
paste input "**********"
type input "**********"
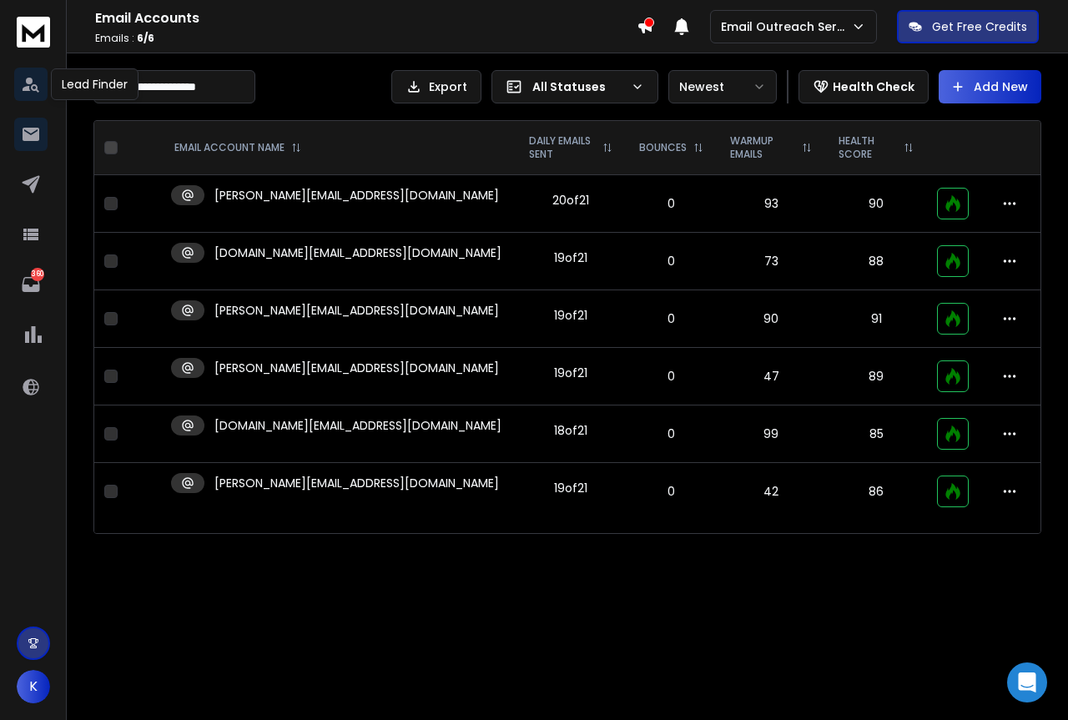
drag, startPoint x: 239, startPoint y: 86, endPoint x: 30, endPoint y: 86, distance: 208.7
click at [30, 86] on div "**********" at bounding box center [534, 275] width 1068 height 551
click at [363, 538] on div "**********" at bounding box center [534, 360] width 1068 height 720
